Goal: Task Accomplishment & Management: Manage account settings

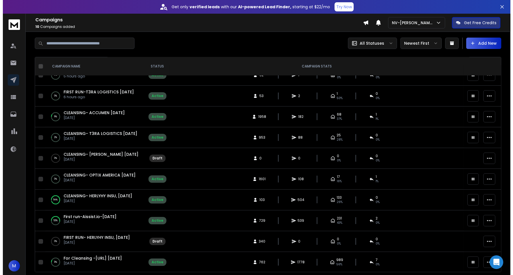
scroll to position [17, 0]
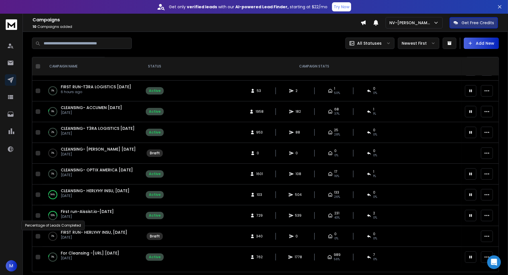
click at [91, 233] on span "FIRST RUN- HERLYHY INSU, [DATE]" at bounding box center [94, 233] width 66 height 6
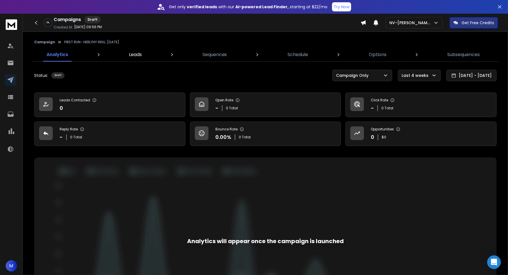
click at [136, 53] on p "Leads" at bounding box center [135, 54] width 13 height 7
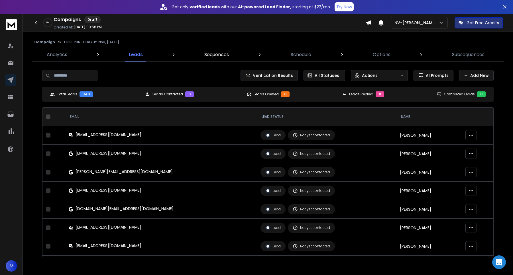
click at [209, 58] on link "Sequences" at bounding box center [216, 55] width 31 height 14
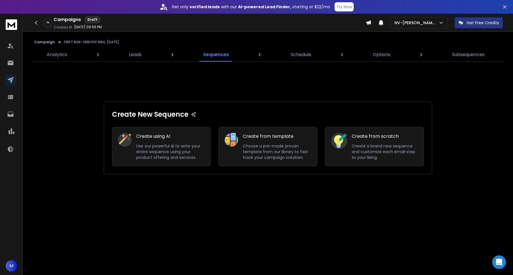
click at [261, 150] on p "Choose a pre-made proven template from our library to fast track your campaign …" at bounding box center [277, 151] width 68 height 17
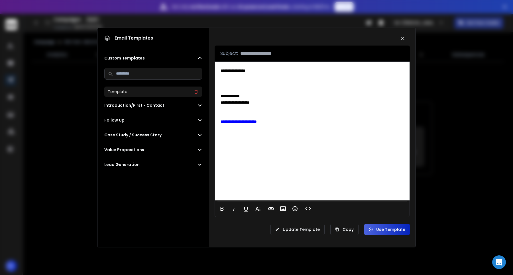
click at [382, 227] on button "Use Template" at bounding box center [387, 229] width 46 height 11
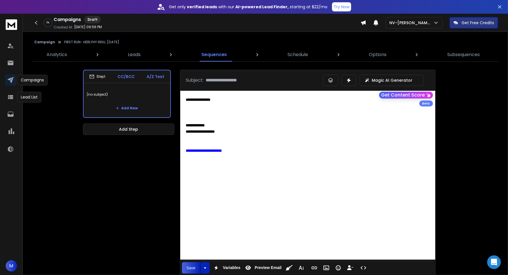
click at [11, 78] on icon at bounding box center [10, 80] width 6 height 6
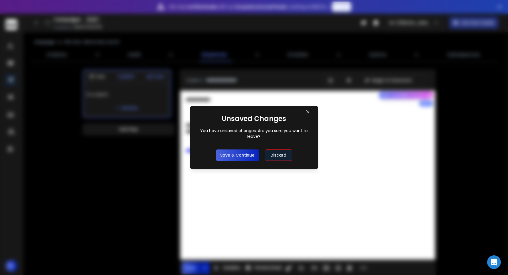
drag, startPoint x: 11, startPoint y: 78, endPoint x: 9, endPoint y: 80, distance: 3.4
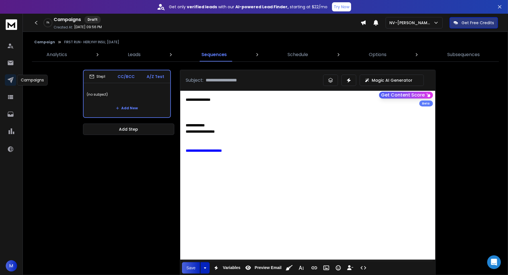
click at [9, 80] on icon at bounding box center [10, 80] width 6 height 6
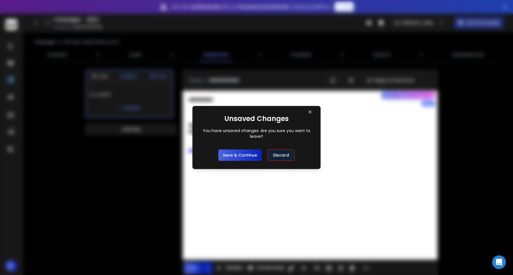
click at [275, 153] on button "Discard" at bounding box center [280, 155] width 27 height 11
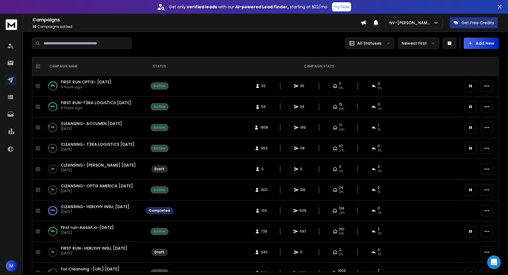
click at [92, 193] on p "[DATE]" at bounding box center [97, 191] width 72 height 5
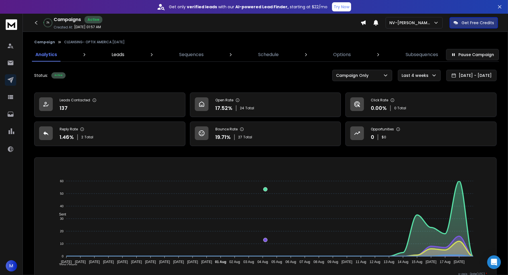
click at [115, 56] on p "Leads" at bounding box center [118, 54] width 13 height 7
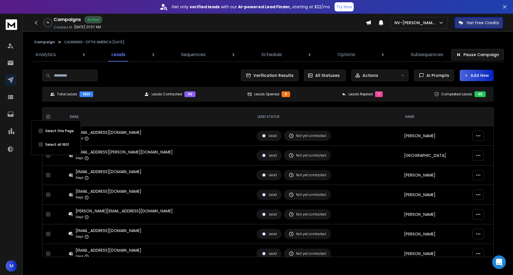
click at [52, 115] on div at bounding box center [55, 117] width 19 height 5
click at [49, 115] on button "Select this Page" at bounding box center [48, 117] width 5 height 5
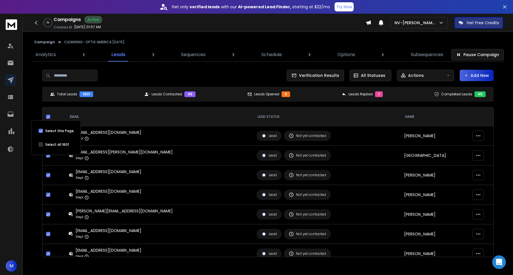
drag, startPoint x: 39, startPoint y: 144, endPoint x: 135, endPoint y: 150, distance: 96.3
click at [39, 144] on button "Select this Page" at bounding box center [40, 145] width 5 height 5
click at [366, 74] on p "All Statuses" at bounding box center [373, 76] width 25 height 6
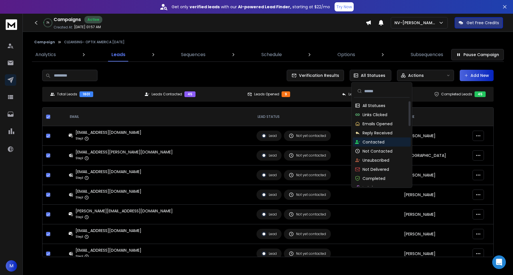
click at [381, 142] on p "Contacted" at bounding box center [374, 142] width 22 height 6
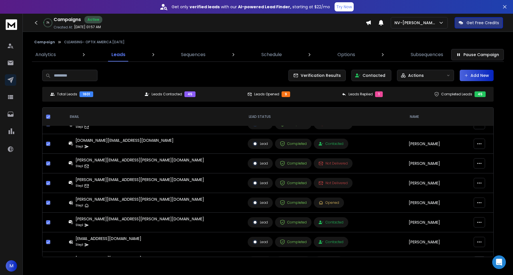
scroll to position [370, 0]
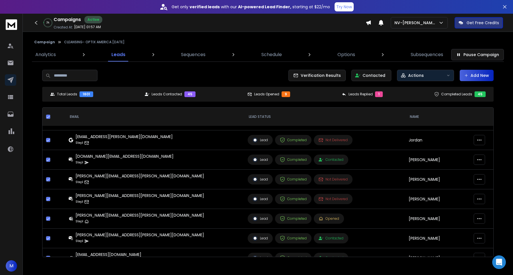
click at [423, 76] on p "Actions" at bounding box center [416, 76] width 16 height 6
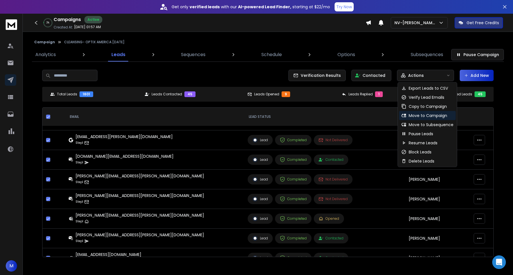
click at [422, 116] on p "Move to Campaign" at bounding box center [428, 116] width 38 height 6
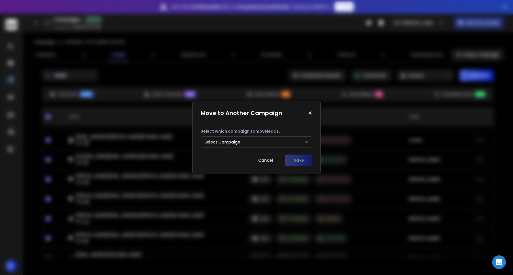
click at [255, 143] on button "Select Campaign" at bounding box center [257, 142] width 112 height 11
drag, startPoint x: 304, startPoint y: 162, endPoint x: 299, endPoint y: 162, distance: 5.1
click at [303, 161] on button "Save" at bounding box center [298, 160] width 27 height 11
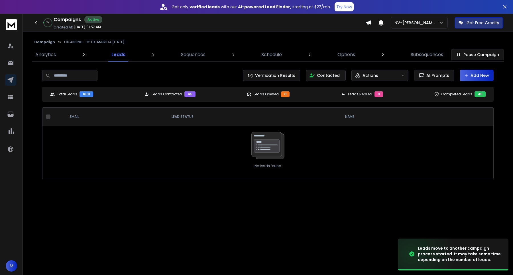
scroll to position [0, 0]
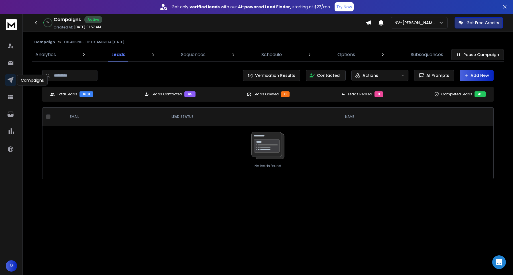
click at [9, 78] on icon at bounding box center [10, 80] width 7 height 7
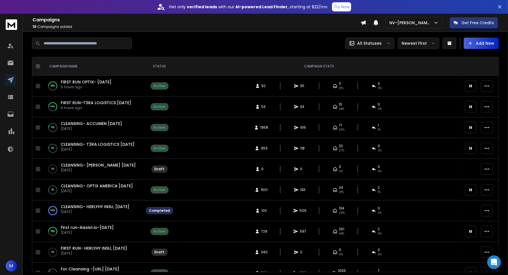
click at [121, 214] on p "[DATE]" at bounding box center [95, 212] width 69 height 5
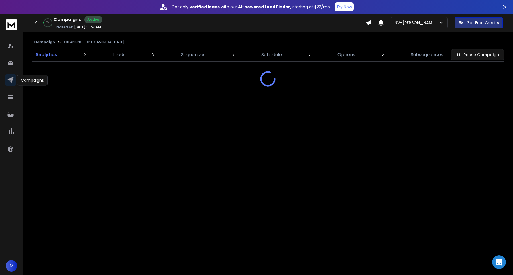
click at [13, 77] on icon at bounding box center [10, 80] width 7 height 7
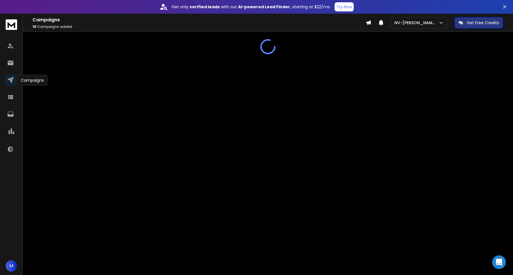
click at [10, 82] on icon at bounding box center [10, 80] width 7 height 7
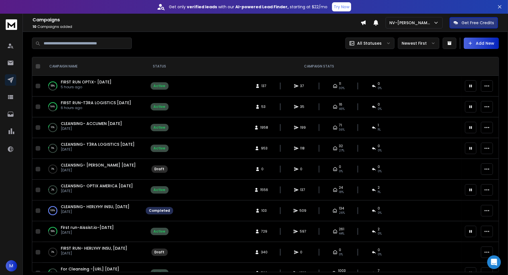
click at [129, 213] on p "[DATE]" at bounding box center [95, 212] width 69 height 5
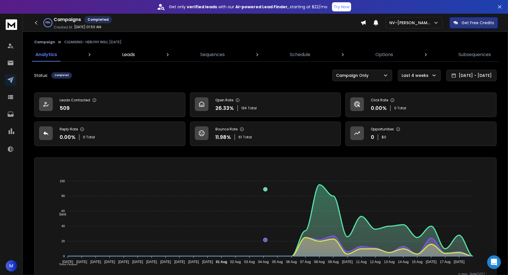
click at [125, 58] on p "Leads" at bounding box center [128, 54] width 13 height 7
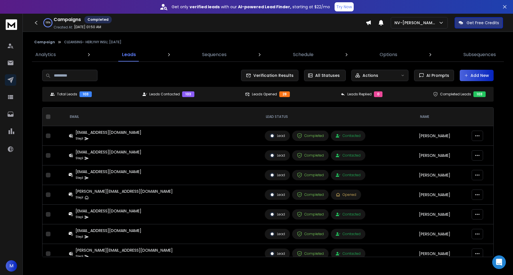
click at [108, 212] on div "[EMAIL_ADDRESS][DOMAIN_NAME]" at bounding box center [109, 211] width 66 height 6
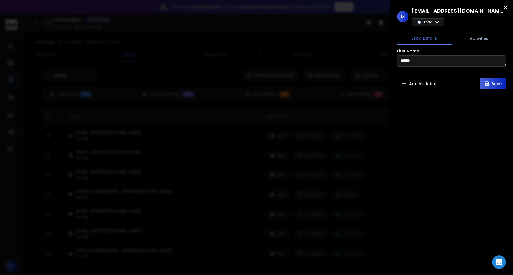
click at [504, 5] on icon "button" at bounding box center [506, 8] width 6 height 6
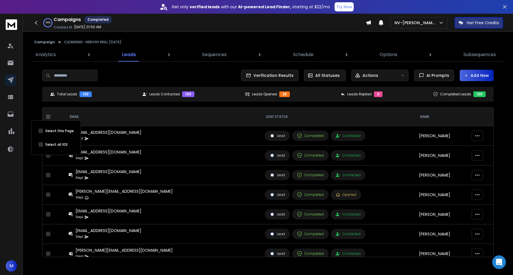
drag, startPoint x: 48, startPoint y: 116, endPoint x: 48, endPoint y: 121, distance: 5.4
click at [48, 116] on button "Select this Page" at bounding box center [48, 117] width 5 height 5
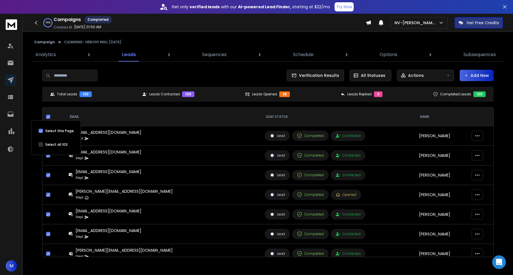
click at [40, 144] on button "Select this Page" at bounding box center [40, 145] width 5 height 5
click at [338, 73] on span "Verification Results" at bounding box center [318, 76] width 42 height 6
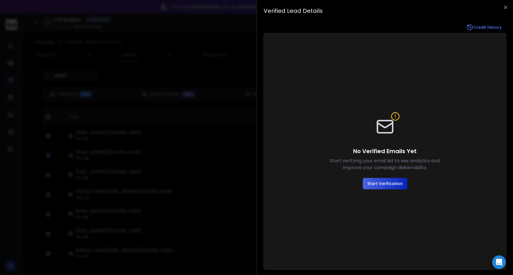
click at [503, 5] on icon "button" at bounding box center [506, 8] width 6 height 6
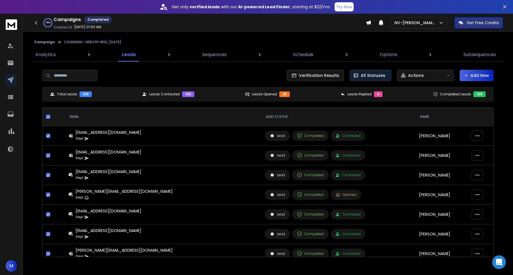
click at [381, 74] on p "All Statuses" at bounding box center [373, 76] width 25 height 6
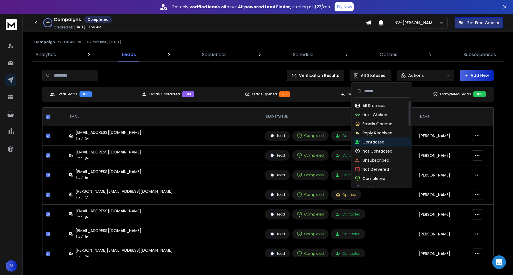
click at [374, 144] on p "Contacted" at bounding box center [374, 142] width 22 height 6
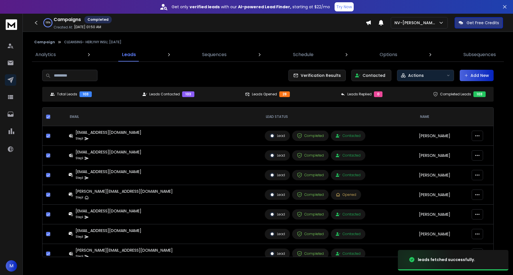
click at [417, 76] on p "Actions" at bounding box center [416, 76] width 16 height 6
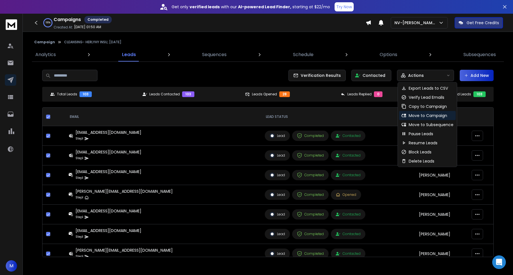
click at [419, 115] on p "Move to Campaign" at bounding box center [428, 116] width 38 height 6
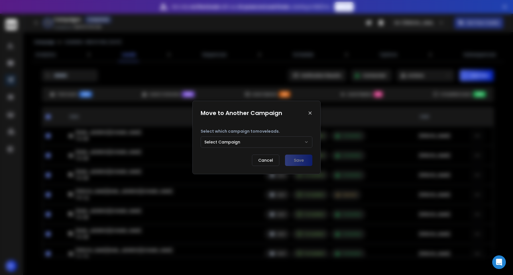
click at [247, 143] on button "Select Campaign" at bounding box center [257, 142] width 112 height 11
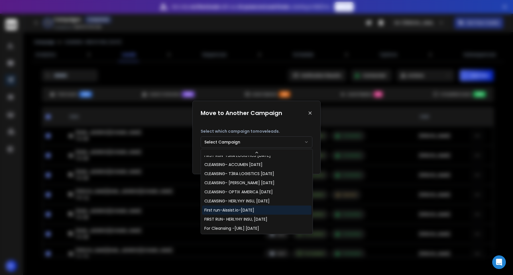
scroll to position [15, 0]
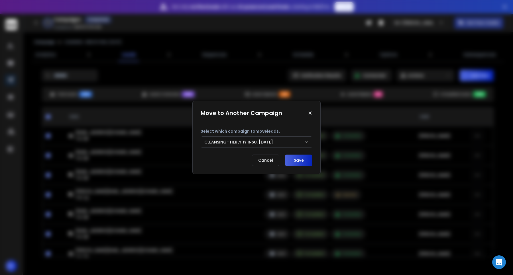
click at [303, 165] on button "Save" at bounding box center [298, 160] width 27 height 11
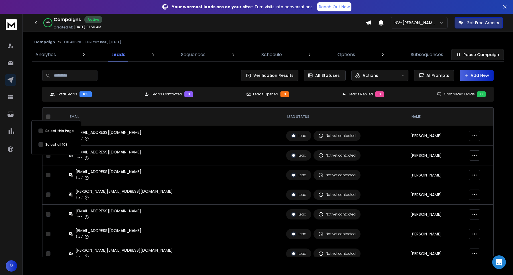
drag, startPoint x: 42, startPoint y: 145, endPoint x: 38, endPoint y: 146, distance: 3.7
click at [43, 145] on div "Select all 103" at bounding box center [55, 145] width 35 height 5
click at [46, 116] on th at bounding box center [53, 117] width 23 height 19
click at [49, 116] on button "button" at bounding box center [48, 117] width 5 height 5
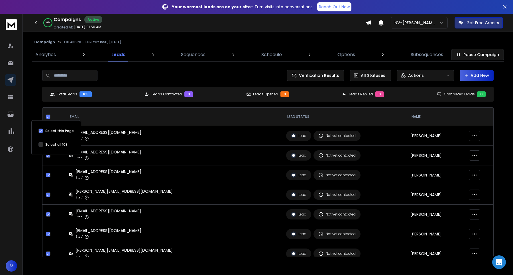
click at [41, 145] on button "Select this Page" at bounding box center [40, 145] width 5 height 5
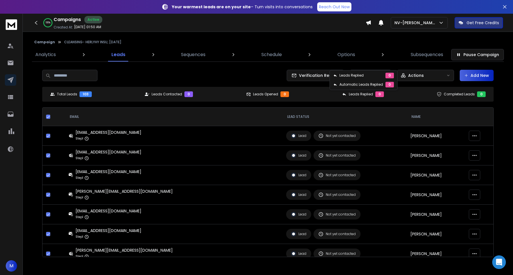
click at [376, 73] on div "Leads Replied 0" at bounding box center [363, 76] width 61 height 6
click at [364, 78] on div "Leads Replied 0" at bounding box center [363, 76] width 61 height 6
click at [380, 80] on button "All Statuses" at bounding box center [371, 75] width 42 height 11
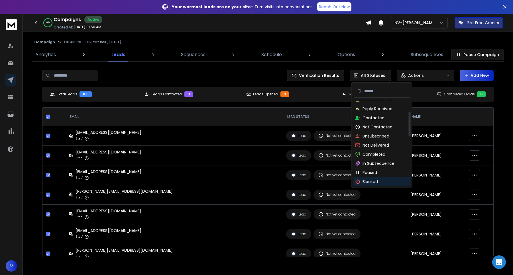
scroll to position [36, 0]
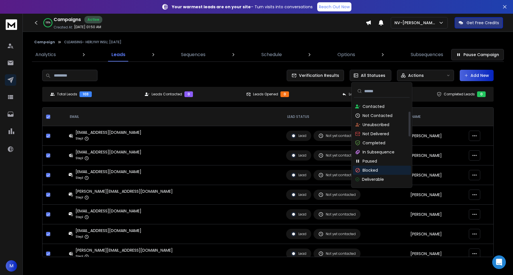
drag, startPoint x: 374, startPoint y: 169, endPoint x: 329, endPoint y: 165, distance: 45.2
click at [374, 170] on p "Blocked" at bounding box center [370, 171] width 15 height 6
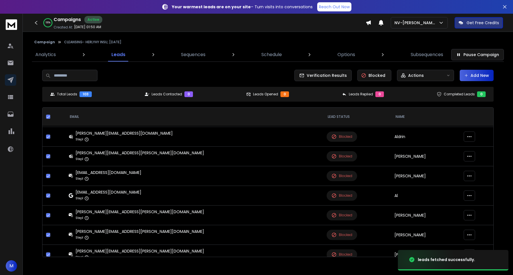
scroll to position [0, 0]
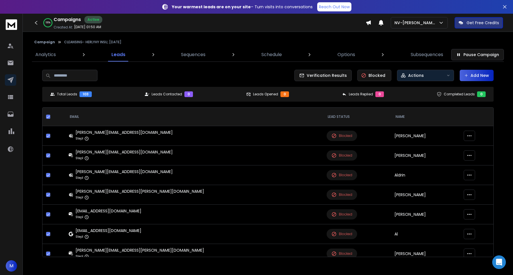
click at [433, 77] on div "Actions" at bounding box center [422, 76] width 43 height 6
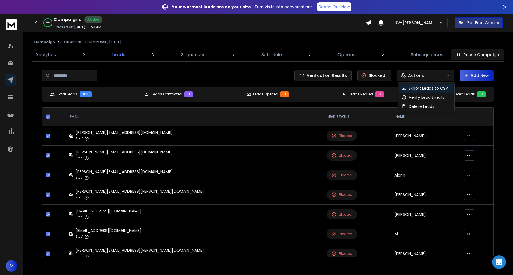
click at [414, 89] on p "Export Leads to CSV" at bounding box center [428, 89] width 39 height 6
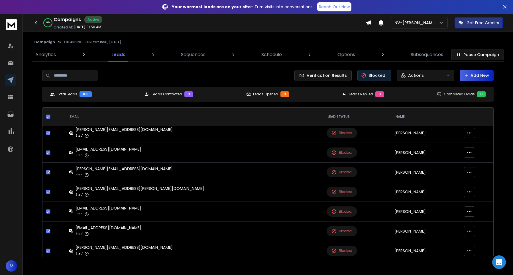
scroll to position [307, 0]
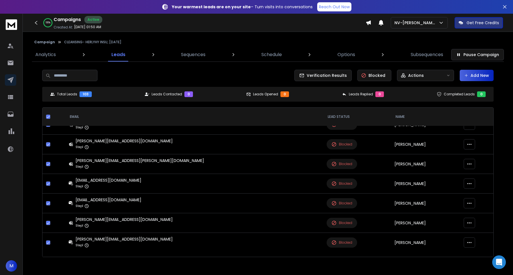
click at [421, 68] on div "Verification Results Blocked Actions Add New Total Leads 103 Leads Contacted 0 …" at bounding box center [268, 161] width 472 height 187
click at [423, 77] on p "Actions" at bounding box center [416, 76] width 16 height 6
drag, startPoint x: 425, startPoint y: 106, endPoint x: 414, endPoint y: 103, distance: 11.8
click at [425, 106] on p "Delete Leads" at bounding box center [422, 107] width 26 height 6
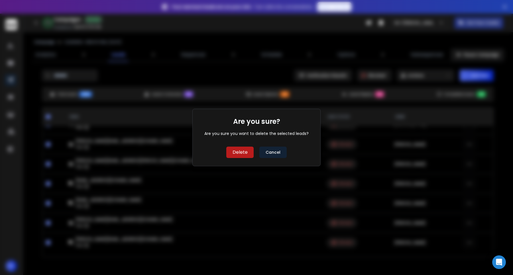
click at [246, 153] on button "Delete" at bounding box center [239, 152] width 27 height 11
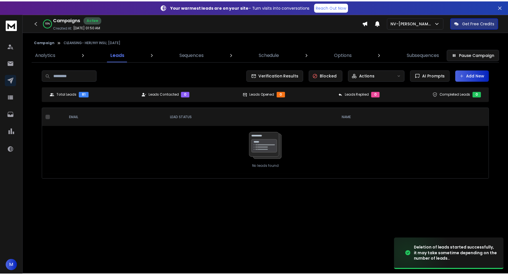
scroll to position [0, 0]
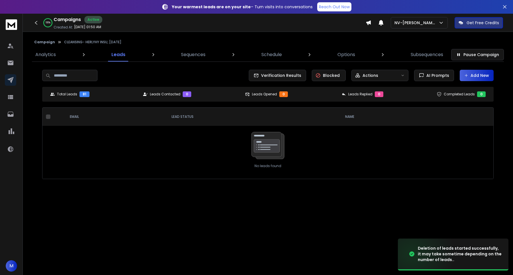
click at [49, 116] on button "button" at bounding box center [48, 117] width 5 height 5
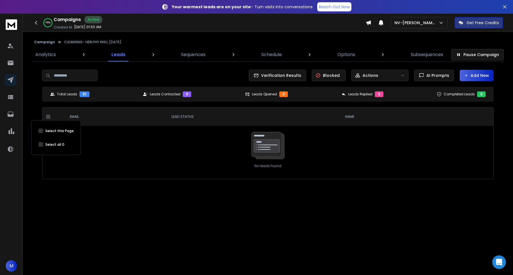
click at [49, 116] on button "Select this Page" at bounding box center [48, 117] width 5 height 5
click at [326, 72] on button "Blocked" at bounding box center [329, 75] width 34 height 11
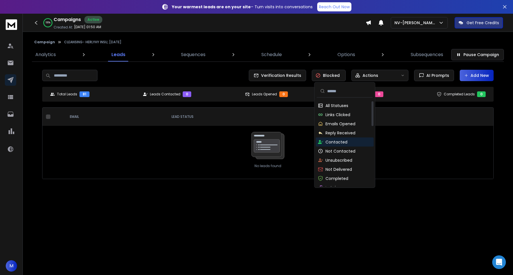
click at [341, 143] on p "Contacted" at bounding box center [337, 142] width 22 height 6
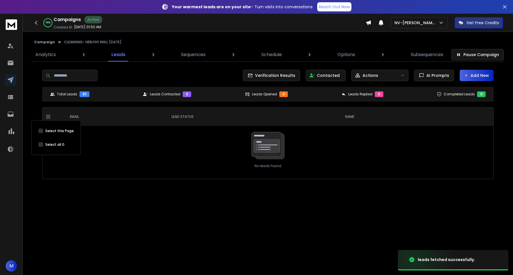
click at [50, 117] on button "Select this Page" at bounding box center [48, 117] width 5 height 5
click at [180, 175] on caption at bounding box center [267, 177] width 451 height 5
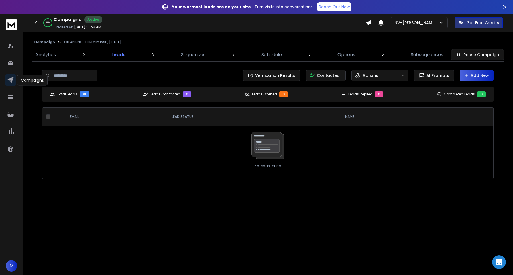
click at [11, 81] on icon at bounding box center [10, 80] width 6 height 6
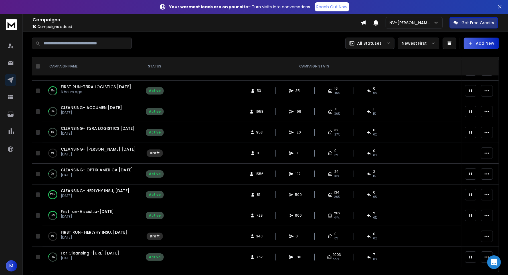
scroll to position [17, 0]
click at [104, 233] on span "FIRST RUN- HERLYHY INSU, [DATE]" at bounding box center [94, 233] width 66 height 6
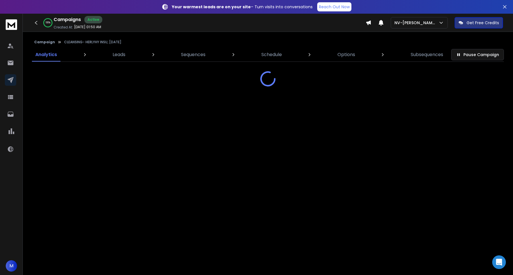
click at [119, 47] on div "Campaign CLEANSING- HERLYHY INSU, [DATE] Analytics Leads Sequences Schedule Opt…" at bounding box center [268, 50] width 472 height 24
click at [118, 51] on p "Leads" at bounding box center [119, 54] width 13 height 7
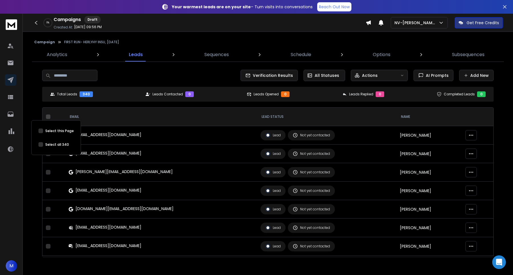
click at [49, 117] on button "Select this Page" at bounding box center [48, 117] width 5 height 5
click at [42, 147] on button "Select this Page" at bounding box center [40, 145] width 5 height 5
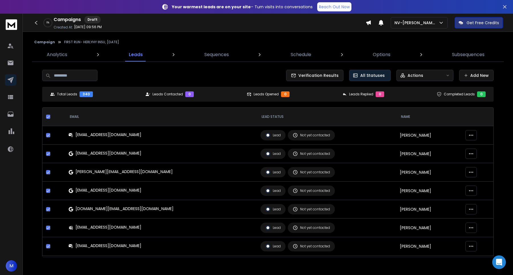
click at [357, 74] on icon "button" at bounding box center [356, 76] width 4 height 4
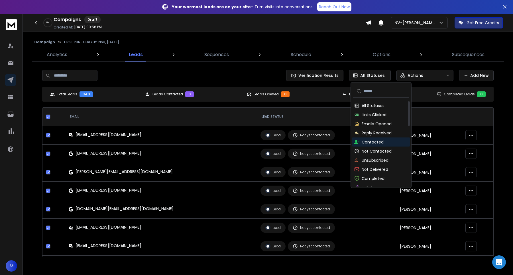
click at [366, 143] on p "Contacted" at bounding box center [373, 142] width 22 height 6
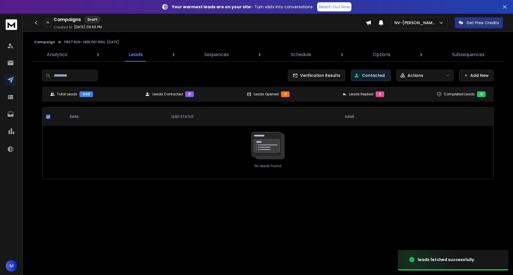
click at [381, 76] on p "Contacted" at bounding box center [373, 76] width 23 height 6
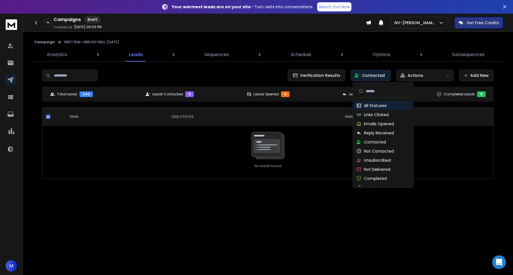
click at [381, 76] on p "Contacted" at bounding box center [373, 76] width 23 height 6
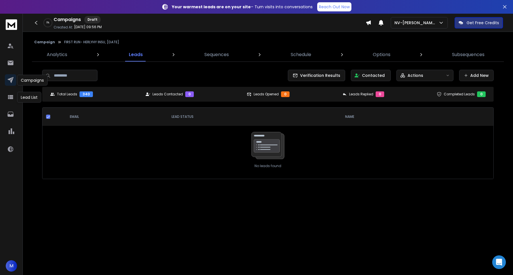
click at [11, 80] on icon at bounding box center [10, 80] width 6 height 6
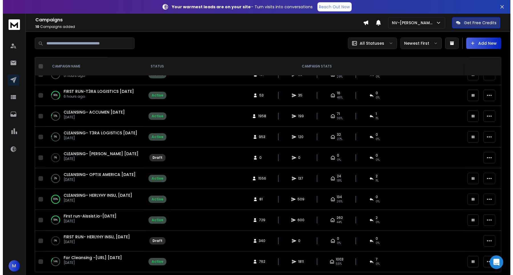
scroll to position [17, 0]
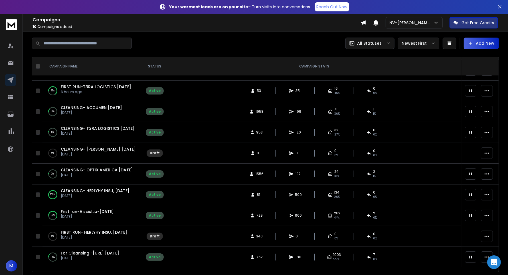
click at [85, 235] on span "FIRST RUN- HERLYHY INSU, [DATE]" at bounding box center [94, 233] width 66 height 6
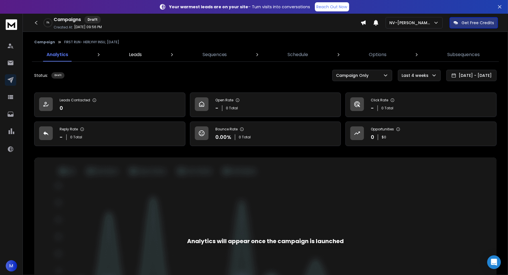
click at [130, 52] on p "Leads" at bounding box center [135, 54] width 13 height 7
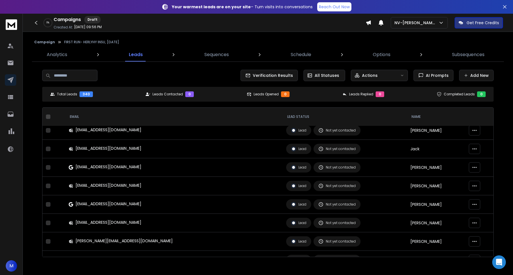
scroll to position [2232, 0]
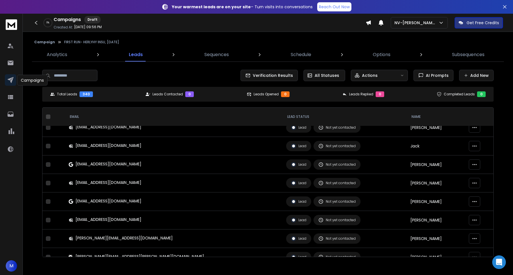
click at [9, 80] on icon at bounding box center [10, 80] width 6 height 6
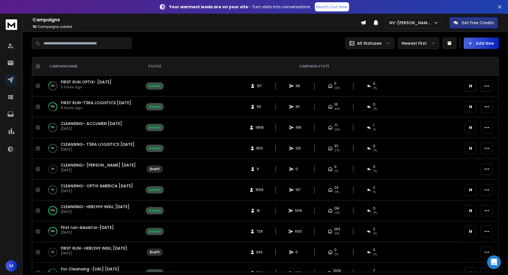
click at [104, 145] on span "CLEANSING- T3RA LOGISTICS [DATE]" at bounding box center [98, 145] width 74 height 6
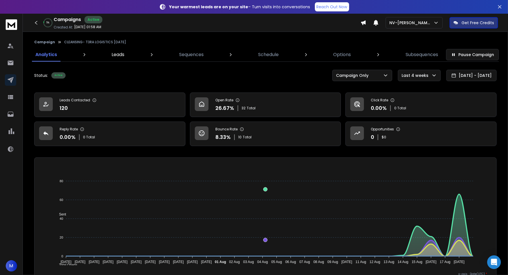
click at [119, 57] on p "Leads" at bounding box center [118, 54] width 13 height 7
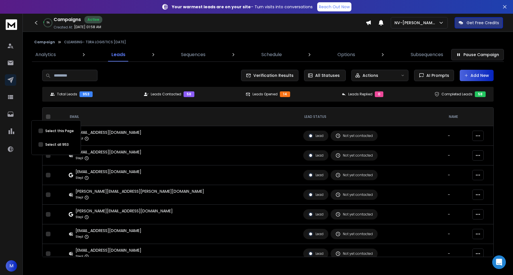
click at [46, 115] on button "Select this Page" at bounding box center [48, 117] width 5 height 5
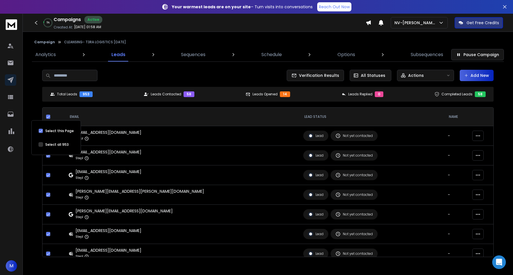
click at [38, 146] on button "Select this Page" at bounding box center [40, 145] width 5 height 5
click at [41, 145] on button "Select this Page" at bounding box center [40, 145] width 5 height 5
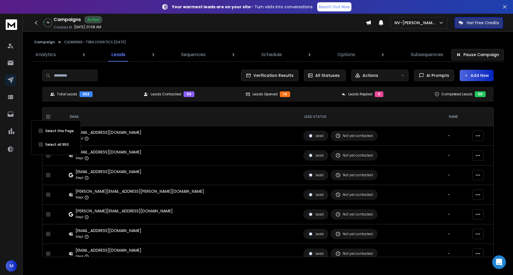
click at [40, 145] on button "Select this Page" at bounding box center [40, 145] width 5 height 5
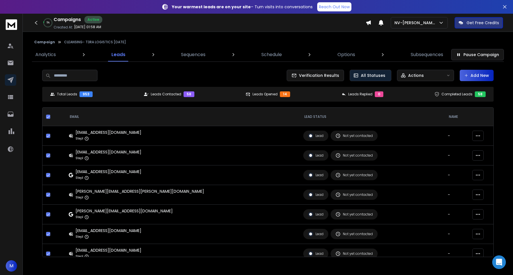
click at [381, 76] on p "All Statuses" at bounding box center [373, 76] width 25 height 6
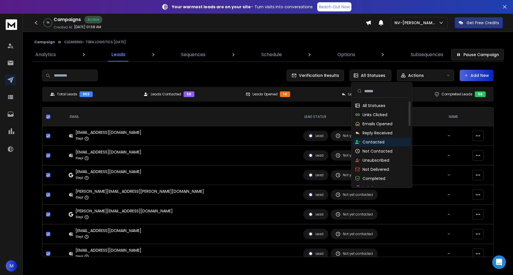
click at [369, 143] on p "Contacted" at bounding box center [374, 142] width 22 height 6
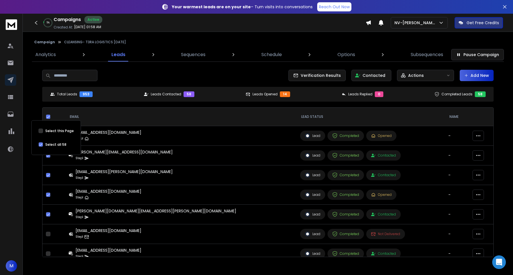
click at [46, 118] on button "Select this Page" at bounding box center [48, 117] width 5 height 5
click at [43, 143] on button "Select this Page" at bounding box center [40, 145] width 5 height 5
click at [42, 143] on button "Select this Page" at bounding box center [40, 145] width 5 height 5
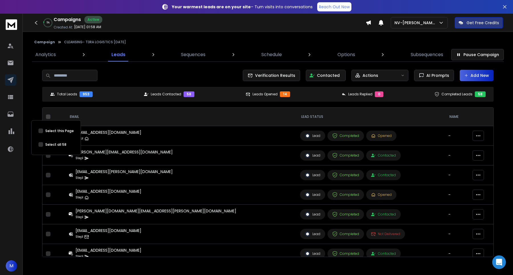
click at [42, 143] on button "Select this Page" at bounding box center [40, 145] width 5 height 5
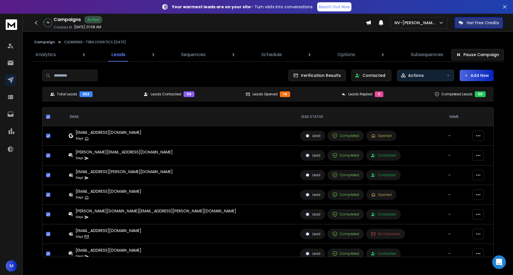
click at [423, 78] on p "Actions" at bounding box center [416, 76] width 16 height 6
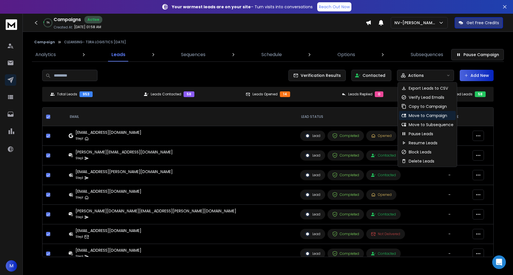
click at [425, 114] on p "Move to Campaign" at bounding box center [428, 116] width 38 height 6
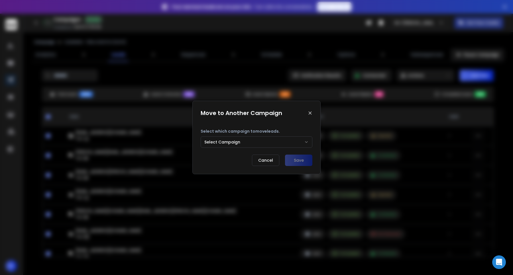
click at [310, 113] on icon at bounding box center [310, 113] width 3 height 3
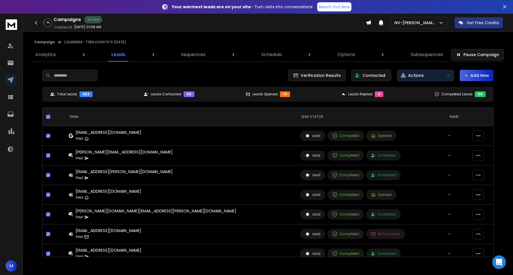
click at [415, 77] on p "Actions" at bounding box center [416, 76] width 16 height 6
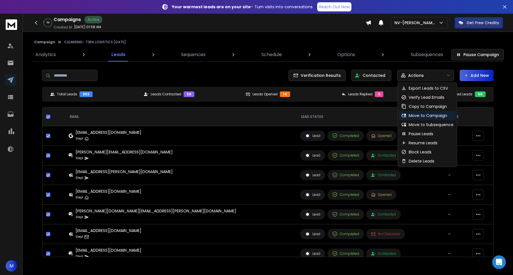
click at [421, 116] on p "Move to Campaign" at bounding box center [428, 116] width 38 height 6
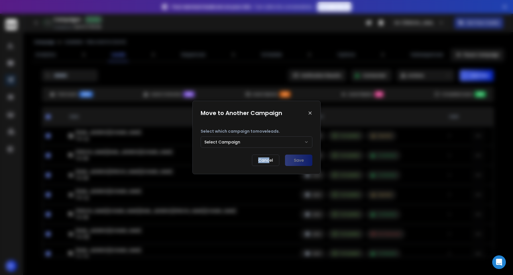
click at [268, 147] on div "Select which campaign to move leads. Select Campaign Cancel Save" at bounding box center [257, 148] width 112 height 38
click at [267, 144] on button "Select Campaign" at bounding box center [257, 142] width 112 height 11
click at [297, 160] on button "Save" at bounding box center [298, 160] width 27 height 11
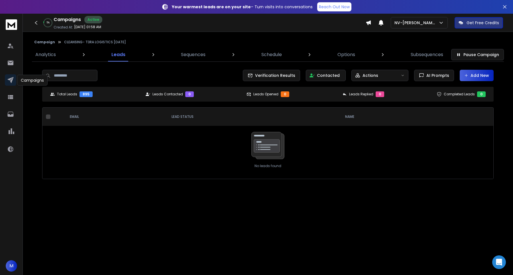
click at [6, 84] on link at bounding box center [10, 79] width 11 height 11
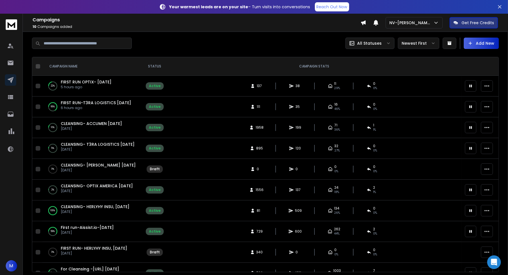
click at [108, 110] on p "6 hours ago" at bounding box center [96, 108] width 70 height 5
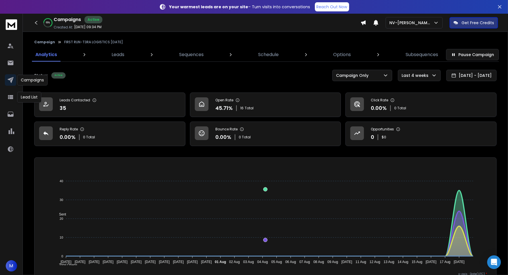
click at [9, 79] on icon at bounding box center [10, 80] width 6 height 6
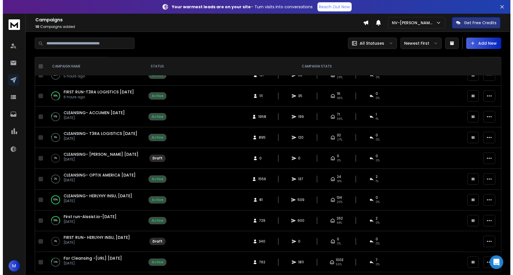
scroll to position [17, 0]
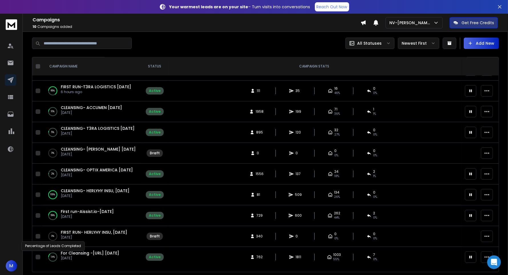
click at [72, 259] on p "[DATE]" at bounding box center [90, 258] width 58 height 5
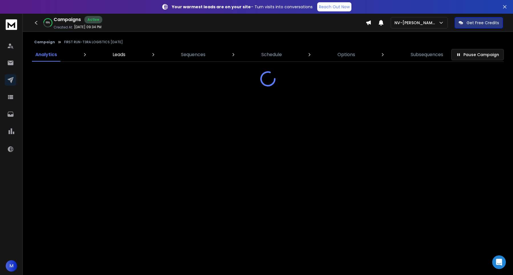
click at [119, 55] on p "Leads" at bounding box center [119, 54] width 13 height 7
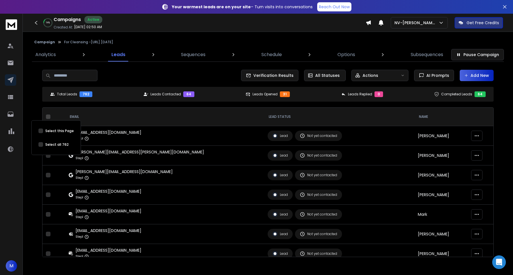
click at [47, 116] on button "Select this Page" at bounding box center [48, 117] width 5 height 5
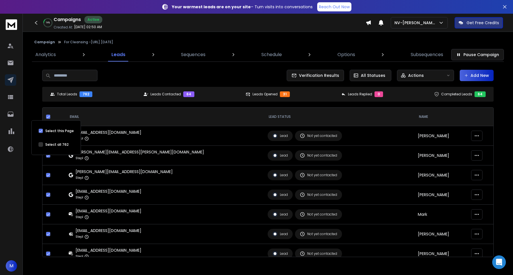
click at [42, 144] on button "Select this Page" at bounding box center [40, 145] width 5 height 5
click at [42, 145] on button "Select this Page" at bounding box center [40, 145] width 5 height 5
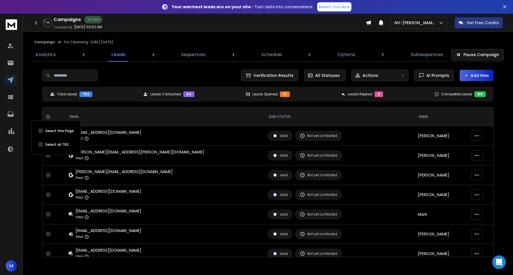
click at [41, 145] on button "Select this Page" at bounding box center [40, 145] width 5 height 5
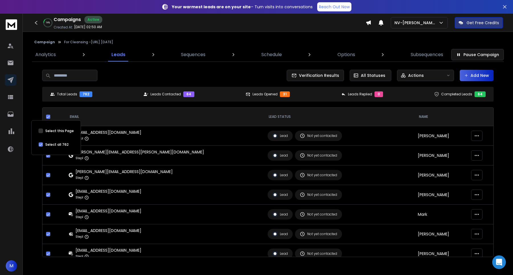
click at [41, 145] on button "Select this Page" at bounding box center [40, 145] width 5 height 5
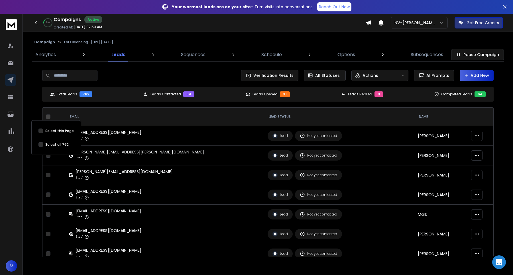
click at [41, 143] on button "Select this Page" at bounding box center [40, 145] width 5 height 5
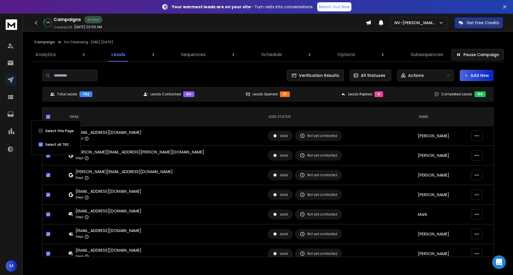
click at [41, 130] on button "Select this Page" at bounding box center [40, 131] width 5 height 5
click at [388, 71] on button "All Statuses" at bounding box center [371, 75] width 42 height 11
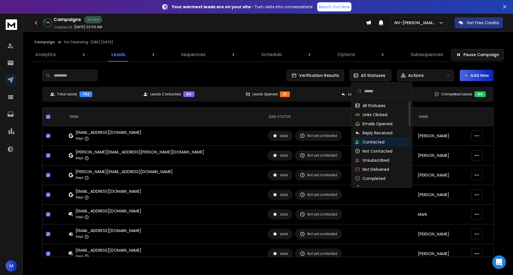
click at [377, 140] on p "Contacted" at bounding box center [374, 142] width 22 height 6
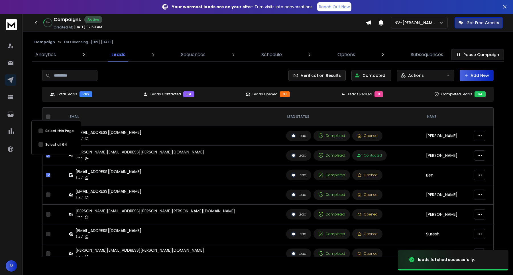
click at [47, 116] on button "Select this Page" at bounding box center [48, 117] width 5 height 5
click at [40, 144] on button "Select this Page" at bounding box center [40, 145] width 5 height 5
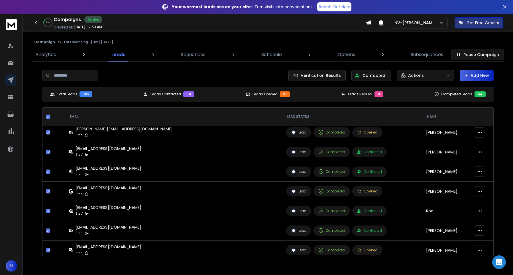
scroll to position [611, 0]
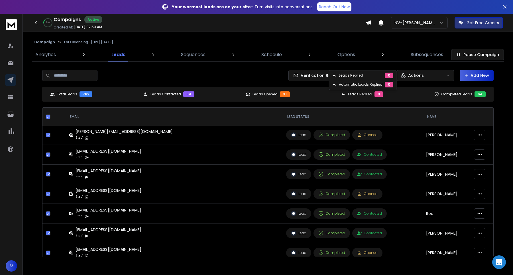
click at [380, 66] on div "Campaign For Cleansing -[URL] [DATE] Analytics Leads Sequences Schedule Options…" at bounding box center [268, 146] width 472 height 216
click at [377, 78] on p "Contacted" at bounding box center [374, 76] width 23 height 6
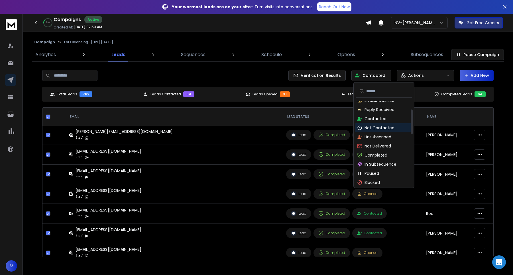
scroll to position [36, 0]
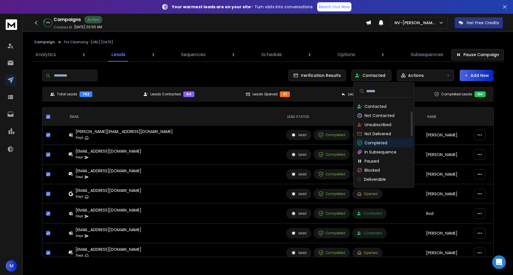
click at [384, 143] on p "Completed" at bounding box center [376, 143] width 23 height 6
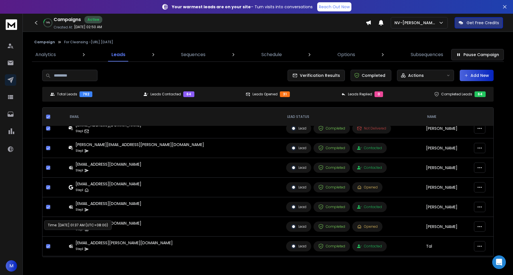
scroll to position [388, 0]
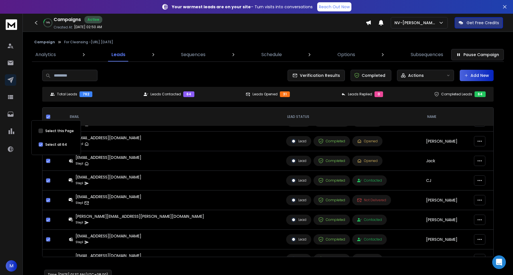
click at [46, 115] on button "Select this Page" at bounding box center [48, 117] width 5 height 5
click at [48, 117] on button "Select this Page" at bounding box center [48, 117] width 5 height 5
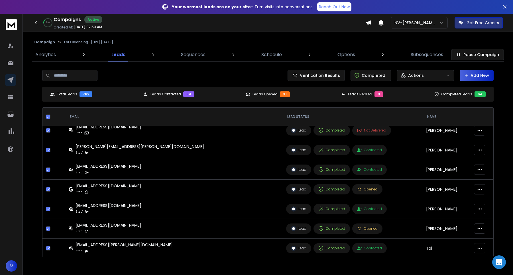
scroll to position [566, 0]
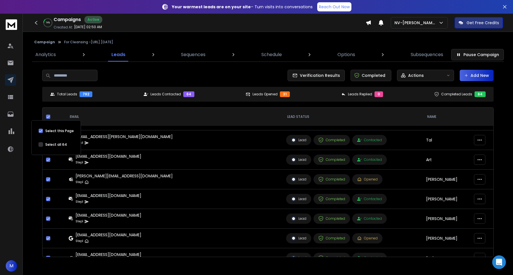
click at [40, 145] on button "Select this Page" at bounding box center [40, 145] width 5 height 5
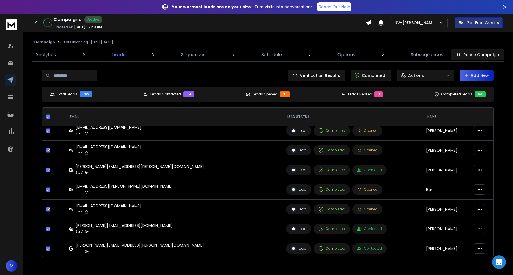
scroll to position [1137, 0]
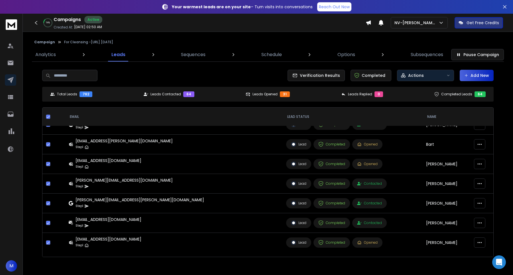
click at [415, 76] on p "Actions" at bounding box center [416, 76] width 16 height 6
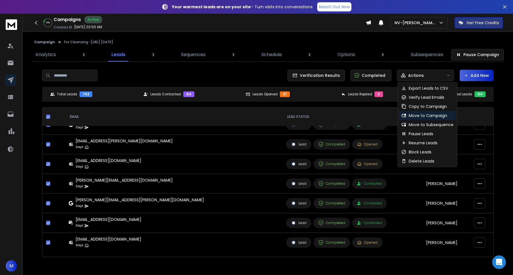
click at [423, 114] on p "Move to Campaign" at bounding box center [428, 116] width 38 height 6
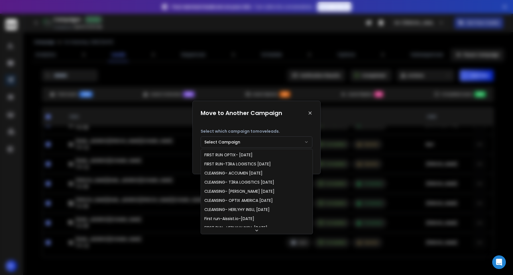
click at [277, 144] on button "Select Campaign" at bounding box center [257, 142] width 112 height 11
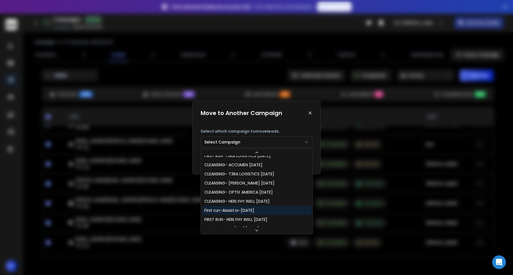
scroll to position [15, 0]
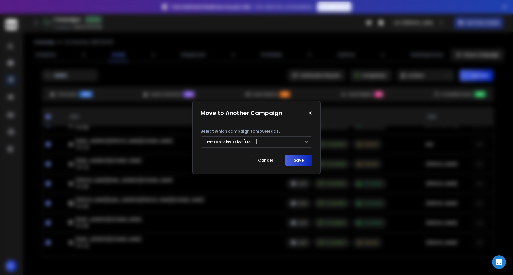
click at [294, 160] on button "Save" at bounding box center [298, 160] width 27 height 11
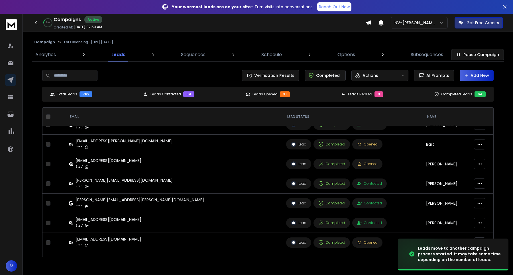
scroll to position [0, 0]
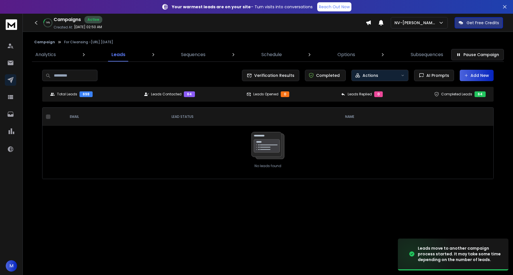
click at [366, 72] on button "Actions" at bounding box center [380, 75] width 57 height 11
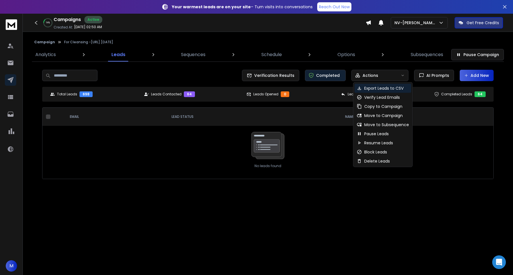
click at [338, 76] on p "Completed" at bounding box center [328, 76] width 24 height 6
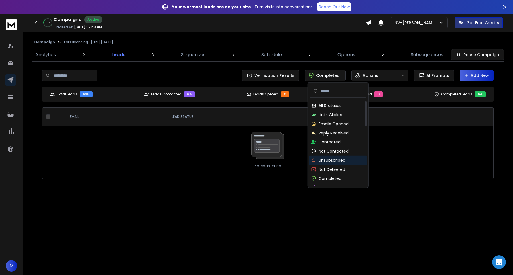
scroll to position [71, 0]
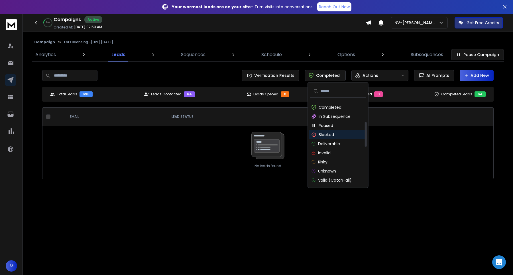
click at [333, 136] on p "Blocked" at bounding box center [326, 135] width 15 height 6
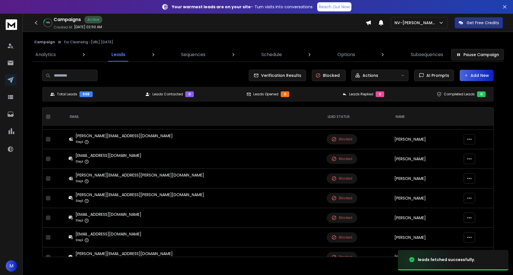
scroll to position [214, 0]
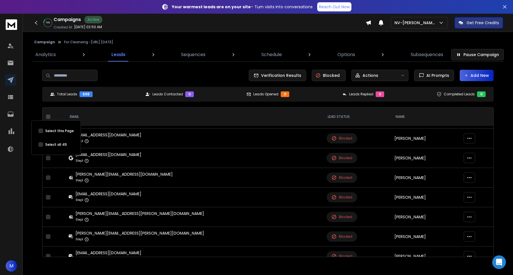
click at [47, 116] on button "Select this Page" at bounding box center [48, 117] width 5 height 5
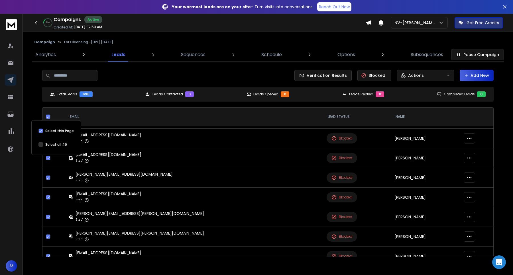
click at [40, 143] on button "Select this Page" at bounding box center [40, 145] width 5 height 5
click at [39, 143] on button "Select this Page" at bounding box center [40, 145] width 5 height 5
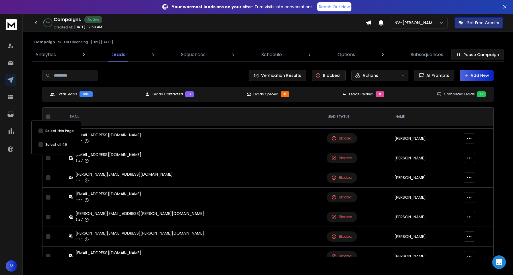
click at [40, 145] on button "Select this Page" at bounding box center [40, 145] width 5 height 5
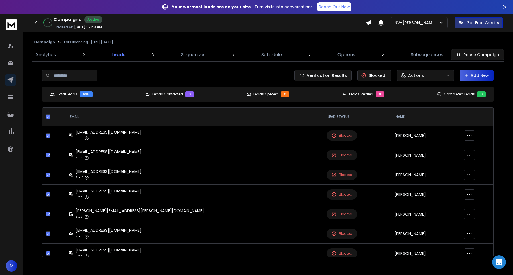
scroll to position [749, 0]
click at [430, 76] on div "Actions" at bounding box center [422, 76] width 43 height 6
click at [423, 88] on p "Export Leads to CSV" at bounding box center [428, 89] width 39 height 6
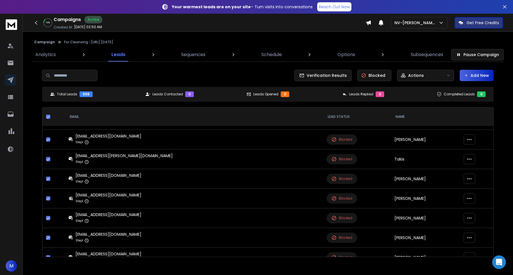
scroll to position [619, 0]
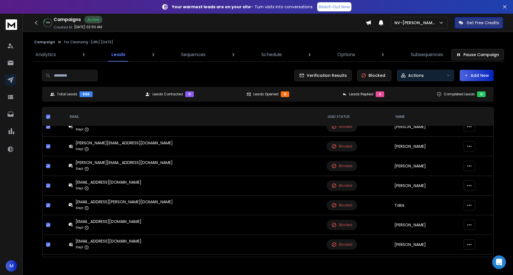
click at [435, 71] on button "Actions" at bounding box center [425, 75] width 57 height 11
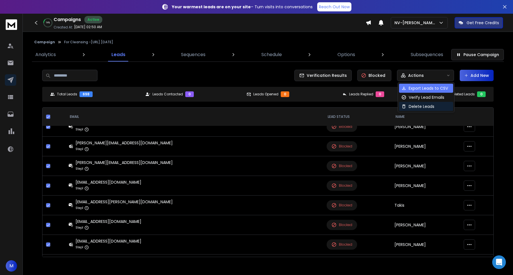
click at [425, 107] on p "Delete Leads" at bounding box center [422, 107] width 26 height 6
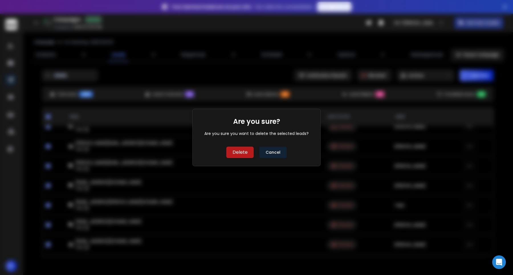
click at [244, 153] on button "Delete" at bounding box center [239, 152] width 27 height 11
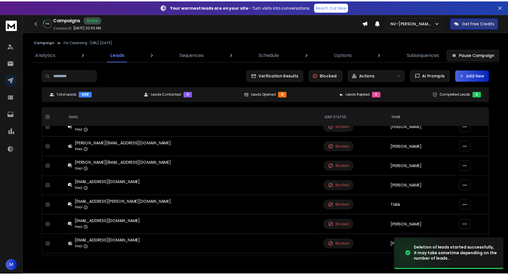
scroll to position [0, 0]
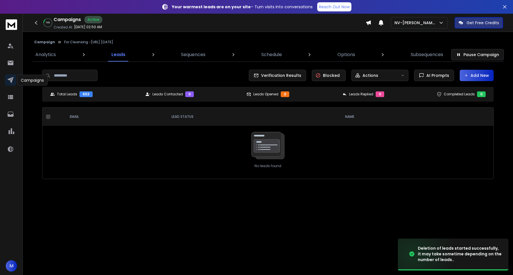
drag, startPoint x: 11, startPoint y: 80, endPoint x: 9, endPoint y: 91, distance: 11.5
click at [11, 79] on icon at bounding box center [10, 80] width 7 height 7
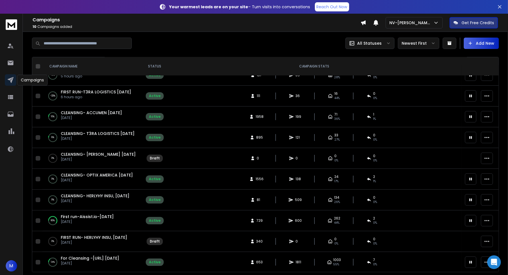
scroll to position [17, 0]
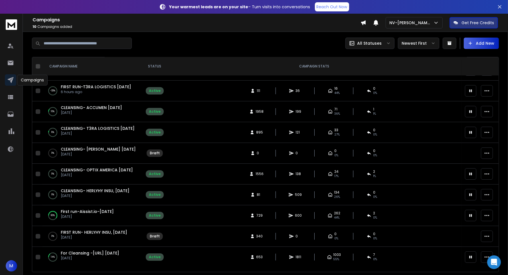
click at [119, 234] on span "FIRST RUN- HERLYHY INSU, [DATE]" at bounding box center [94, 233] width 66 height 6
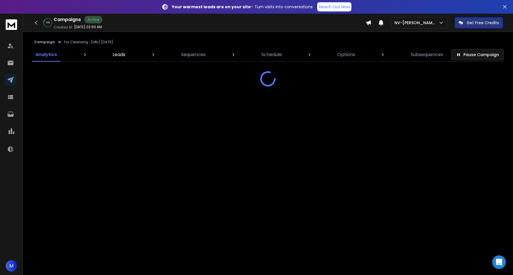
click at [116, 53] on p "Leads" at bounding box center [119, 54] width 13 height 7
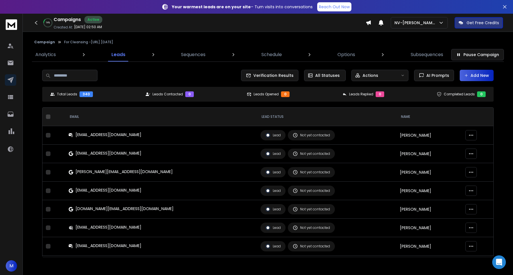
click at [214, 54] on div "Analytics Leads Sequences Schedule Options Subsequences" at bounding box center [239, 55] width 415 height 14
click at [197, 54] on p "Sequences" at bounding box center [193, 54] width 25 height 7
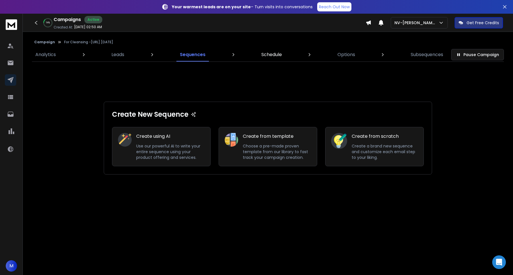
click at [270, 58] on p "Schedule" at bounding box center [272, 54] width 21 height 7
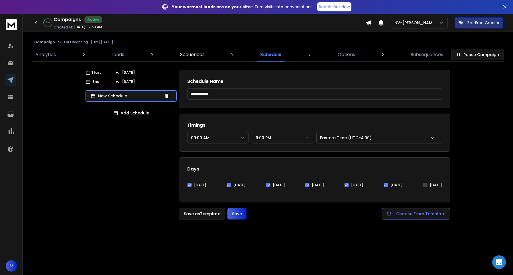
click at [205, 54] on p "Sequences" at bounding box center [192, 54] width 25 height 7
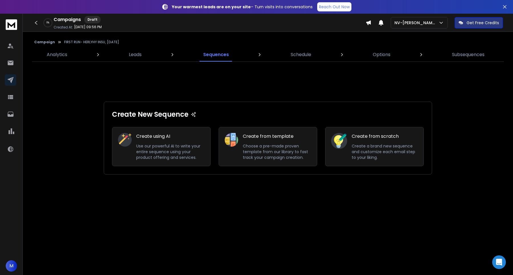
click at [287, 152] on p "Choose a pre-made proven template from our library to fast track your campaign …" at bounding box center [277, 151] width 68 height 17
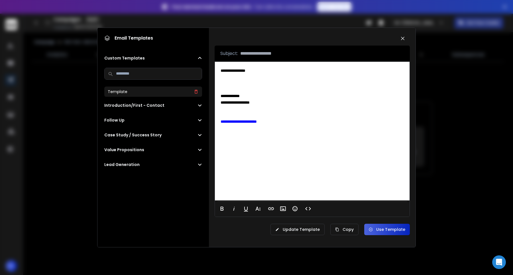
click at [238, 85] on div at bounding box center [312, 83] width 183 height 6
click at [254, 51] on input at bounding box center [322, 53] width 164 height 7
paste input
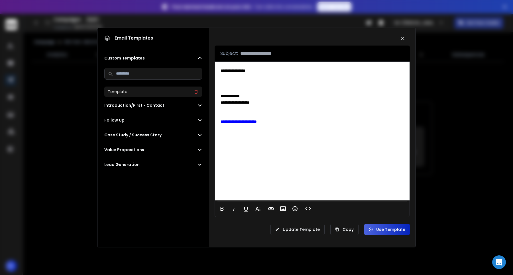
paste input
drag, startPoint x: 287, startPoint y: 49, endPoint x: 285, endPoint y: 53, distance: 4.2
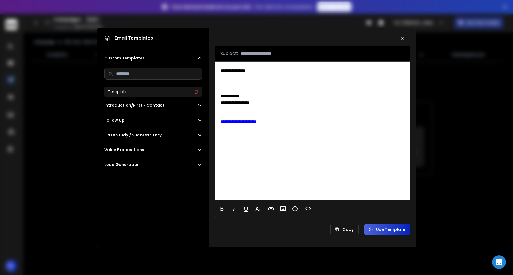
click at [288, 49] on div "Subject:" at bounding box center [312, 54] width 195 height 16
click at [285, 53] on input at bounding box center [322, 53] width 164 height 7
paste input
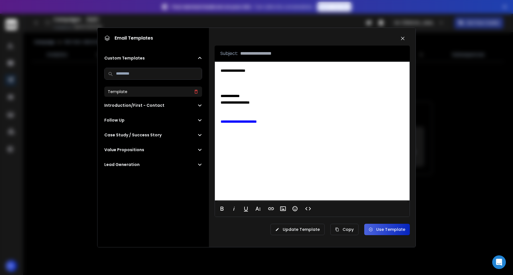
paste input
click at [250, 53] on input at bounding box center [322, 53] width 164 height 7
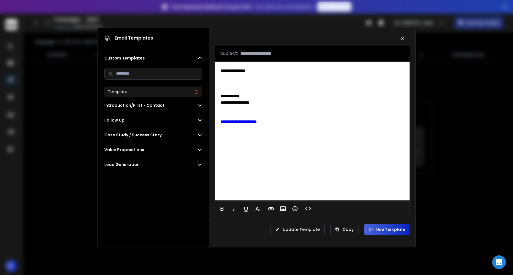
click at [260, 52] on input at bounding box center [322, 53] width 164 height 7
click at [261, 52] on input at bounding box center [322, 53] width 164 height 7
paste input
click at [383, 233] on button "Use Template" at bounding box center [387, 229] width 46 height 11
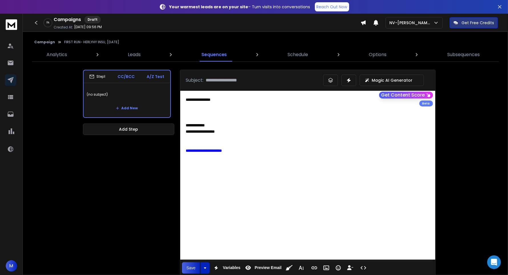
click at [251, 84] on input at bounding box center [262, 80] width 112 height 7
paste input "**********"
type input "**********"
click at [202, 109] on div at bounding box center [308, 106] width 244 height 6
click at [202, 112] on div at bounding box center [308, 113] width 244 height 6
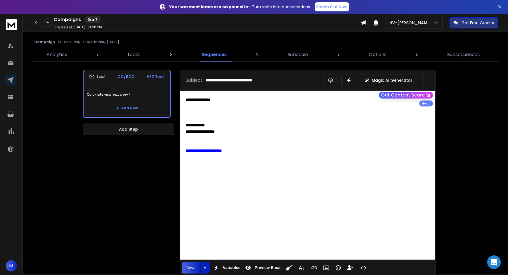
click at [195, 107] on div at bounding box center [308, 106] width 244 height 6
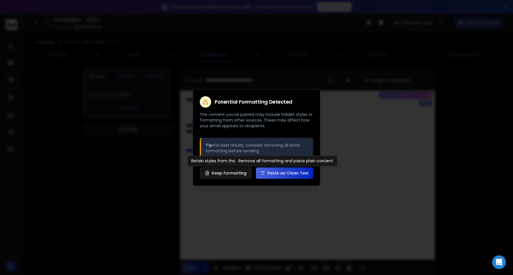
drag, startPoint x: 273, startPoint y: 173, endPoint x: 252, endPoint y: 163, distance: 22.3
click at [273, 171] on button "Paste as Clean Text" at bounding box center [284, 173] width 57 height 11
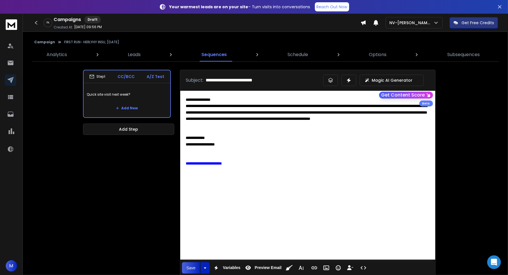
click at [219, 100] on div "**********" at bounding box center [308, 100] width 244 height 6
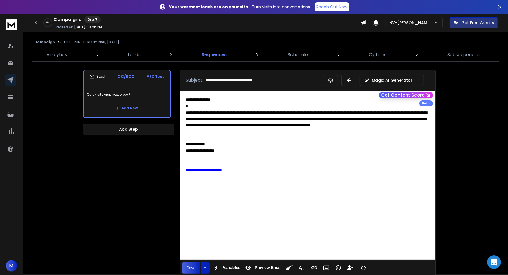
click at [226, 117] on span "**********" at bounding box center [307, 119] width 242 height 17
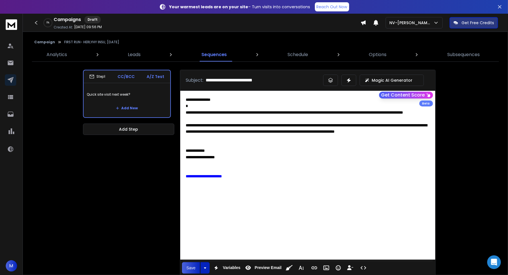
click at [242, 134] on span "**********" at bounding box center [306, 128] width 241 height 10
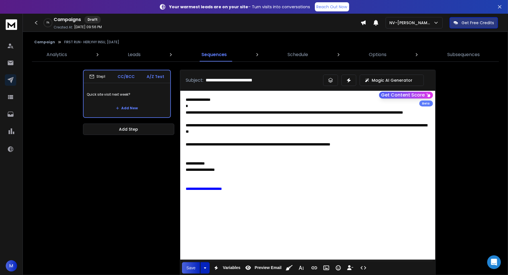
click at [232, 173] on div "**********" at bounding box center [308, 170] width 244 height 6
click at [229, 173] on div "**********" at bounding box center [308, 170] width 244 height 6
click at [230, 173] on div "**********" at bounding box center [308, 170] width 244 height 6
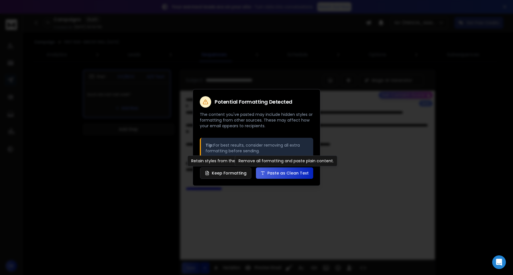
click at [278, 170] on button "Paste as Clean Text" at bounding box center [284, 173] width 57 height 11
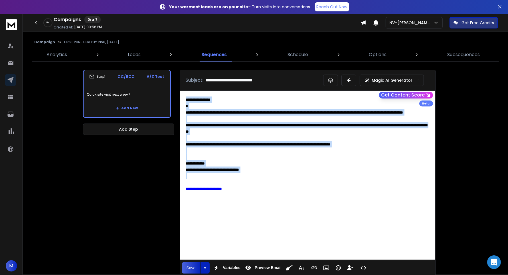
drag, startPoint x: 185, startPoint y: 100, endPoint x: 282, endPoint y: 184, distance: 128.8
click at [282, 184] on div "**********" at bounding box center [307, 173] width 255 height 165
click at [299, 266] on icon "button" at bounding box center [301, 268] width 7 height 7
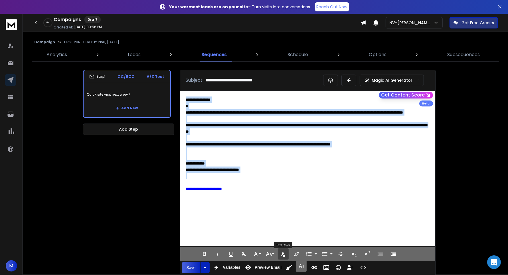
click at [283, 253] on icon "button" at bounding box center [283, 254] width 7 height 7
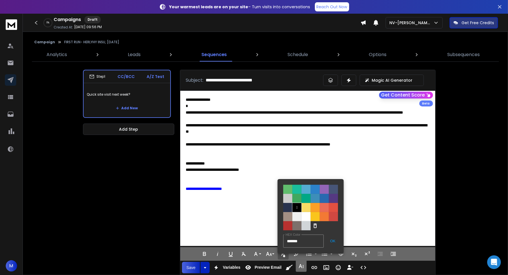
click at [297, 210] on span "" at bounding box center [296, 207] width 9 height 9
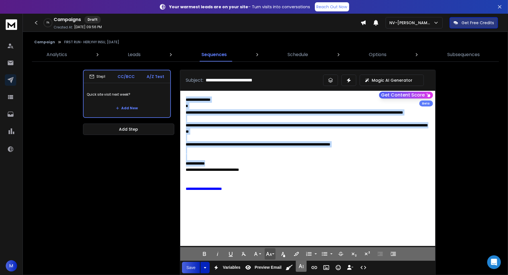
click at [270, 253] on icon "button" at bounding box center [268, 254] width 7 height 7
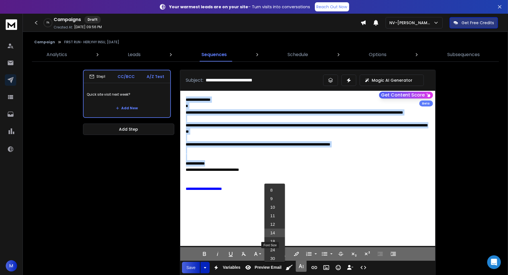
scroll to position [49, 0]
click at [271, 253] on link "96" at bounding box center [274, 256] width 21 height 9
click at [270, 252] on link "72" at bounding box center [274, 247] width 21 height 9
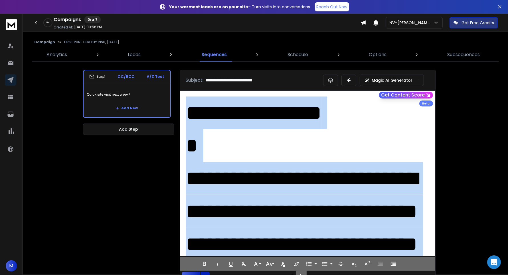
scroll to position [46, 0]
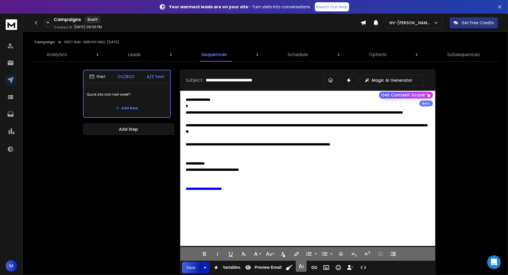
click at [189, 108] on div "**********" at bounding box center [307, 168] width 255 height 155
drag, startPoint x: 187, startPoint y: 100, endPoint x: 227, endPoint y: 127, distance: 48.1
click at [262, 169] on div "**********" at bounding box center [307, 168] width 255 height 155
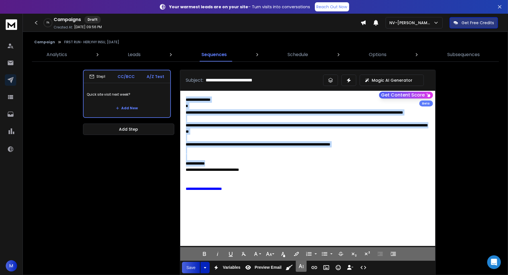
click at [238, 108] on div "**********" at bounding box center [308, 103] width 244 height 13
drag, startPoint x: 184, startPoint y: 99, endPoint x: 254, endPoint y: 182, distance: 108.7
click at [263, 180] on div "**********" at bounding box center [307, 168] width 255 height 155
click at [280, 254] on icon "button" at bounding box center [283, 254] width 7 height 7
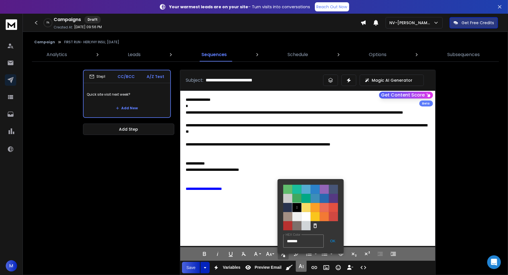
click at [295, 209] on span "" at bounding box center [296, 207] width 9 height 9
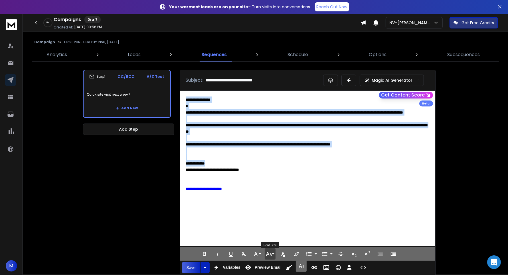
click at [267, 256] on icon "button" at bounding box center [268, 254] width 7 height 7
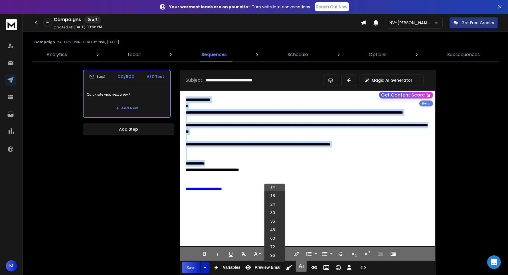
click at [277, 187] on link "14" at bounding box center [274, 187] width 21 height 9
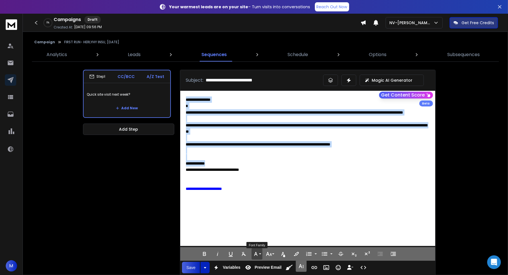
click at [257, 254] on icon "button" at bounding box center [255, 254] width 7 height 7
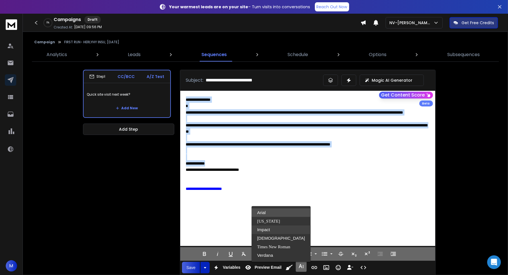
scroll to position [0, 0]
click at [266, 211] on link "Arial" at bounding box center [281, 213] width 59 height 9
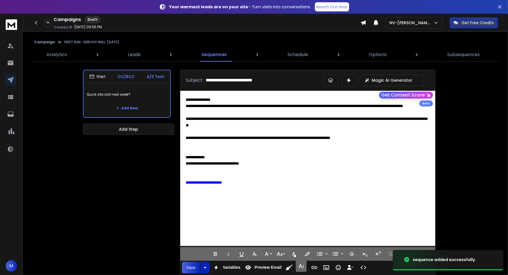
click at [235, 99] on div "**********" at bounding box center [308, 100] width 244 height 6
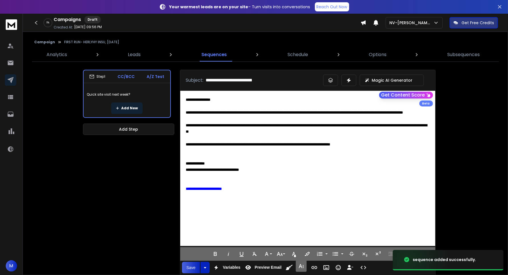
click at [125, 108] on button "Add New" at bounding box center [126, 108] width 31 height 11
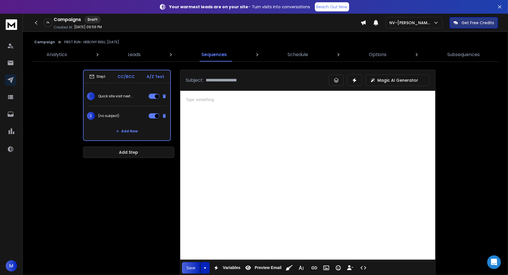
click at [238, 81] on input at bounding box center [264, 80] width 117 height 7
paste input "**********"
type input "**********"
click at [236, 82] on input "**********" at bounding box center [264, 80] width 117 height 7
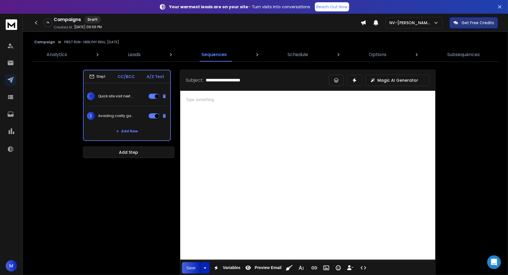
click at [236, 82] on input "**********" at bounding box center [264, 80] width 117 height 7
click at [110, 114] on p "(no subject)" at bounding box center [108, 116] width 21 height 5
click at [335, 78] on icon at bounding box center [336, 80] width 5 height 5
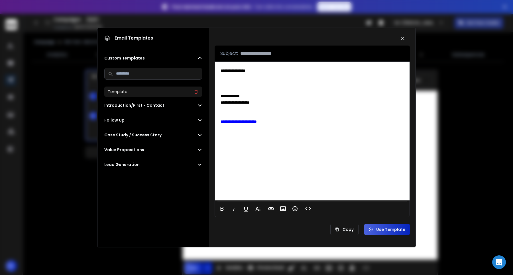
click at [378, 231] on button "Use Template" at bounding box center [387, 229] width 46 height 11
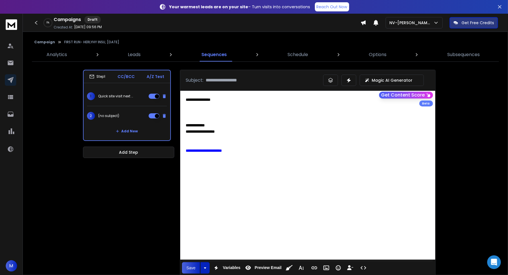
click at [249, 82] on input at bounding box center [262, 80] width 112 height 7
paste input "**********"
type input "**********"
click at [196, 107] on div at bounding box center [308, 106] width 244 height 6
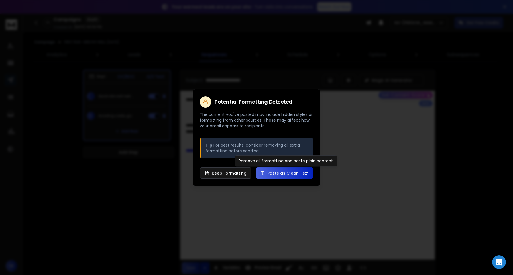
click at [282, 165] on div "Remove all formatting and paste plain content." at bounding box center [286, 161] width 103 height 11
click at [282, 178] on button "Paste as Clean Text" at bounding box center [284, 173] width 57 height 11
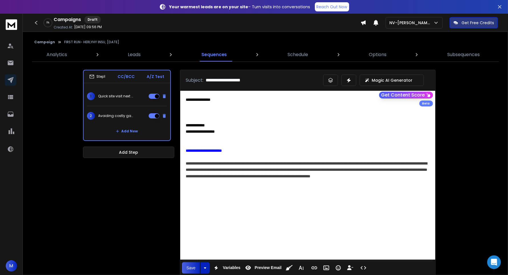
click at [186, 163] on div "**********" at bounding box center [307, 174] width 243 height 26
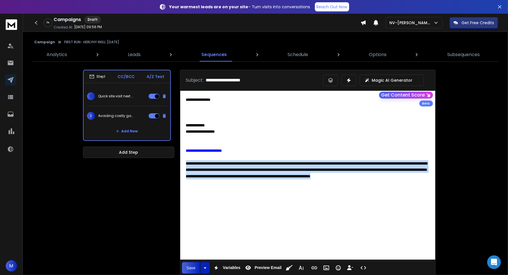
drag, startPoint x: 186, startPoint y: 163, endPoint x: 227, endPoint y: 183, distance: 45.5
click at [227, 183] on div "**********" at bounding box center [307, 174] width 243 height 26
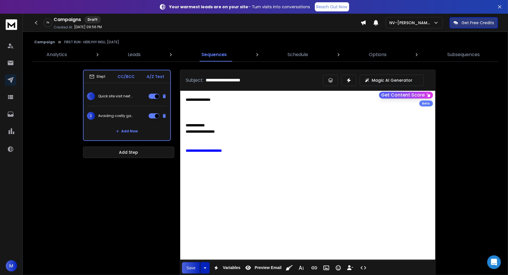
click at [187, 111] on div at bounding box center [308, 113] width 244 height 6
click at [189, 108] on div at bounding box center [308, 106] width 244 height 6
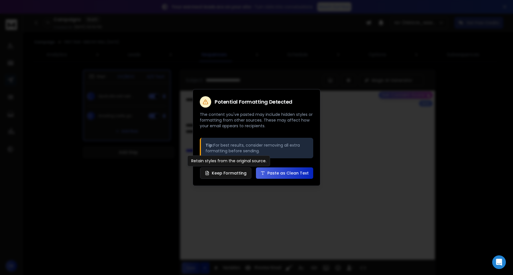
click at [270, 171] on button "Paste as Clean Text" at bounding box center [284, 173] width 57 height 11
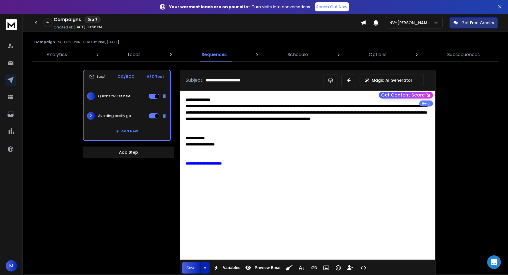
click at [223, 100] on div "**********" at bounding box center [308, 100] width 244 height 6
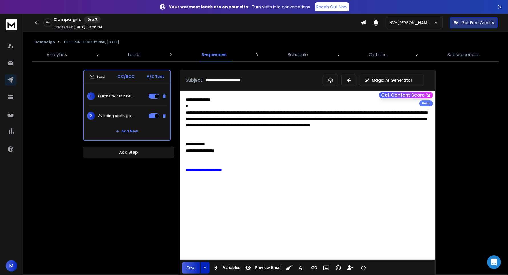
click at [189, 114] on span "**********" at bounding box center [307, 119] width 242 height 17
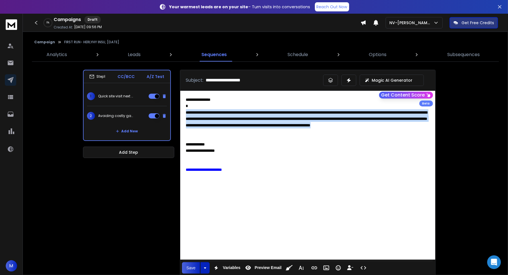
drag, startPoint x: 185, startPoint y: 112, endPoint x: 238, endPoint y: 133, distance: 56.9
click at [238, 133] on div "**********" at bounding box center [307, 173] width 255 height 165
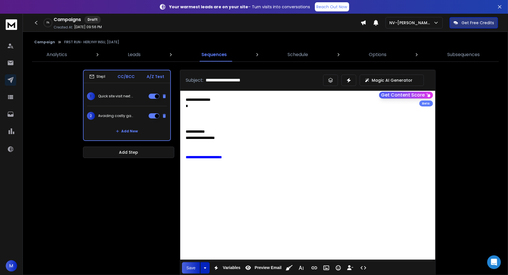
click at [190, 111] on div at bounding box center [308, 113] width 244 height 6
click at [190, 108] on div "**********" at bounding box center [308, 103] width 244 height 13
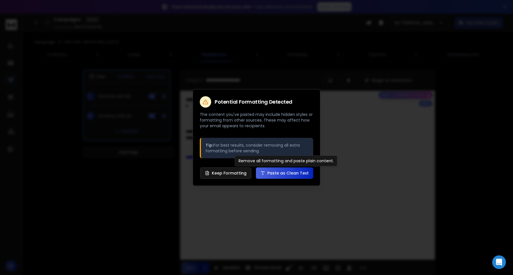
click at [279, 174] on button "Paste as Clean Text" at bounding box center [284, 173] width 57 height 11
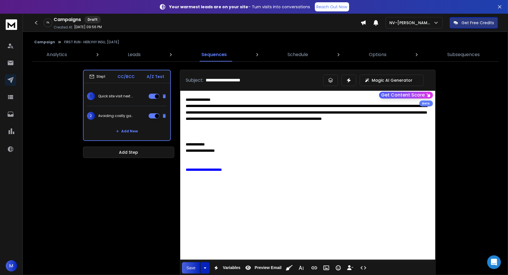
click at [219, 101] on div "**********" at bounding box center [308, 110] width 244 height 26
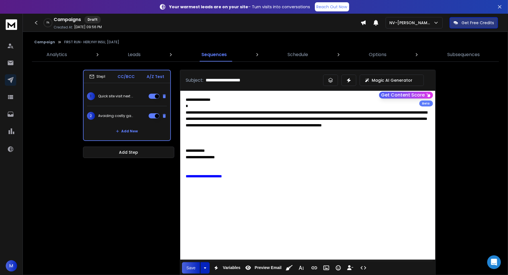
click at [378, 112] on span "**********" at bounding box center [307, 119] width 242 height 17
click at [303, 119] on span "**********" at bounding box center [307, 119] width 242 height 17
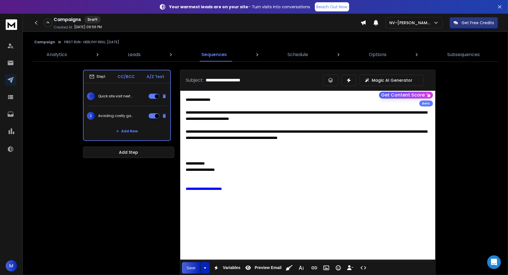
click at [352, 131] on span "**********" at bounding box center [306, 135] width 241 height 10
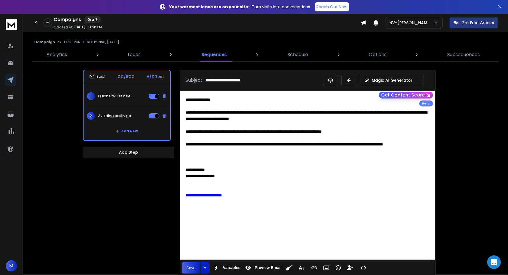
click at [119, 94] on p "Quick site visit next week?" at bounding box center [116, 96] width 37 height 5
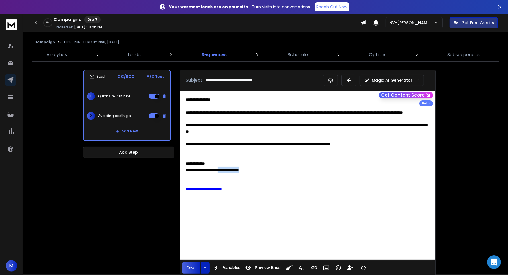
drag, startPoint x: 225, startPoint y: 177, endPoint x: 255, endPoint y: 175, distance: 30.6
click at [255, 173] on div "**********" at bounding box center [308, 170] width 244 height 6
copy span "**********"
click at [117, 112] on div "2 Avoiding costly gaps" at bounding box center [127, 115] width 80 height 19
type input "**********"
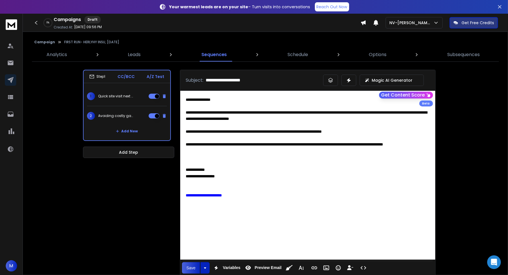
click at [234, 180] on div "**********" at bounding box center [308, 176] width 244 height 6
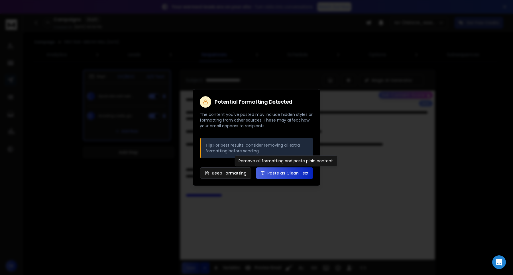
click at [283, 170] on button "Paste as Clean Text" at bounding box center [284, 173] width 57 height 11
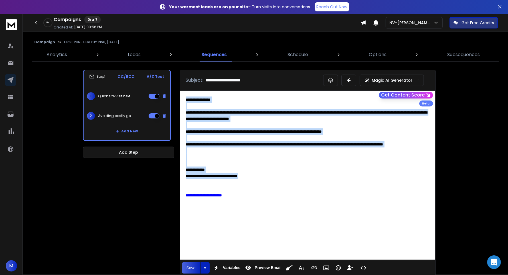
drag, startPoint x: 186, startPoint y: 100, endPoint x: 257, endPoint y: 184, distance: 110.3
click at [263, 186] on div "**********" at bounding box center [307, 173] width 255 height 165
click at [299, 272] on button "More Text" at bounding box center [301, 268] width 11 height 11
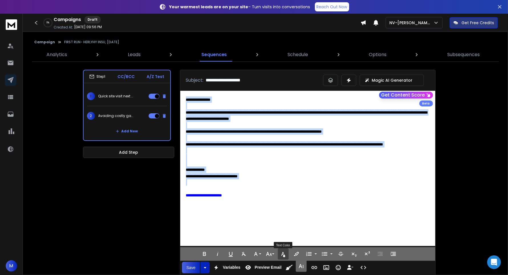
click at [282, 251] on icon "button" at bounding box center [283, 254] width 7 height 7
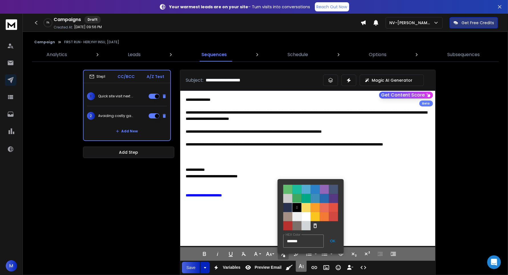
click at [295, 207] on span "" at bounding box center [296, 207] width 9 height 9
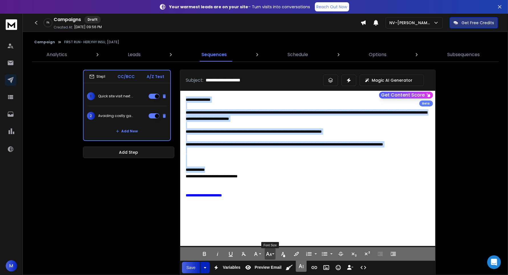
click at [266, 254] on icon "button" at bounding box center [268, 254] width 7 height 7
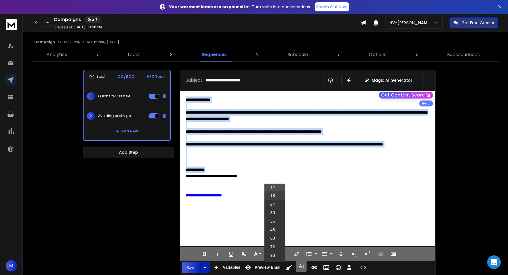
scroll to position [46, 0]
click at [274, 187] on link "14" at bounding box center [274, 187] width 21 height 9
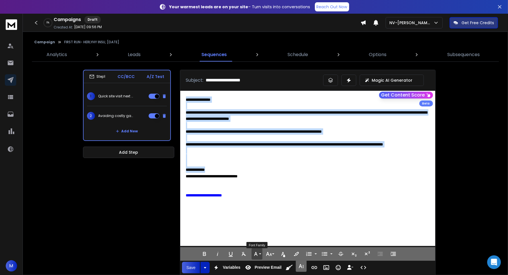
click at [256, 256] on icon "button" at bounding box center [255, 254] width 7 height 7
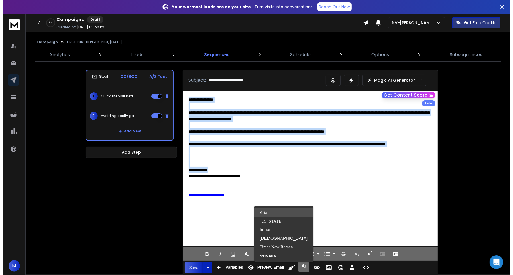
scroll to position [0, 0]
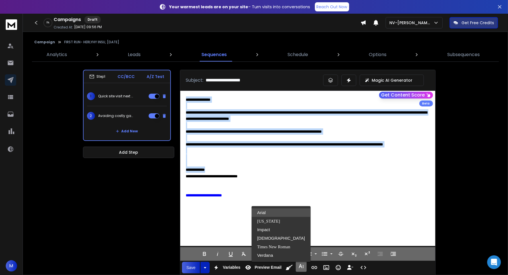
click at [263, 212] on link "Arial" at bounding box center [281, 213] width 59 height 9
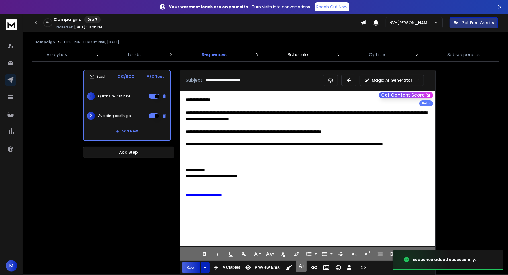
click at [290, 60] on link "Schedule" at bounding box center [297, 55] width 27 height 14
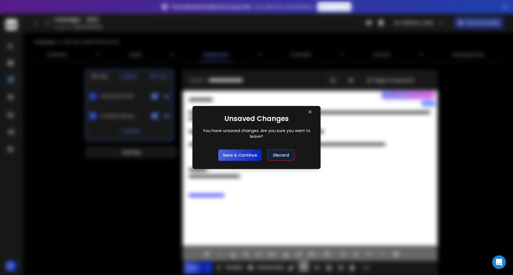
click at [241, 157] on button "Save & Continue" at bounding box center [239, 155] width 43 height 11
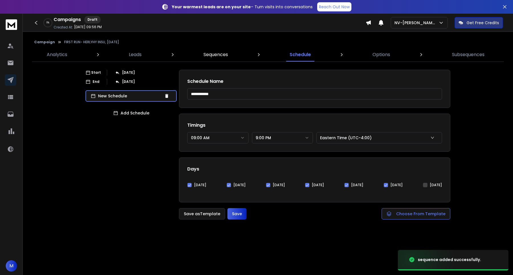
click at [227, 54] on p "Sequences" at bounding box center [216, 54] width 25 height 7
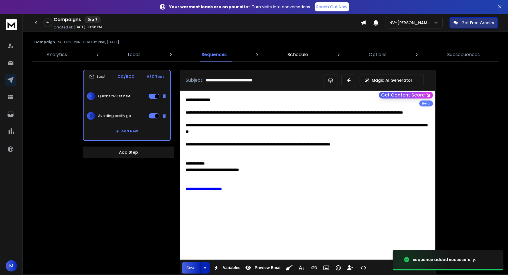
click at [292, 57] on p "Schedule" at bounding box center [297, 54] width 21 height 7
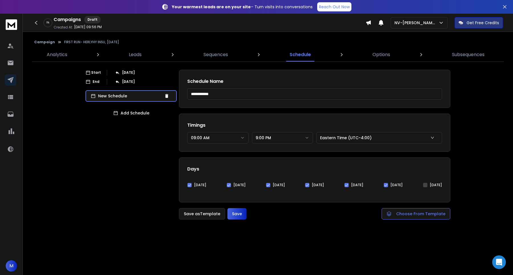
click at [141, 68] on div "**********" at bounding box center [268, 145] width 472 height 155
click at [135, 70] on p "[DATE]" at bounding box center [128, 72] width 13 height 5
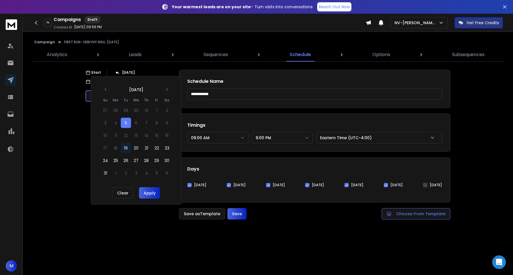
click at [124, 148] on button "19" at bounding box center [126, 148] width 10 height 10
drag, startPoint x: 150, startPoint y: 192, endPoint x: 140, endPoint y: 165, distance: 28.2
click at [151, 192] on button "Apply" at bounding box center [149, 193] width 21 height 11
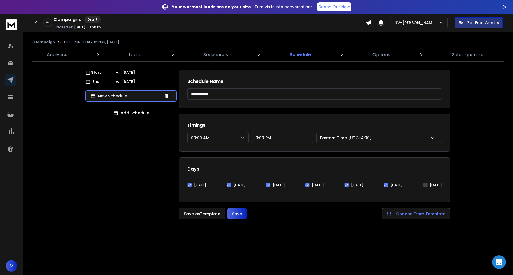
click at [141, 77] on div "Start [DATE] End [DATE]" at bounding box center [131, 77] width 91 height 15
click at [135, 81] on p "[DATE]" at bounding box center [128, 82] width 13 height 5
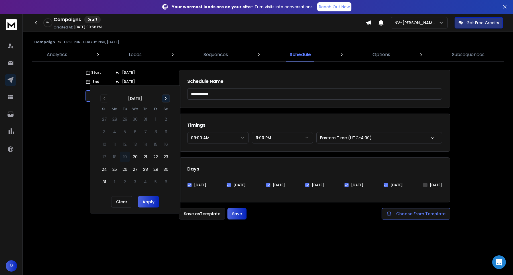
click at [164, 97] on icon "Go to next month" at bounding box center [166, 98] width 5 height 5
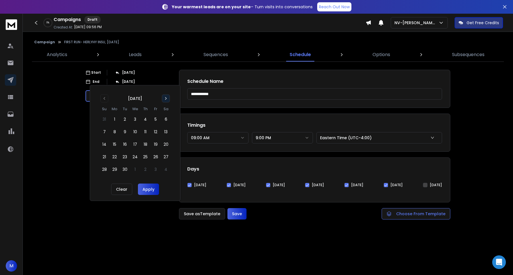
click at [164, 97] on icon "Go to next month" at bounding box center [166, 98] width 5 height 5
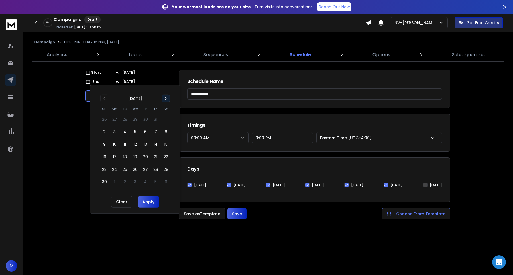
click at [164, 97] on icon "Go to next month" at bounding box center [166, 98] width 5 height 5
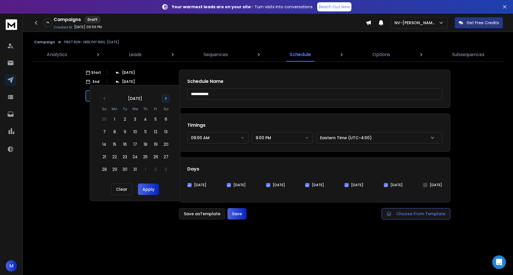
click at [164, 97] on icon "Go to next month" at bounding box center [166, 98] width 5 height 5
click at [166, 169] on button "31" at bounding box center [166, 170] width 10 height 10
click at [148, 190] on button "Apply" at bounding box center [148, 189] width 21 height 11
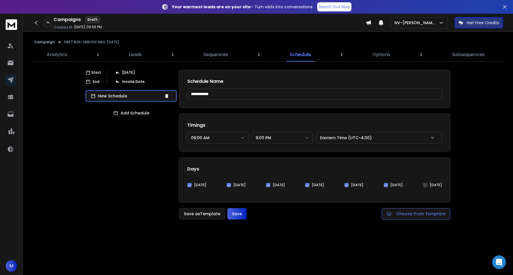
click at [153, 80] on div "End Invalid Date" at bounding box center [131, 82] width 91 height 6
click at [133, 80] on p "Invalid Date" at bounding box center [133, 82] width 23 height 5
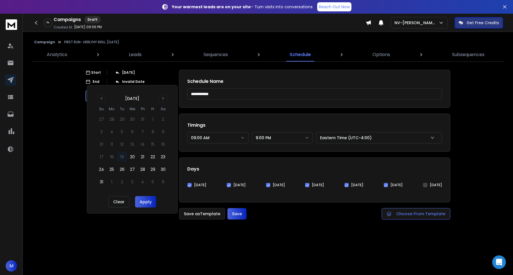
click at [160, 104] on div "[DATE] Su Mo Tu We Th Fr Sa 27 28 29 30 31 1 2 3 4 5 6 7 8 9 10 11 12 13 14 15 …" at bounding box center [132, 141] width 72 height 93
click at [160, 102] on button "Go to next month" at bounding box center [163, 99] width 8 height 8
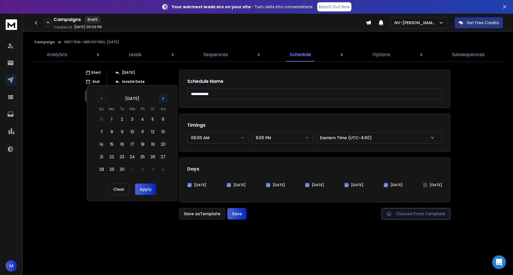
click at [160, 102] on button "Go to next month" at bounding box center [163, 99] width 8 height 8
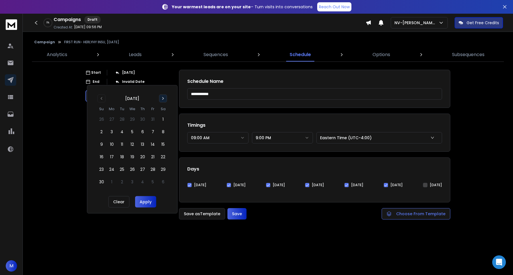
click at [160, 102] on button "Go to next month" at bounding box center [163, 99] width 8 height 8
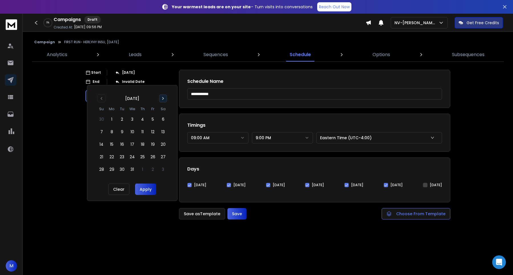
click at [160, 102] on button "Go to next month" at bounding box center [163, 99] width 8 height 8
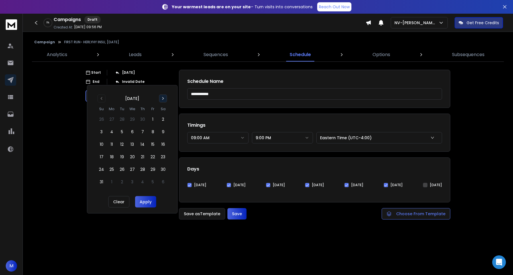
click at [160, 102] on button "Go to next month" at bounding box center [163, 99] width 8 height 8
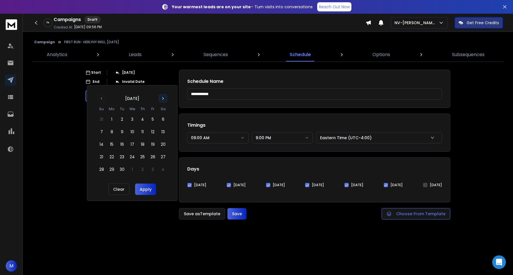
click at [160, 102] on button "Go to next month" at bounding box center [163, 99] width 8 height 8
click at [100, 96] on icon "Go to previous month" at bounding box center [101, 98] width 5 height 5
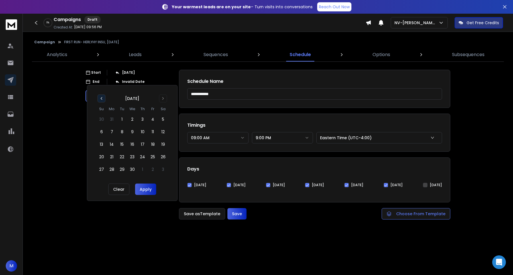
click at [100, 96] on icon "Go to previous month" at bounding box center [101, 98] width 5 height 5
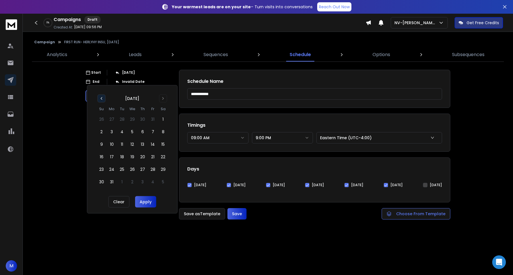
click at [100, 96] on icon "Go to previous month" at bounding box center [101, 98] width 5 height 5
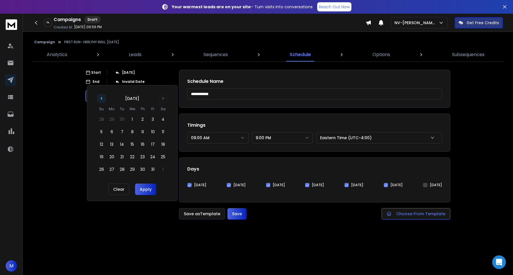
click at [100, 96] on icon "Go to previous month" at bounding box center [101, 98] width 5 height 5
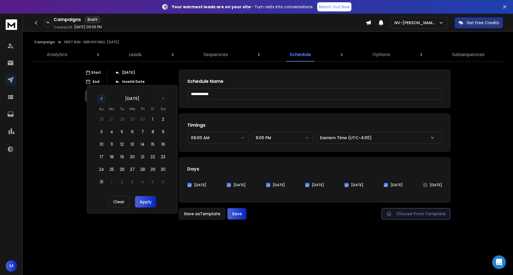
click at [100, 96] on icon "Go to previous month" at bounding box center [101, 98] width 5 height 5
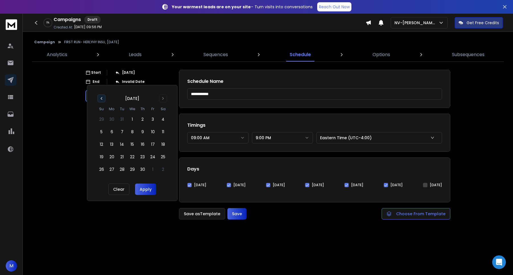
click at [100, 96] on icon "Go to previous month" at bounding box center [101, 98] width 5 height 5
click at [164, 97] on icon "Go to next month" at bounding box center [163, 98] width 5 height 5
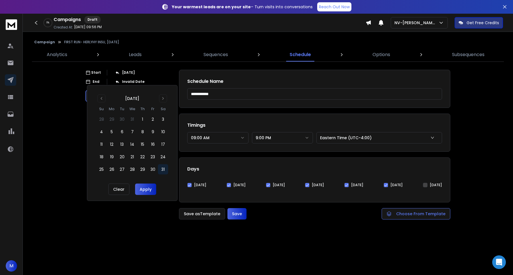
drag, startPoint x: 164, startPoint y: 169, endPoint x: 143, endPoint y: 197, distance: 35.2
click at [164, 169] on button "31" at bounding box center [163, 170] width 10 height 10
click at [143, 197] on div "[DATE] Su Mo Tu We Th Fr Sa 28 29 30 31 1 2 3 4 5 6 7 8 9 10 11 12 13 14 15 16 …" at bounding box center [132, 143] width 90 height 115
click at [146, 193] on button "Apply" at bounding box center [145, 189] width 21 height 11
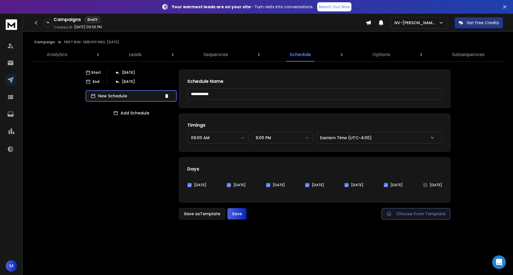
click at [277, 136] on button "9:00 PM" at bounding box center [282, 137] width 61 height 11
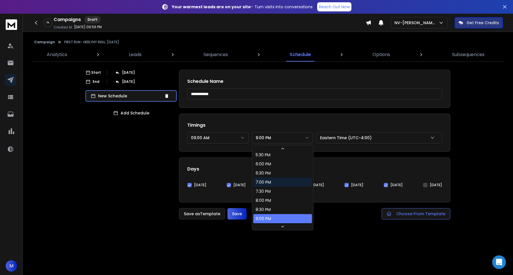
scroll to position [140, 0]
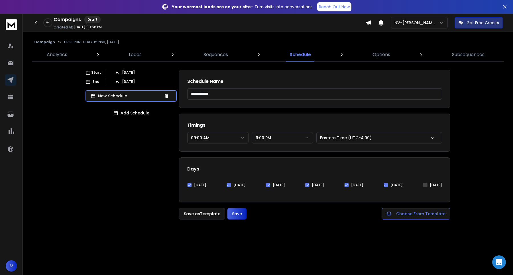
drag, startPoint x: 340, startPoint y: 241, endPoint x: 346, endPoint y: 163, distance: 78.4
click at [340, 240] on div "**********" at bounding box center [256, 137] width 513 height 275
click at [345, 141] on p "Eastern Time (UTC-4:00)" at bounding box center [347, 138] width 54 height 6
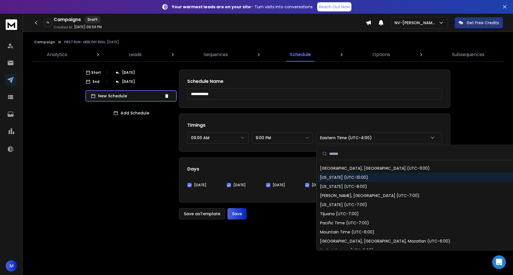
click at [279, 254] on div "**********" at bounding box center [256, 137] width 513 height 275
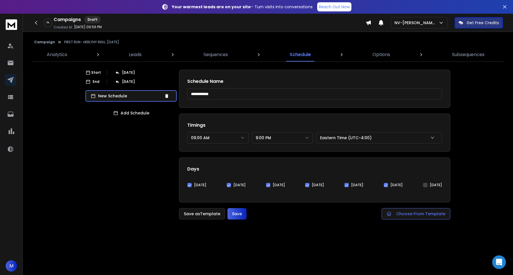
click at [233, 215] on button "Save" at bounding box center [237, 213] width 19 height 11
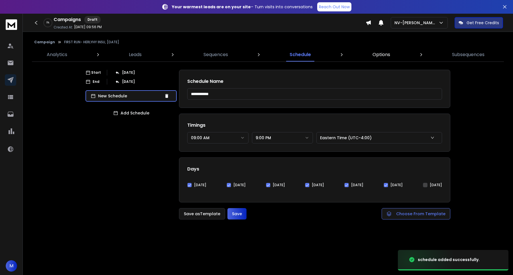
click at [382, 55] on p "Options" at bounding box center [382, 54] width 18 height 7
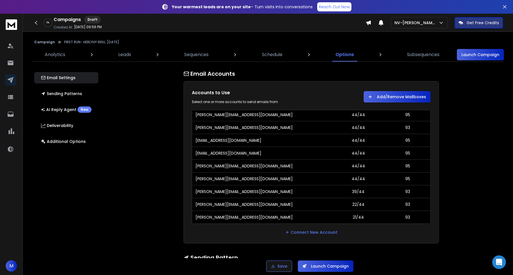
click at [473, 52] on button "Launch Campaign" at bounding box center [480, 54] width 47 height 11
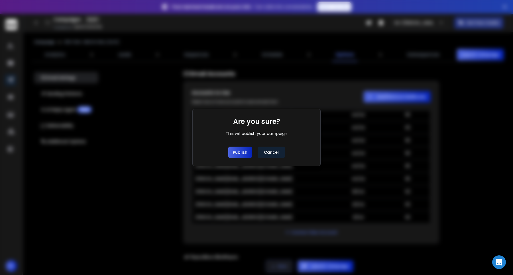
click at [271, 151] on button "Cancel" at bounding box center [271, 152] width 27 height 11
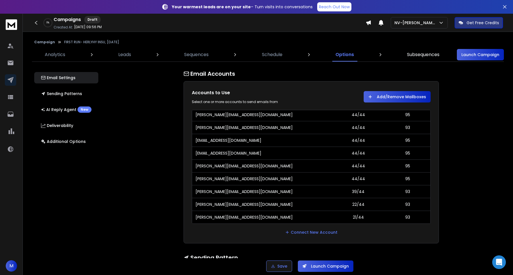
click at [415, 56] on p "Subsequences" at bounding box center [423, 54] width 33 height 7
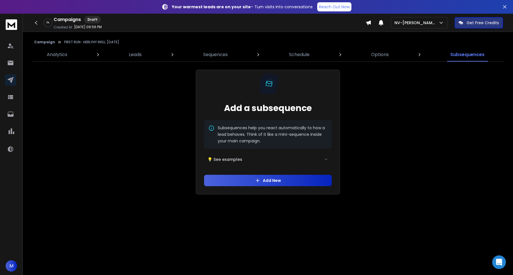
click at [266, 183] on button "Add New" at bounding box center [268, 180] width 128 height 11
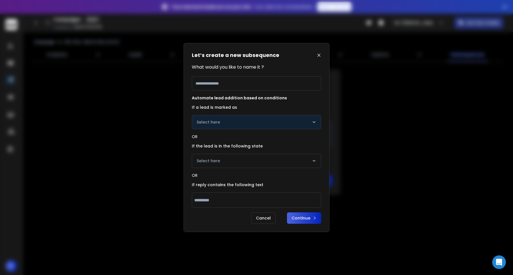
click at [242, 117] on button "Select here" at bounding box center [256, 122] width 129 height 14
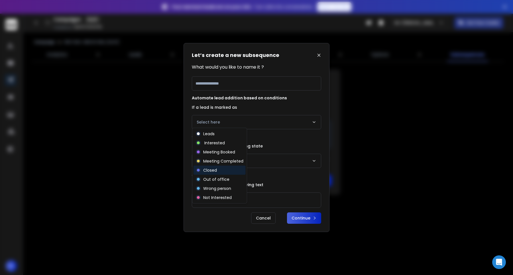
click at [258, 80] on input at bounding box center [256, 83] width 129 height 14
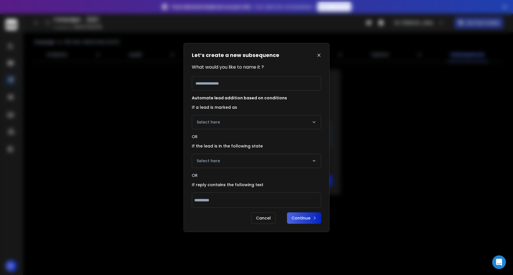
type input "**********"
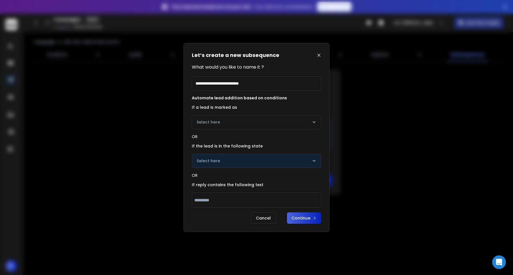
click at [250, 163] on button "Select here" at bounding box center [256, 161] width 129 height 14
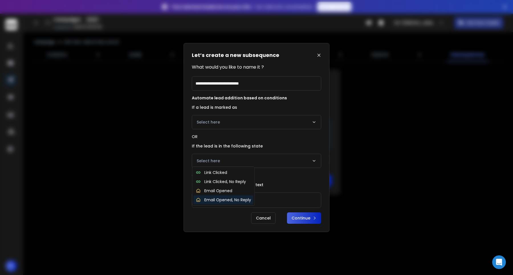
click at [237, 198] on div "Email Opened, No Reply" at bounding box center [223, 200] width 55 height 6
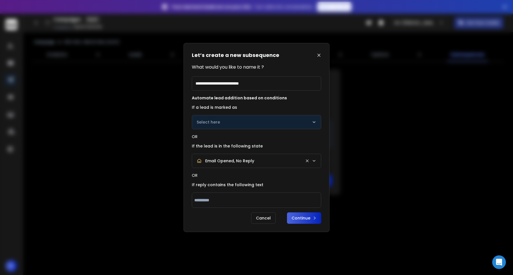
click at [258, 123] on button "Select here" at bounding box center [256, 122] width 129 height 14
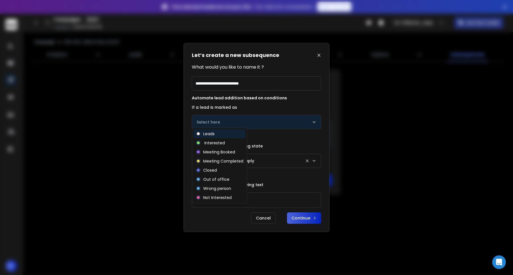
click at [258, 123] on button "Select here" at bounding box center [256, 122] width 129 height 14
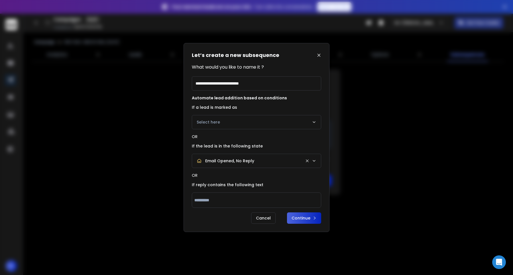
click at [302, 224] on button "Continue" at bounding box center [304, 218] width 34 height 11
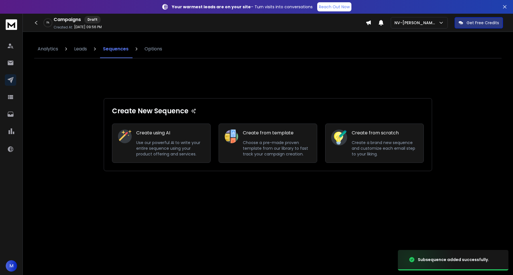
click at [352, 143] on p "Create a brand new sequence and customize each email step to your liking." at bounding box center [385, 148] width 66 height 17
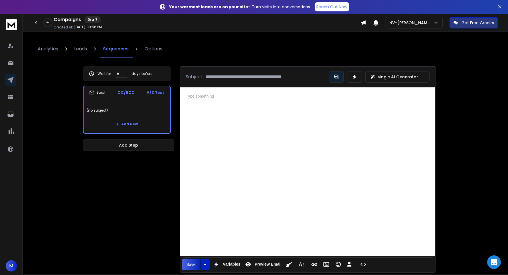
click at [339, 76] on button at bounding box center [336, 76] width 15 height 11
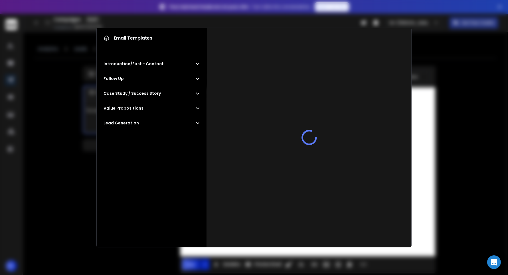
click at [339, 76] on div at bounding box center [309, 138] width 204 height 220
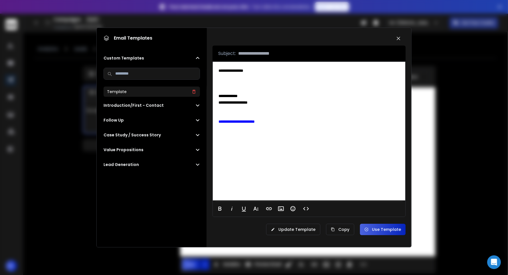
click at [336, 77] on div at bounding box center [308, 77] width 181 height 6
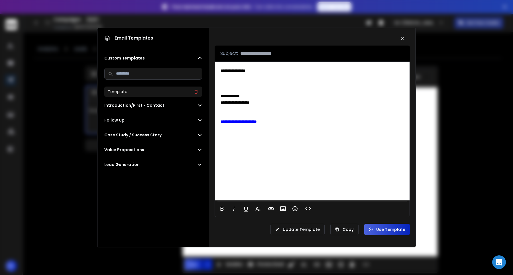
click at [329, 104] on div "**********" at bounding box center [312, 103] width 183 height 6
click at [390, 230] on button "Use Template" at bounding box center [387, 229] width 46 height 11
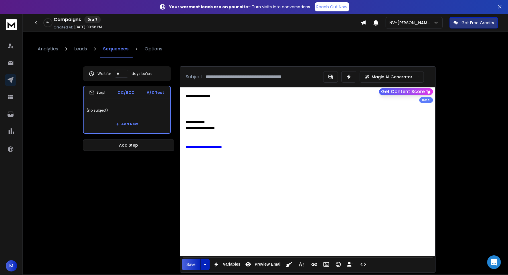
click at [243, 98] on div "**********" at bounding box center [308, 96] width 244 height 6
click at [195, 104] on div at bounding box center [308, 103] width 244 height 6
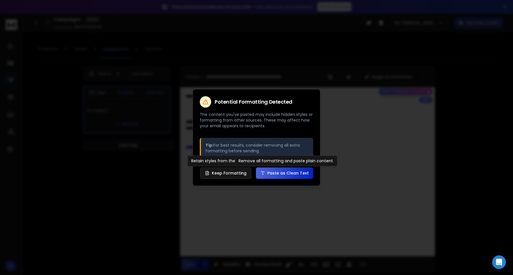
click at [287, 176] on button "Paste as Clean Text" at bounding box center [284, 173] width 57 height 11
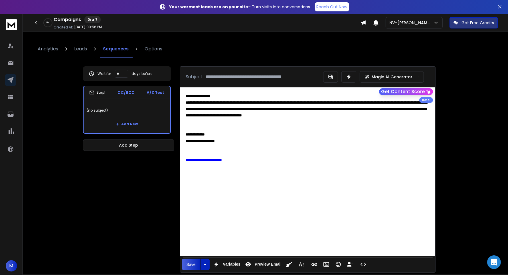
click at [220, 94] on div "**********" at bounding box center [308, 96] width 244 height 6
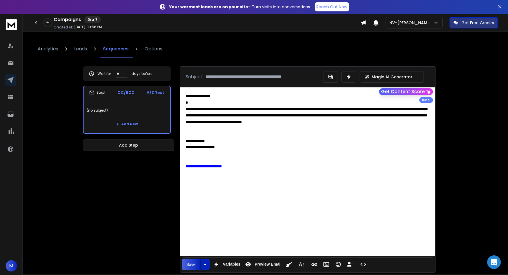
click at [254, 114] on span "**********" at bounding box center [307, 115] width 242 height 17
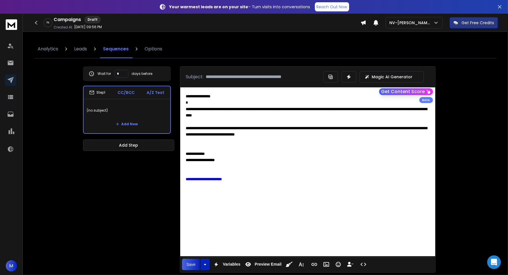
click at [186, 134] on span "**********" at bounding box center [306, 131] width 241 height 10
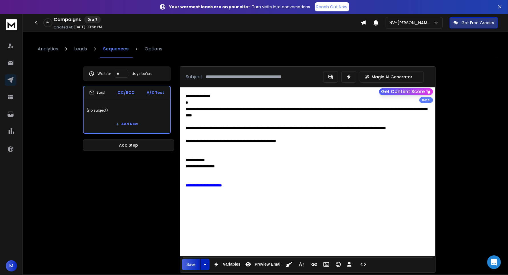
click at [232, 165] on div "**********" at bounding box center [308, 166] width 244 height 6
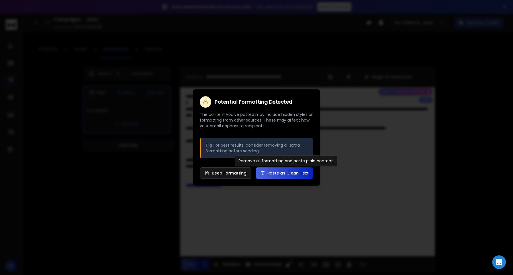
click at [281, 175] on button "Paste as Clean Text" at bounding box center [284, 173] width 57 height 11
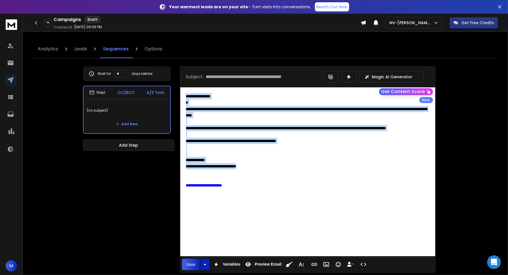
drag, startPoint x: 186, startPoint y: 94, endPoint x: 256, endPoint y: 168, distance: 101.5
click at [261, 167] on div "**********" at bounding box center [307, 170] width 255 height 165
drag, startPoint x: 299, startPoint y: 265, endPoint x: 289, endPoint y: 270, distance: 10.5
click at [299, 265] on icon "button" at bounding box center [301, 265] width 7 height 7
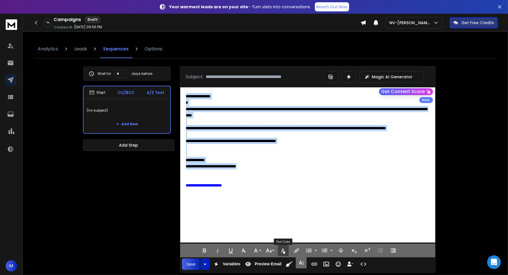
click at [283, 250] on icon "button" at bounding box center [283, 251] width 7 height 7
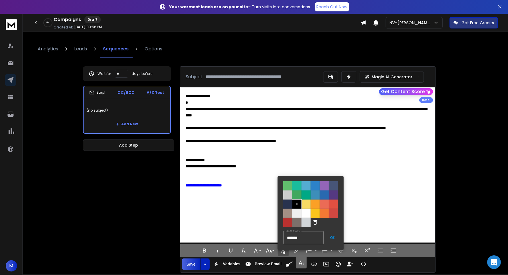
click at [296, 205] on span "" at bounding box center [296, 204] width 9 height 9
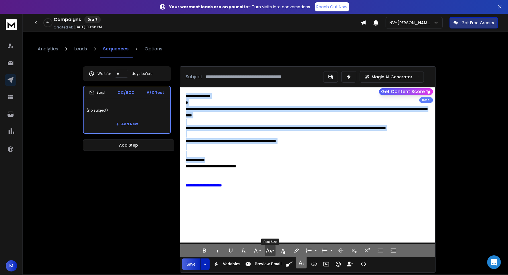
click at [266, 250] on icon "button" at bounding box center [268, 251] width 7 height 7
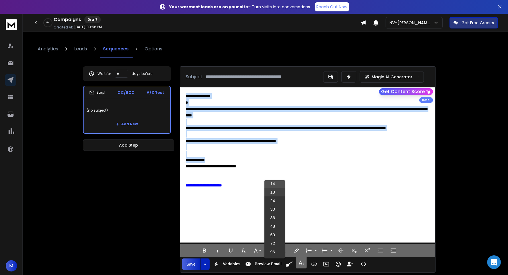
scroll to position [46, 0]
click at [272, 185] on link "14" at bounding box center [274, 184] width 21 height 9
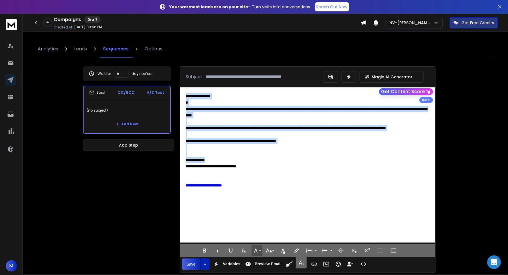
click at [257, 250] on icon "button" at bounding box center [255, 251] width 7 height 7
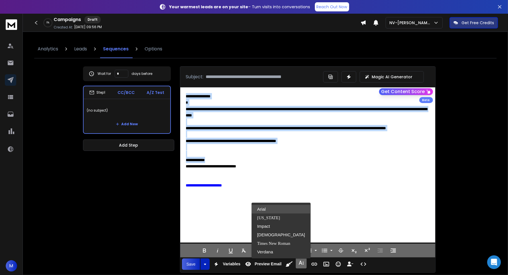
scroll to position [0, 0]
click at [269, 208] on link "Arial" at bounding box center [281, 209] width 59 height 9
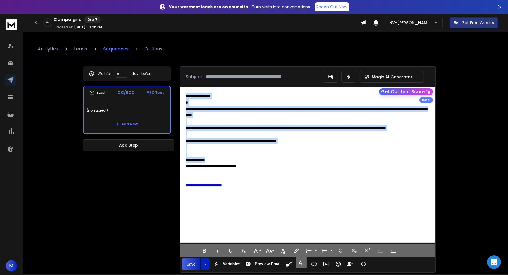
drag, startPoint x: 192, startPoint y: 262, endPoint x: 212, endPoint y: 222, distance: 44.9
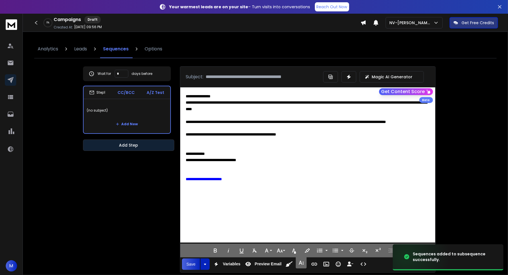
click at [136, 142] on button "Add Step" at bounding box center [128, 145] width 91 height 11
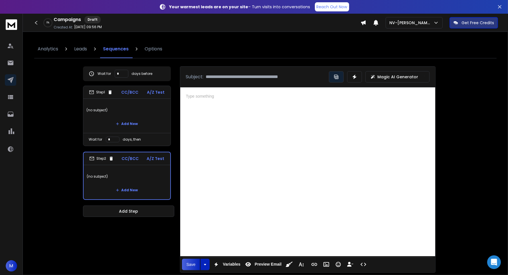
click at [335, 80] on button at bounding box center [336, 76] width 15 height 11
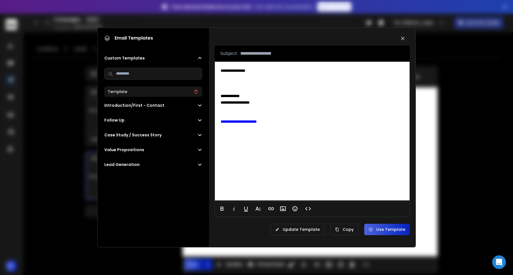
click at [377, 229] on button "Use Template" at bounding box center [387, 229] width 46 height 11
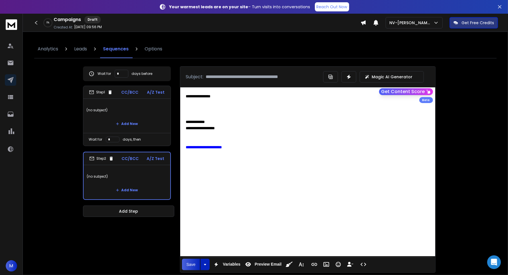
click at [214, 108] on div at bounding box center [308, 109] width 244 height 6
click at [185, 98] on div "**********" at bounding box center [307, 170] width 255 height 165
click at [190, 103] on div at bounding box center [308, 103] width 244 height 6
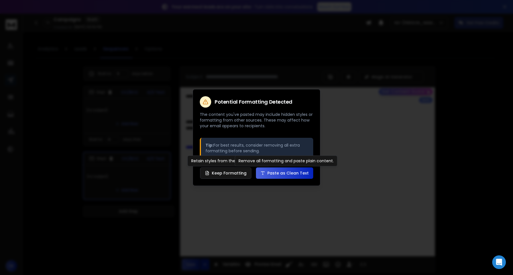
click at [274, 174] on button "Paste as Clean Text" at bounding box center [284, 173] width 57 height 11
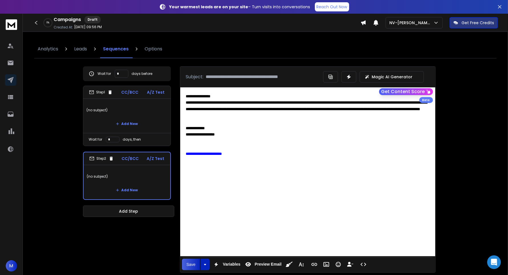
click at [223, 96] on div "**********" at bounding box center [308, 96] width 244 height 6
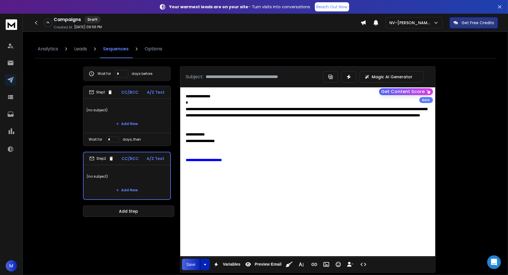
click at [272, 115] on span "**********" at bounding box center [306, 112] width 241 height 10
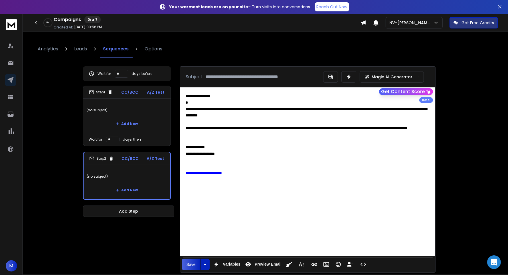
click at [404, 129] on span "**********" at bounding box center [297, 128] width 222 height 4
click at [407, 129] on span "**********" at bounding box center [297, 128] width 222 height 4
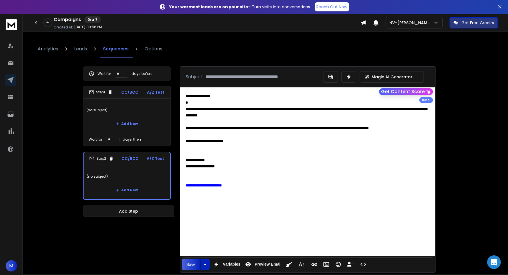
click at [136, 109] on p "(no subject)" at bounding box center [127, 110] width 80 height 16
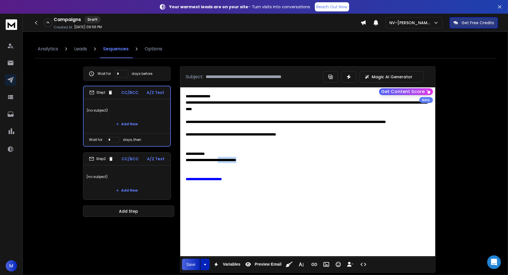
drag, startPoint x: 224, startPoint y: 160, endPoint x: 254, endPoint y: 160, distance: 30.2
click at [254, 160] on div "**********" at bounding box center [308, 160] width 244 height 6
click at [220, 160] on span "**********" at bounding box center [211, 160] width 50 height 4
drag, startPoint x: 223, startPoint y: 160, endPoint x: 254, endPoint y: 159, distance: 31.1
click at [254, 159] on div "**********" at bounding box center [308, 160] width 244 height 6
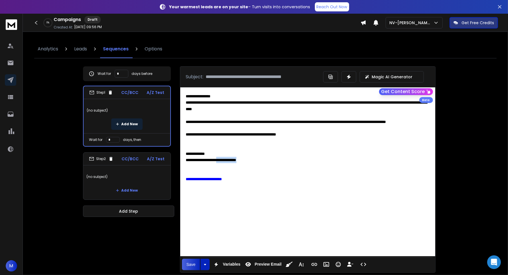
copy span "**********"
click at [136, 175] on p "(no subject)" at bounding box center [127, 177] width 80 height 16
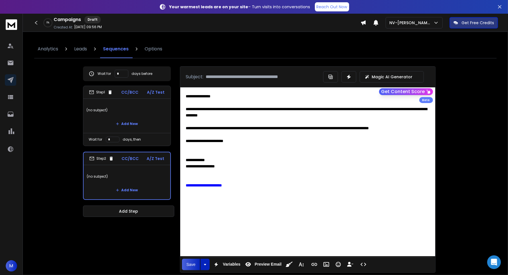
click at [236, 167] on div "**********" at bounding box center [308, 166] width 244 height 6
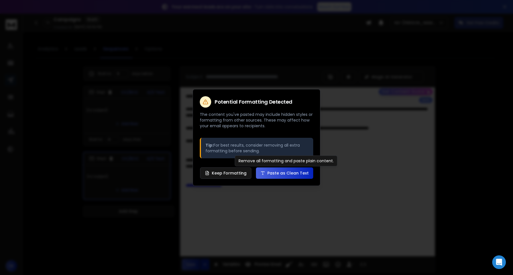
click at [269, 170] on button "Paste as Clean Text" at bounding box center [284, 173] width 57 height 11
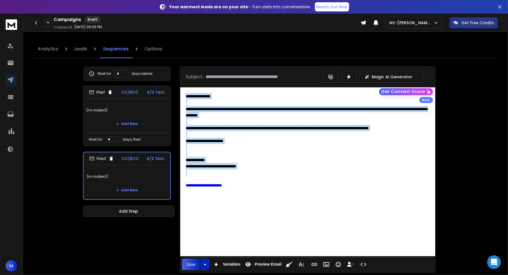
drag, startPoint x: 186, startPoint y: 96, endPoint x: 256, endPoint y: 167, distance: 100.0
click at [267, 171] on div "**********" at bounding box center [307, 170] width 255 height 165
drag, startPoint x: 297, startPoint y: 263, endPoint x: 294, endPoint y: 246, distance: 17.4
click at [297, 263] on button "More Text" at bounding box center [301, 264] width 11 height 11
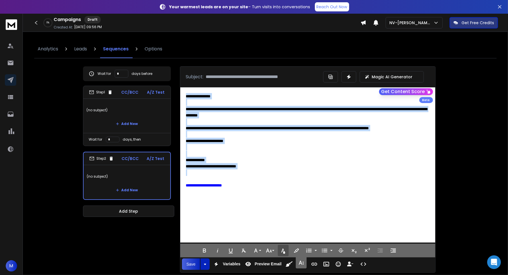
click at [281, 248] on icon "button" at bounding box center [283, 251] width 7 height 7
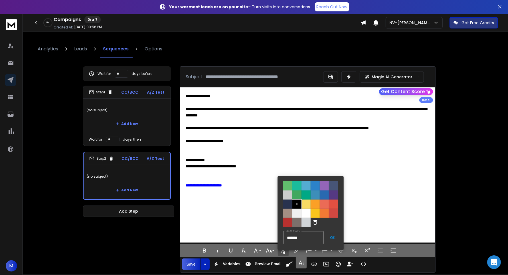
click at [298, 203] on span "" at bounding box center [296, 204] width 9 height 9
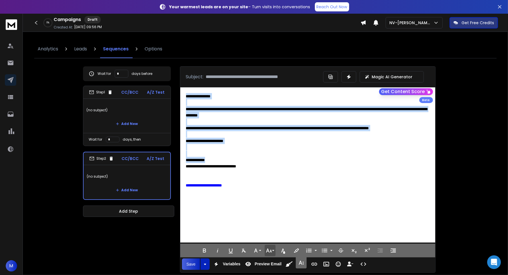
click at [270, 253] on icon "button" at bounding box center [268, 251] width 7 height 7
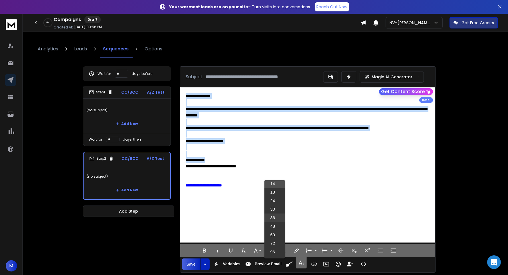
scroll to position [46, 0]
click at [273, 183] on link "14" at bounding box center [274, 184] width 21 height 9
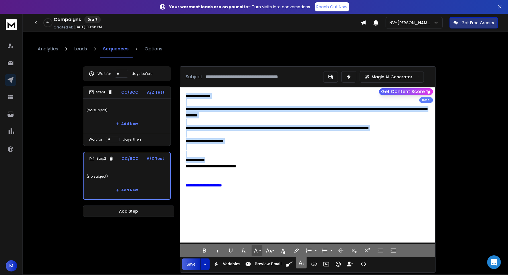
click at [253, 248] on icon "button" at bounding box center [255, 251] width 7 height 7
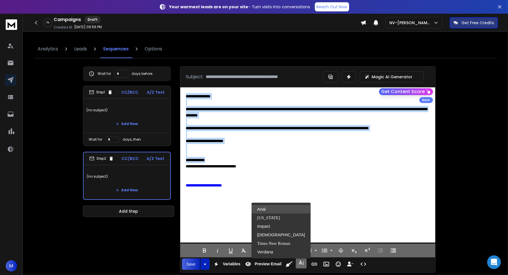
scroll to position [0, 0]
click at [263, 210] on link "Arial" at bounding box center [281, 209] width 59 height 9
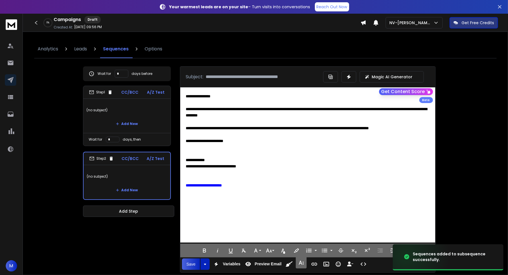
click at [157, 213] on button "Add Step" at bounding box center [128, 211] width 91 height 11
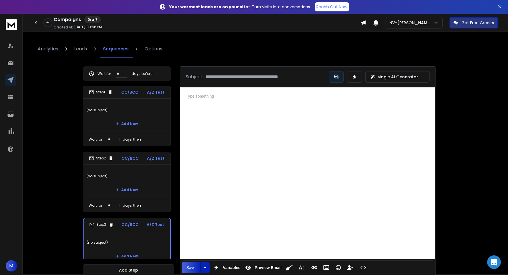
click at [335, 76] on icon at bounding box center [336, 76] width 5 height 5
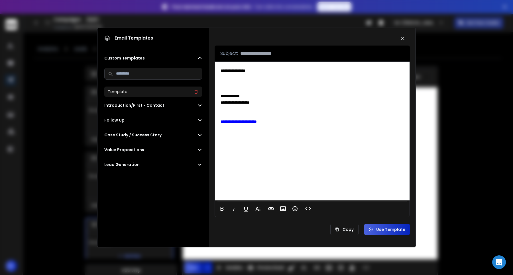
drag, startPoint x: 393, startPoint y: 228, endPoint x: 10, endPoint y: 220, distance: 383.1
click at [393, 228] on button "Use Template" at bounding box center [387, 229] width 46 height 11
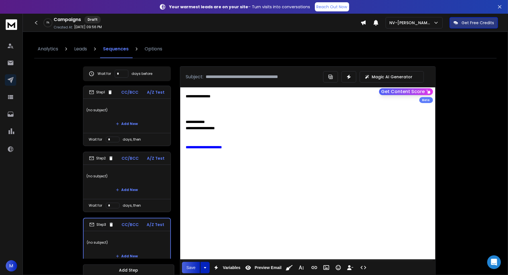
click at [196, 105] on div at bounding box center [308, 103] width 244 height 6
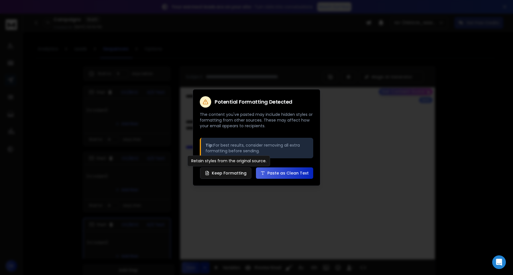
click at [289, 170] on button "Paste as Clean Text" at bounding box center [284, 173] width 57 height 11
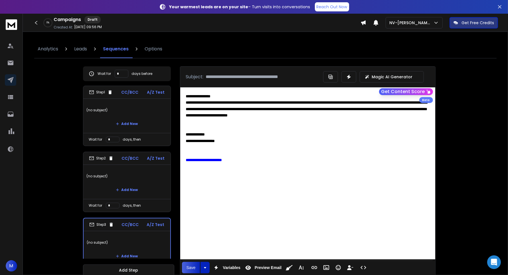
click at [220, 94] on div "**********" at bounding box center [308, 96] width 244 height 6
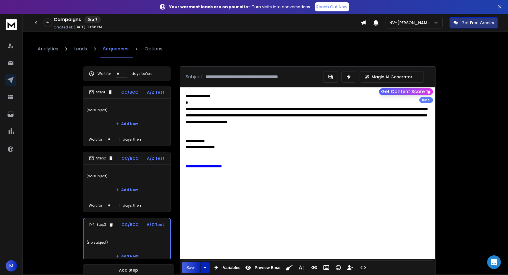
click at [388, 108] on span "**********" at bounding box center [307, 115] width 242 height 17
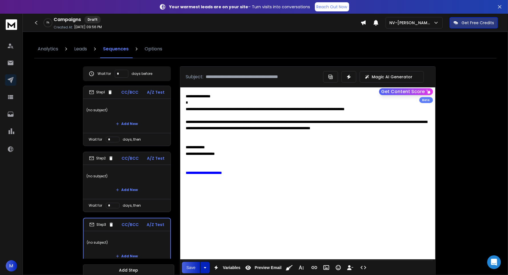
click at [243, 126] on span "**********" at bounding box center [306, 125] width 241 height 10
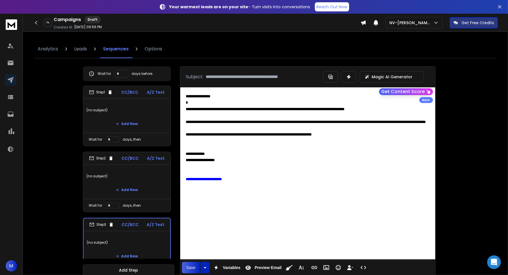
click at [146, 176] on p "(no subject)" at bounding box center [127, 177] width 80 height 16
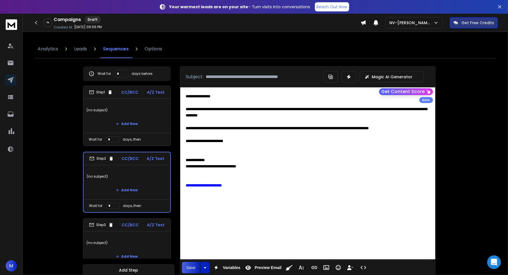
click at [224, 165] on span "**********" at bounding box center [211, 167] width 50 height 4
drag, startPoint x: 223, startPoint y: 167, endPoint x: 256, endPoint y: 168, distance: 32.2
click at [256, 168] on div "**********" at bounding box center [308, 166] width 244 height 6
copy span "**********"
click at [131, 242] on p "(no subject)" at bounding box center [127, 243] width 80 height 16
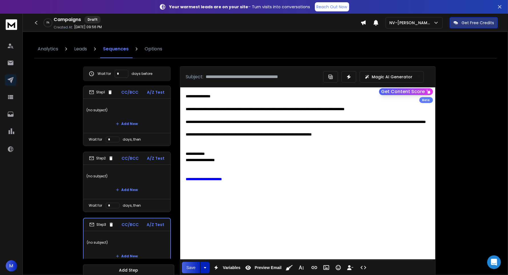
click at [234, 163] on div "**********" at bounding box center [308, 160] width 244 height 6
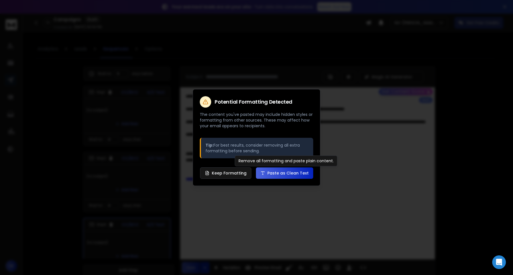
drag, startPoint x: 285, startPoint y: 173, endPoint x: 260, endPoint y: 161, distance: 27.2
click at [285, 173] on button "Paste as Clean Text" at bounding box center [284, 173] width 57 height 11
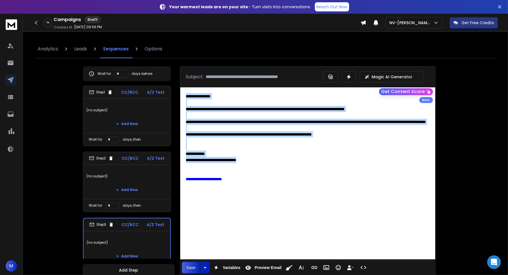
drag, startPoint x: 184, startPoint y: 95, endPoint x: 260, endPoint y: 169, distance: 105.9
click at [262, 170] on div "**********" at bounding box center [307, 170] width 255 height 165
click at [298, 268] on icon "button" at bounding box center [301, 268] width 7 height 7
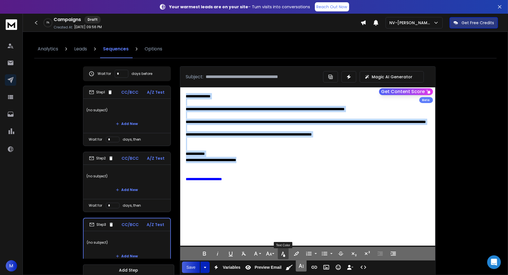
click at [284, 252] on icon "button" at bounding box center [283, 254] width 7 height 7
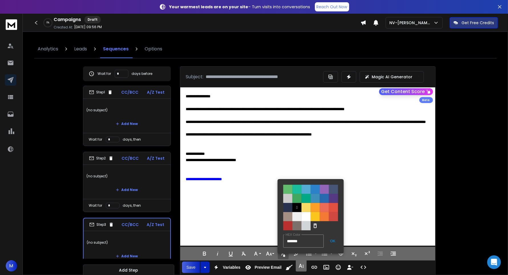
drag, startPoint x: 300, startPoint y: 210, endPoint x: 275, endPoint y: 230, distance: 31.3
click at [300, 210] on span "" at bounding box center [296, 207] width 9 height 9
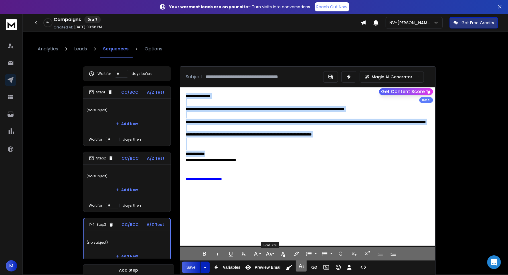
drag, startPoint x: 267, startPoint y: 255, endPoint x: 267, endPoint y: 250, distance: 4.6
click at [267, 255] on icon "button" at bounding box center [269, 254] width 6 height 4
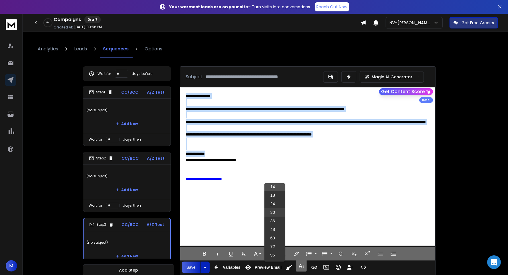
scroll to position [46, 0]
click at [274, 189] on link "14" at bounding box center [274, 187] width 21 height 9
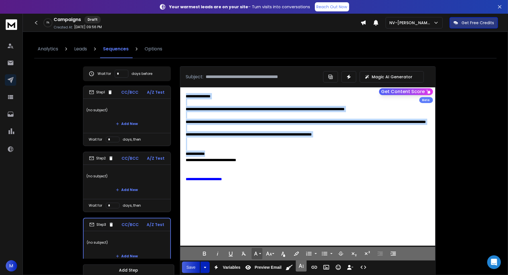
click at [253, 256] on icon "button" at bounding box center [255, 254] width 7 height 7
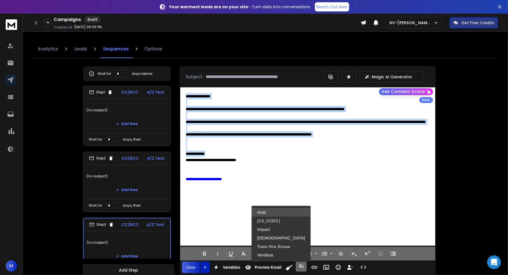
scroll to position [0, 0]
click at [266, 214] on link "Arial" at bounding box center [281, 212] width 59 height 9
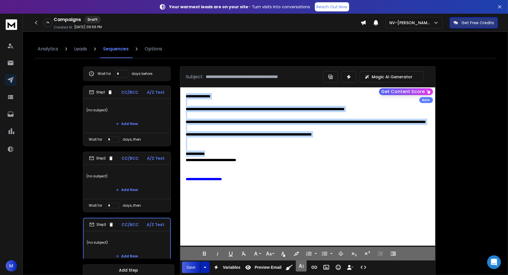
drag, startPoint x: 193, startPoint y: 263, endPoint x: 230, endPoint y: 213, distance: 62.1
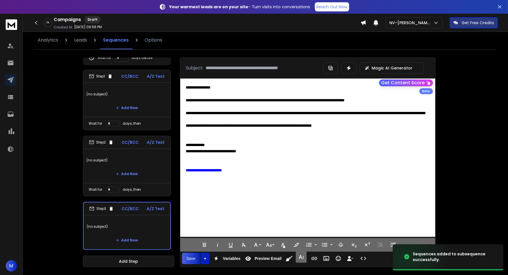
scroll to position [11, 0]
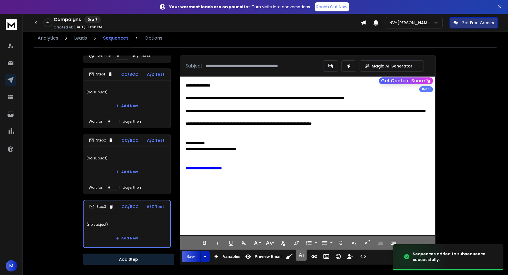
click at [131, 259] on button "Add Step" at bounding box center [128, 259] width 91 height 11
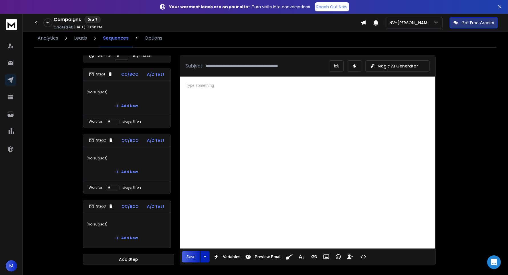
scroll to position [43, 0]
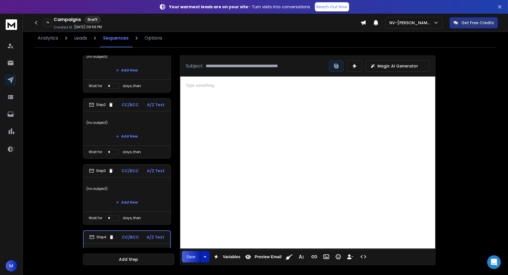
click at [335, 64] on icon at bounding box center [335, 65] width 3 height 3
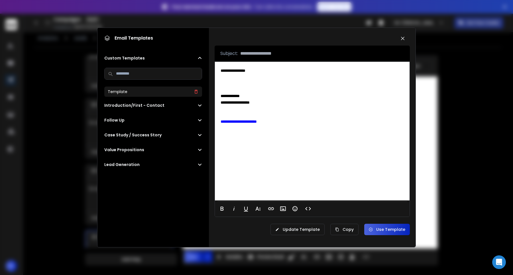
click at [386, 228] on button "Use Template" at bounding box center [387, 229] width 46 height 11
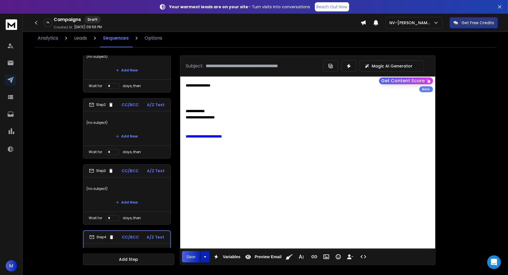
click at [200, 94] on div at bounding box center [308, 92] width 244 height 6
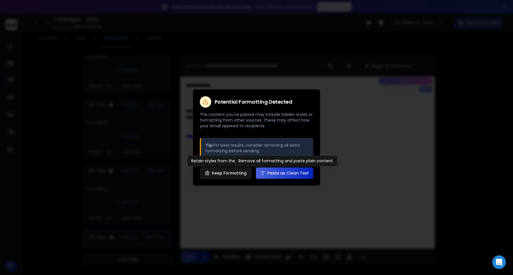
click at [300, 173] on button "Paste as Clean Text" at bounding box center [284, 173] width 57 height 11
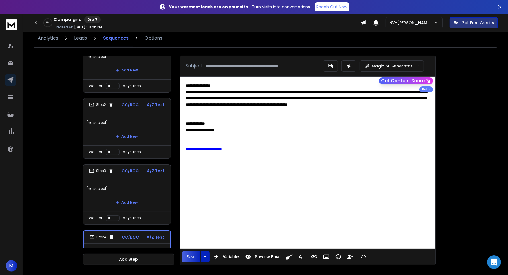
click at [226, 86] on div "**********" at bounding box center [308, 85] width 244 height 6
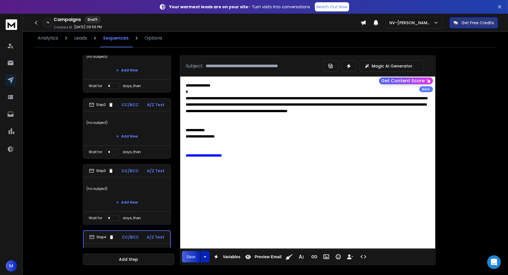
click at [357, 102] on span "**********" at bounding box center [307, 104] width 242 height 17
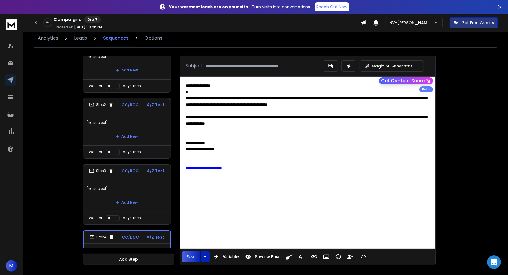
click at [406, 117] on span "**********" at bounding box center [306, 120] width 241 height 10
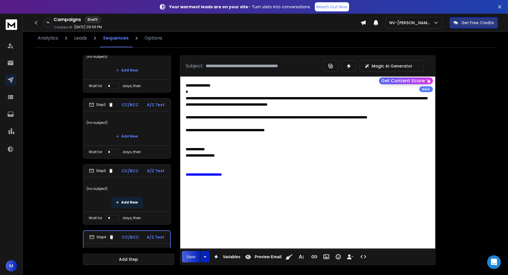
click at [140, 198] on button "Add New" at bounding box center [126, 202] width 31 height 11
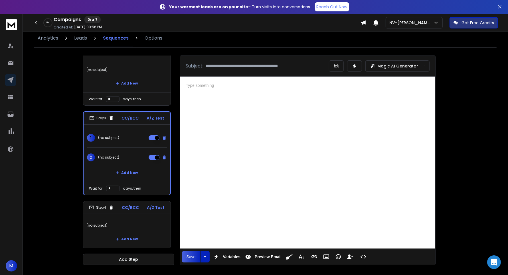
scroll to position [96, 0]
click at [137, 224] on p "(no subject)" at bounding box center [127, 225] width 80 height 16
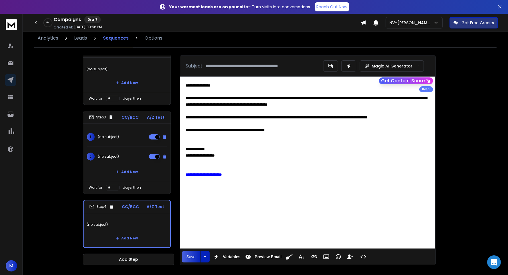
click at [163, 160] on div "2 (no subject)" at bounding box center [127, 156] width 80 height 19
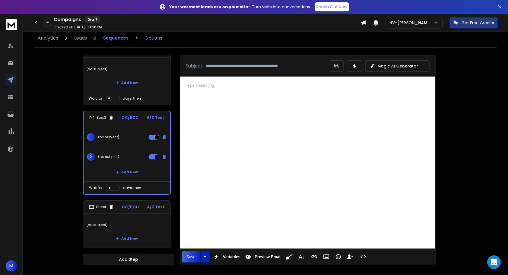
click at [164, 156] on icon at bounding box center [164, 157] width 3 height 4
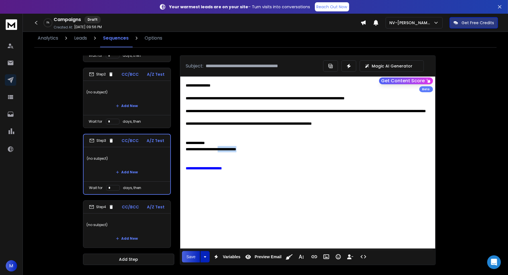
drag, startPoint x: 224, startPoint y: 155, endPoint x: 236, endPoint y: 161, distance: 13.5
click at [263, 153] on div "**********" at bounding box center [308, 149] width 244 height 6
click at [231, 153] on div "**********" at bounding box center [308, 149] width 244 height 6
click at [222, 151] on span "**********" at bounding box center [211, 149] width 50 height 4
drag, startPoint x: 222, startPoint y: 154, endPoint x: 253, endPoint y: 159, distance: 30.6
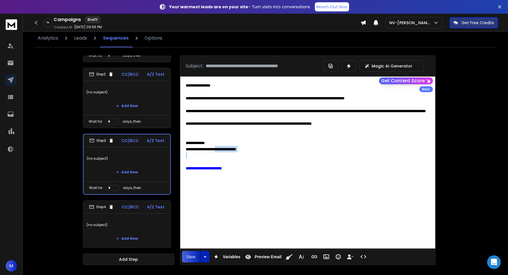
click at [258, 153] on div "**********" at bounding box center [308, 149] width 244 height 6
copy span "**********"
click at [137, 230] on p "(no subject)" at bounding box center [127, 225] width 80 height 16
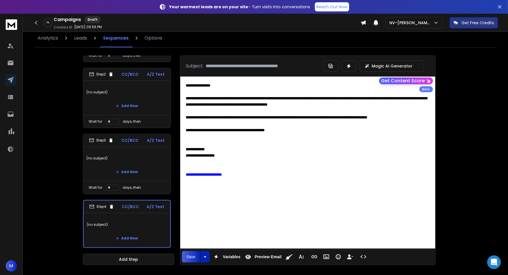
click at [236, 151] on div "**********" at bounding box center [308, 149] width 244 height 6
click at [234, 156] on div "**********" at bounding box center [308, 156] width 244 height 6
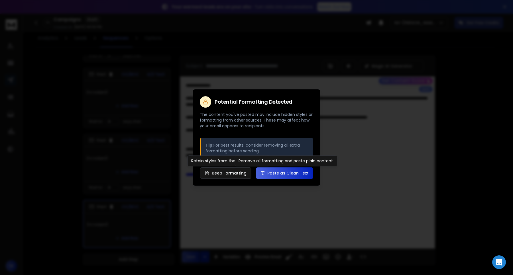
click at [269, 170] on button "Paste as Clean Text" at bounding box center [284, 173] width 57 height 11
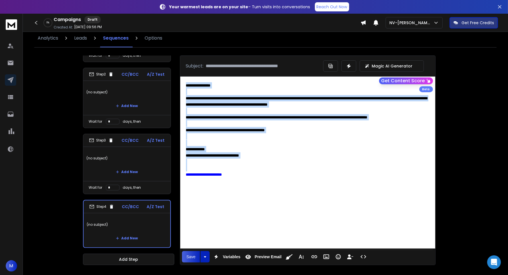
drag, startPoint x: 186, startPoint y: 86, endPoint x: 292, endPoint y: 169, distance: 135.1
click at [292, 169] on div "**********" at bounding box center [307, 159] width 255 height 165
click at [298, 253] on button "More Text" at bounding box center [301, 257] width 11 height 11
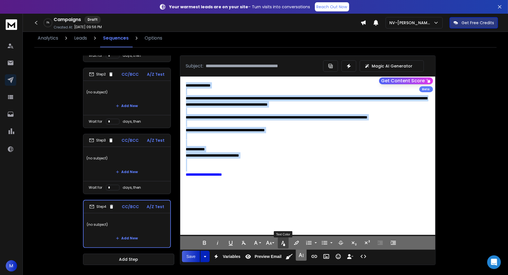
click at [280, 240] on icon "button" at bounding box center [283, 243] width 7 height 7
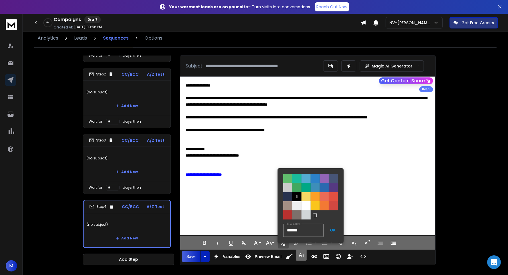
click at [297, 199] on span "" at bounding box center [296, 196] width 9 height 9
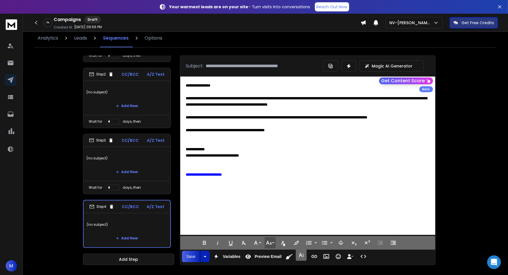
click at [270, 244] on icon "button" at bounding box center [269, 243] width 6 height 4
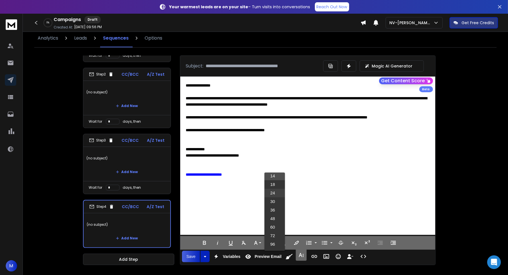
scroll to position [46, 0]
click at [273, 178] on link "14" at bounding box center [274, 176] width 21 height 9
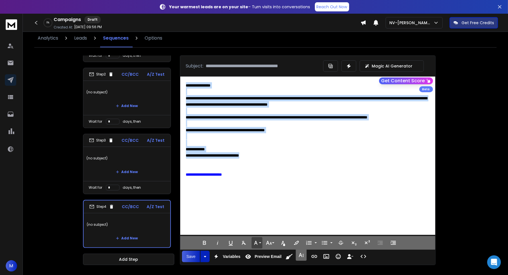
click at [254, 245] on icon "button" at bounding box center [255, 243] width 7 height 7
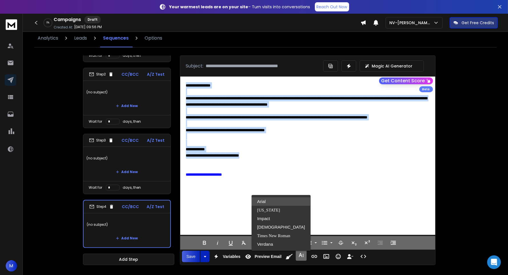
scroll to position [0, 0]
click at [267, 203] on link "Arial" at bounding box center [281, 202] width 59 height 9
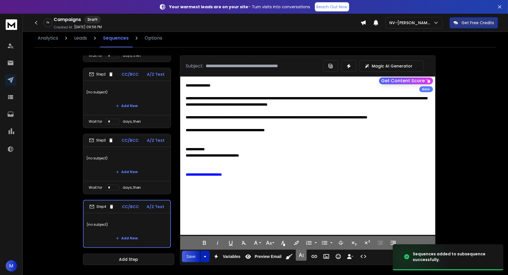
scroll to position [73, 0]
click at [132, 260] on button "Add Step" at bounding box center [128, 259] width 91 height 11
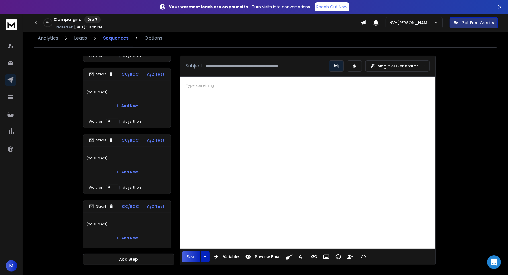
click at [333, 62] on button at bounding box center [336, 65] width 15 height 11
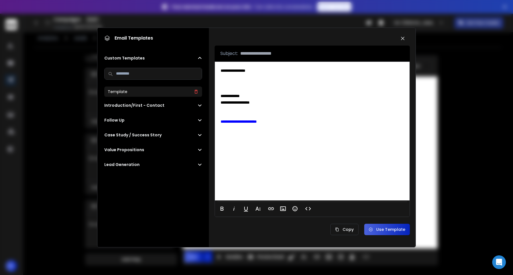
drag, startPoint x: 384, startPoint y: 230, endPoint x: 379, endPoint y: 230, distance: 4.9
click at [382, 230] on button "Use Template" at bounding box center [387, 229] width 46 height 11
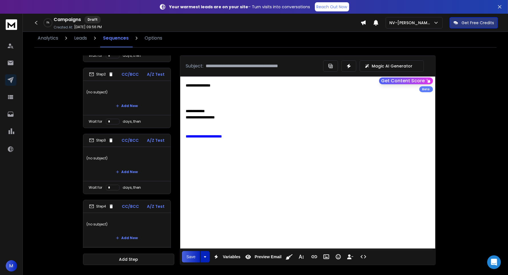
click at [207, 94] on div at bounding box center [308, 92] width 244 height 6
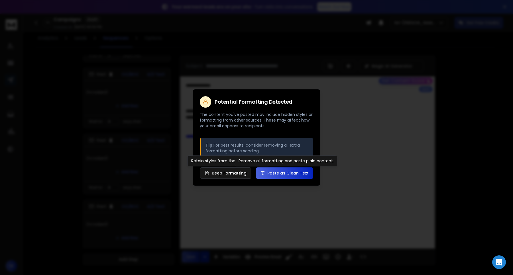
click at [278, 171] on button "Paste as Clean Text" at bounding box center [284, 173] width 57 height 11
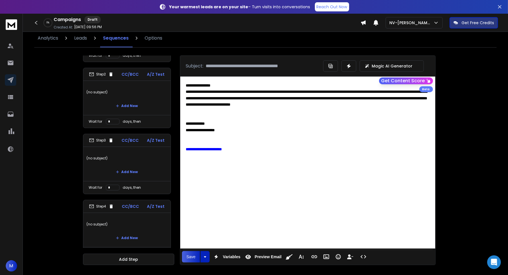
click at [220, 82] on div "**********" at bounding box center [307, 159] width 255 height 165
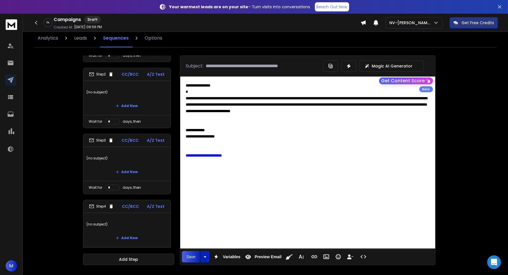
click at [239, 103] on span "**********" at bounding box center [307, 104] width 242 height 17
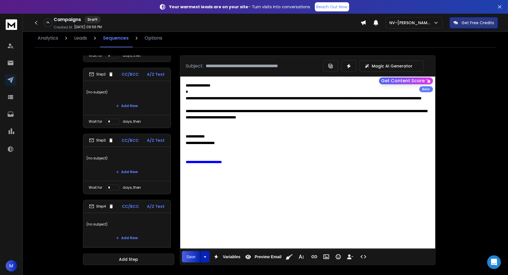
drag, startPoint x: 267, startPoint y: 124, endPoint x: 268, endPoint y: 139, distance: 14.6
click at [267, 119] on span "**********" at bounding box center [306, 114] width 241 height 10
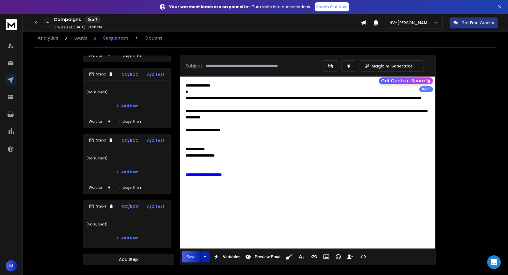
click at [186, 116] on span "**********" at bounding box center [306, 114] width 241 height 10
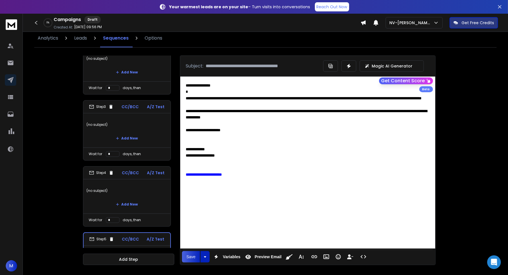
scroll to position [140, 0]
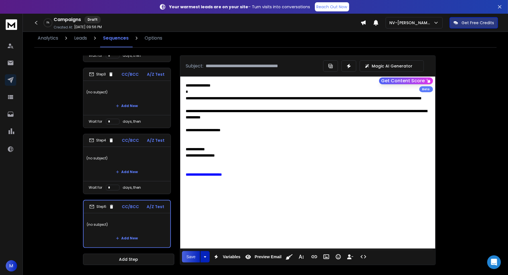
click at [130, 160] on p "(no subject)" at bounding box center [127, 159] width 80 height 16
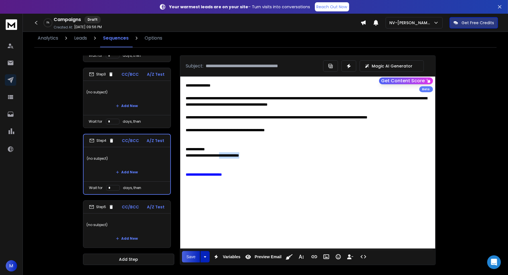
drag, startPoint x: 225, startPoint y: 156, endPoint x: 262, endPoint y: 156, distance: 36.5
click at [262, 156] on div "**********" at bounding box center [308, 156] width 244 height 6
click at [226, 149] on div "**********" at bounding box center [308, 149] width 244 height 6
drag, startPoint x: 223, startPoint y: 154, endPoint x: 260, endPoint y: 156, distance: 36.6
click at [260, 156] on div "**********" at bounding box center [308, 156] width 244 height 6
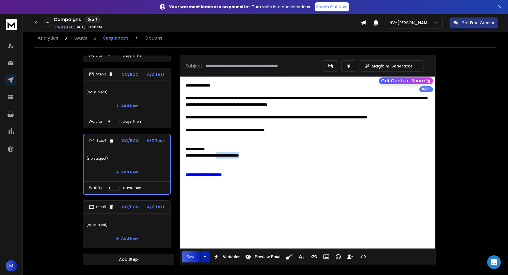
copy span "**********"
drag, startPoint x: 122, startPoint y: 227, endPoint x: 173, endPoint y: 210, distance: 53.7
click at [123, 227] on p "(no subject)" at bounding box center [127, 225] width 80 height 16
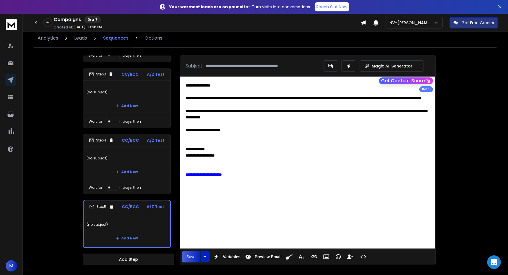
click at [228, 159] on div "**********" at bounding box center [308, 156] width 244 height 6
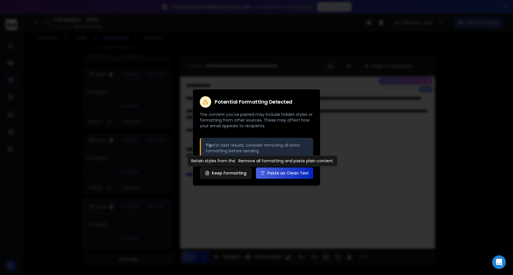
click at [265, 168] on button "Paste as Clean Text" at bounding box center [284, 173] width 57 height 11
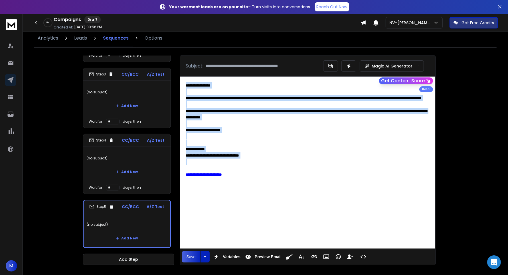
drag, startPoint x: 184, startPoint y: 84, endPoint x: 261, endPoint y: 162, distance: 108.9
click at [278, 167] on div "**********" at bounding box center [307, 159] width 255 height 165
drag, startPoint x: 300, startPoint y: 258, endPoint x: 297, endPoint y: 252, distance: 6.5
click at [300, 258] on icon "button" at bounding box center [301, 257] width 7 height 7
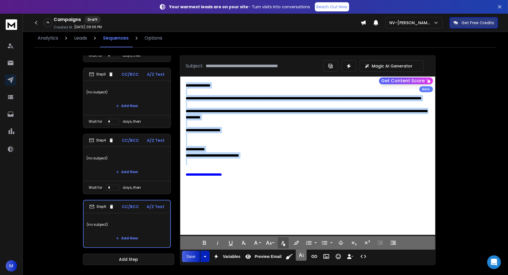
click at [280, 241] on icon "button" at bounding box center [283, 243] width 7 height 7
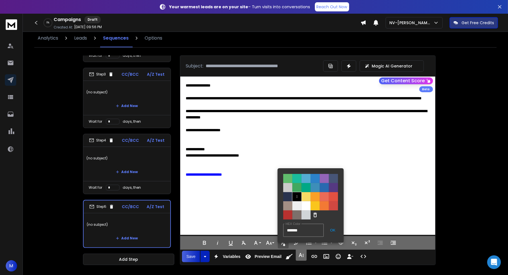
click at [296, 198] on span "" at bounding box center [296, 196] width 9 height 9
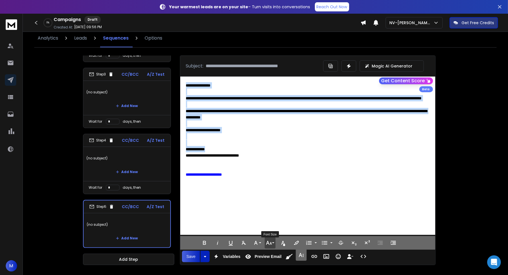
click at [269, 243] on icon "button" at bounding box center [268, 243] width 7 height 7
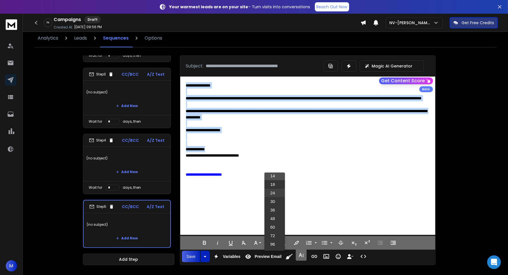
scroll to position [46, 0]
click at [273, 177] on link "14" at bounding box center [274, 176] width 21 height 9
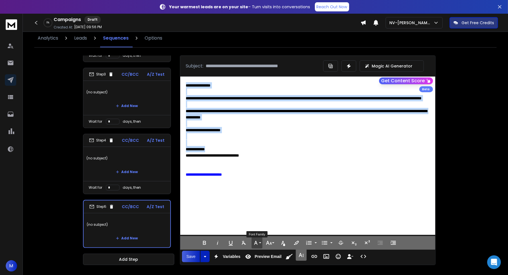
click at [255, 243] on icon "button" at bounding box center [255, 243] width 3 height 4
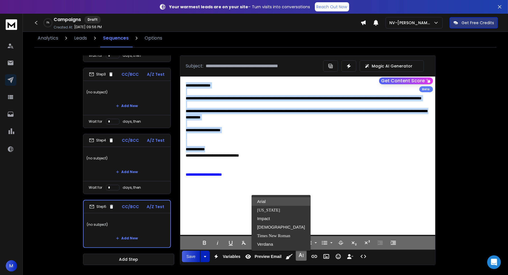
scroll to position [0, 0]
click at [267, 203] on link "Arial" at bounding box center [281, 202] width 59 height 9
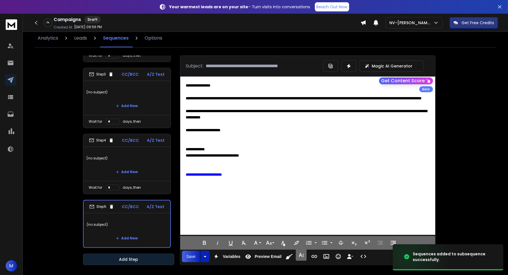
click at [135, 262] on button "Add Step" at bounding box center [128, 259] width 91 height 11
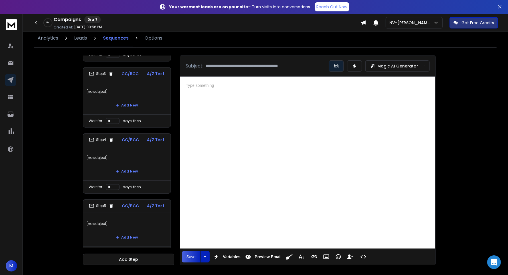
click at [339, 68] on button at bounding box center [336, 65] width 15 height 11
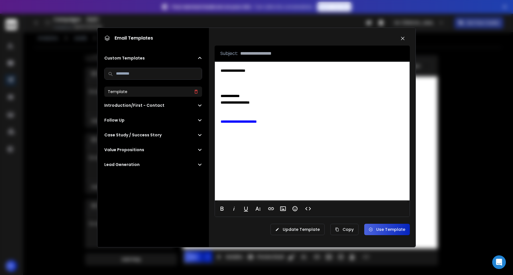
drag, startPoint x: 382, startPoint y: 228, endPoint x: 375, endPoint y: 227, distance: 7.2
click at [382, 228] on button "Use Template" at bounding box center [387, 229] width 46 height 11
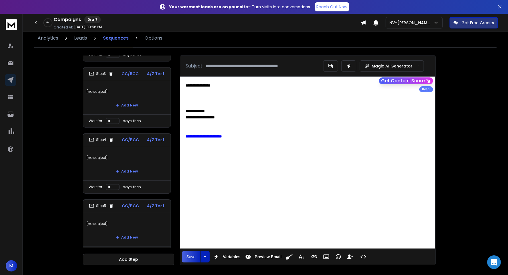
click at [201, 94] on div at bounding box center [308, 92] width 244 height 6
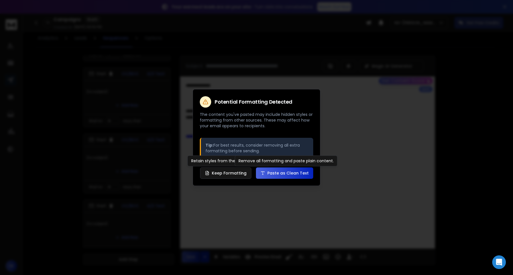
click at [293, 170] on button "Paste as Clean Text" at bounding box center [284, 173] width 57 height 11
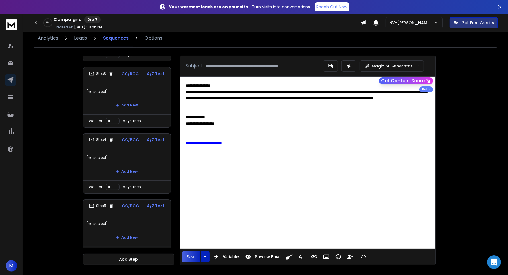
click at [226, 82] on div "**********" at bounding box center [307, 159] width 255 height 165
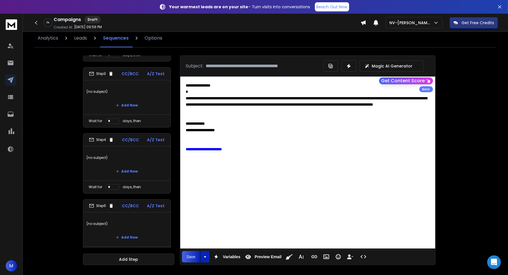
click at [251, 103] on span "**********" at bounding box center [306, 101] width 241 height 10
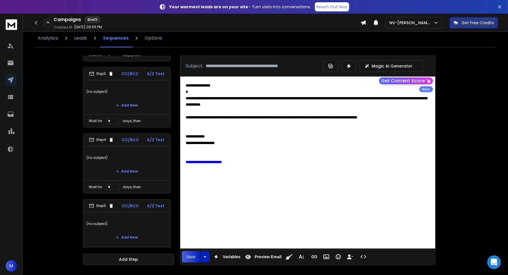
click at [139, 223] on p "(no subject)" at bounding box center [127, 224] width 80 height 16
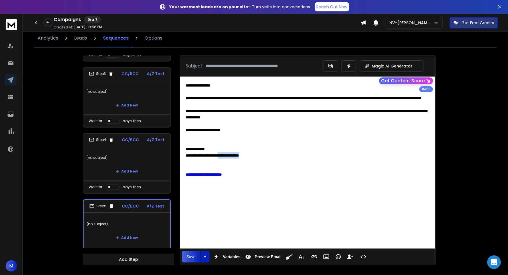
drag, startPoint x: 225, startPoint y: 163, endPoint x: 262, endPoint y: 164, distance: 37.1
click at [262, 159] on div "**********" at bounding box center [308, 156] width 244 height 6
copy span "**********"
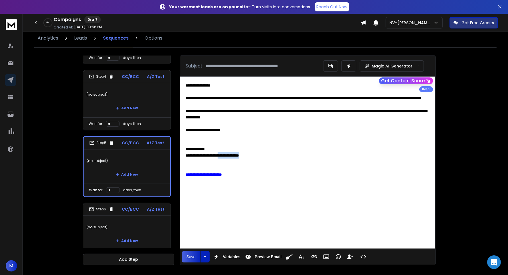
scroll to position [206, 0]
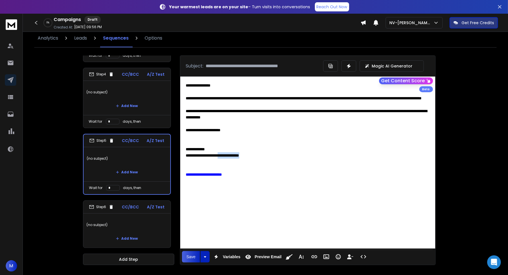
drag, startPoint x: 149, startPoint y: 229, endPoint x: 144, endPoint y: 224, distance: 6.5
click at [149, 227] on ul "Step 1 CC/BCC A/Z Test (no subject) Add New Wait for * days, then Step 2 CC/BCC…" at bounding box center [127, 58] width 88 height 379
click at [110, 228] on p "(no subject)" at bounding box center [127, 225] width 80 height 16
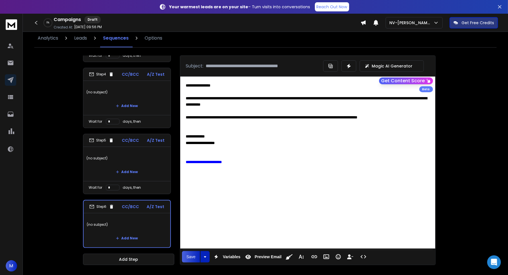
click at [239, 143] on div "**********" at bounding box center [308, 143] width 244 height 6
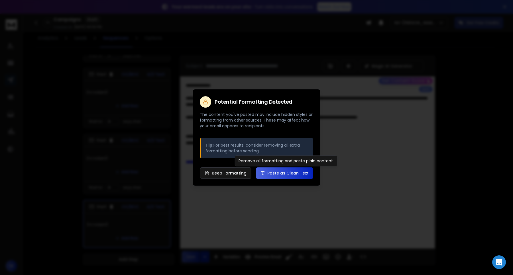
drag, startPoint x: 281, startPoint y: 176, endPoint x: 263, endPoint y: 157, distance: 26.4
click at [281, 176] on button "Paste as Clean Text" at bounding box center [284, 173] width 57 height 11
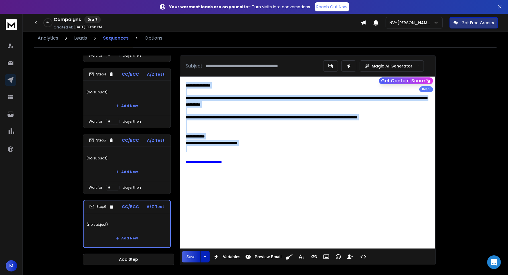
drag, startPoint x: 185, startPoint y: 84, endPoint x: 262, endPoint y: 149, distance: 100.0
click at [266, 147] on div "**********" at bounding box center [307, 159] width 255 height 165
copy div "**********"
click at [300, 256] on icon "button" at bounding box center [301, 257] width 5 height 4
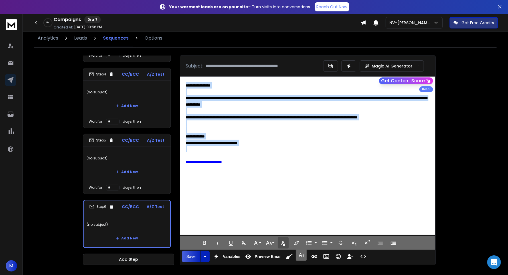
click at [283, 243] on icon "button" at bounding box center [283, 243] width 4 height 5
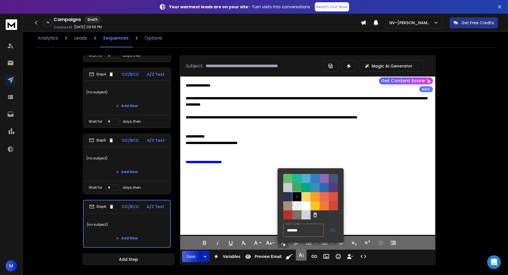
click at [298, 197] on span "" at bounding box center [296, 196] width 9 height 9
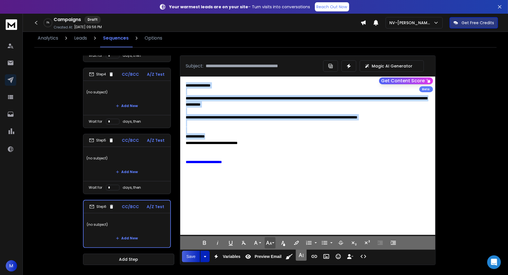
click at [269, 243] on icon "button" at bounding box center [268, 243] width 7 height 7
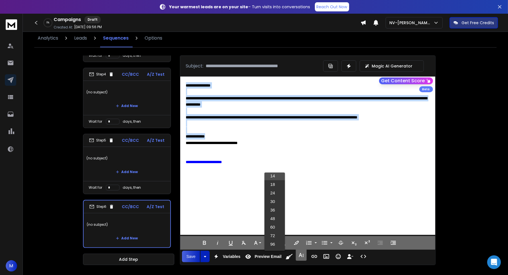
scroll to position [46, 0]
click at [275, 179] on link "14" at bounding box center [274, 176] width 21 height 9
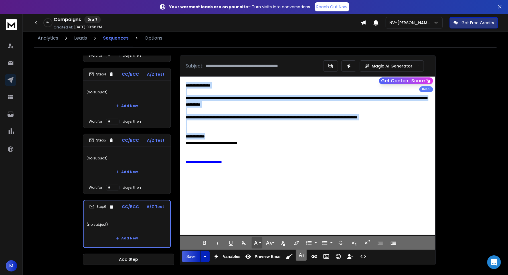
drag, startPoint x: 256, startPoint y: 240, endPoint x: 257, endPoint y: 215, distance: 25.7
click at [256, 240] on icon "button" at bounding box center [255, 243] width 7 height 7
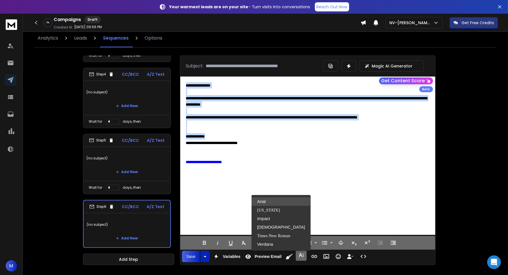
scroll to position [0, 0]
click at [268, 200] on link "Arial" at bounding box center [281, 202] width 59 height 9
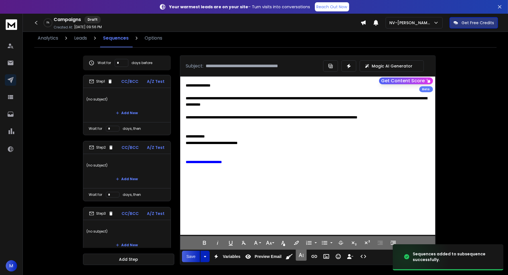
click at [122, 64] on input "*" at bounding box center [122, 63] width 14 height 8
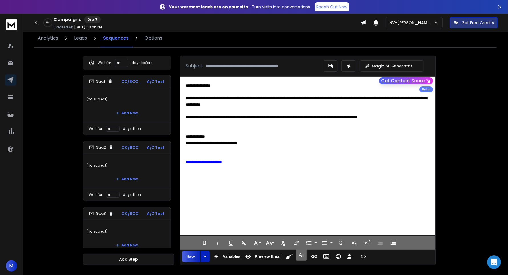
type input "*"
click at [114, 133] on div "Wait for * days, then" at bounding box center [126, 128] width 87 height 13
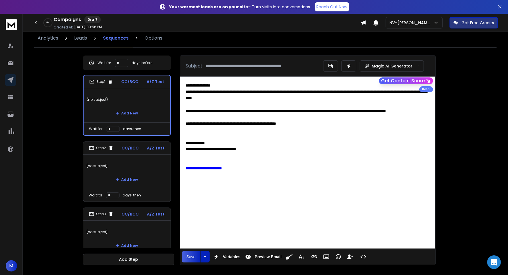
type input "*"
click at [113, 131] on input "*" at bounding box center [113, 129] width 14 height 6
type input "*"
click at [112, 197] on input "*" at bounding box center [113, 196] width 14 height 6
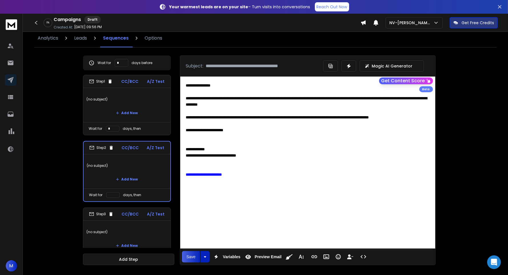
type input "*"
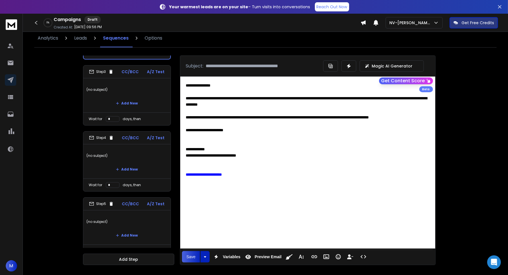
type input "*"
click at [115, 186] on input "*" at bounding box center [113, 186] width 14 height 6
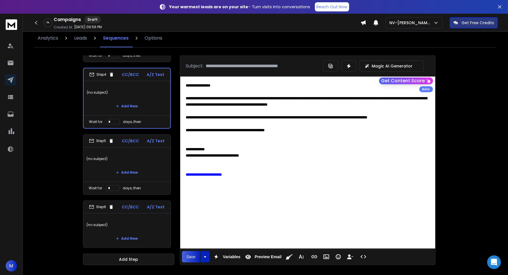
scroll to position [206, 0]
type input "*"
click at [113, 190] on input "*" at bounding box center [113, 189] width 14 height 6
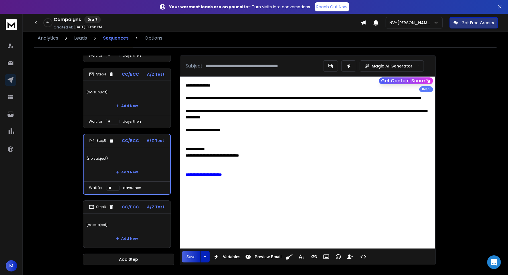
click at [116, 227] on p "(no subject)" at bounding box center [127, 225] width 80 height 16
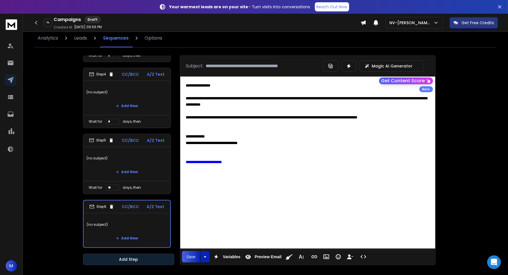
type input "**"
click at [151, 255] on button "Add Step" at bounding box center [128, 259] width 91 height 11
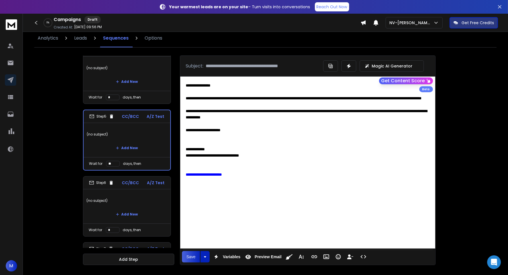
scroll to position [273, 0]
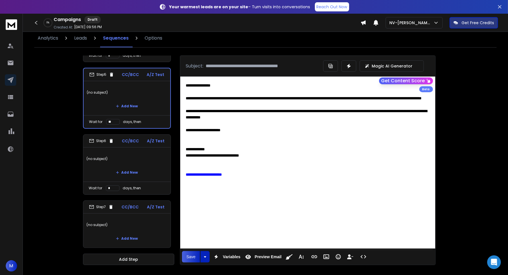
click at [110, 189] on input "*" at bounding box center [113, 189] width 14 height 6
click at [134, 159] on p "(no subject)" at bounding box center [127, 159] width 80 height 16
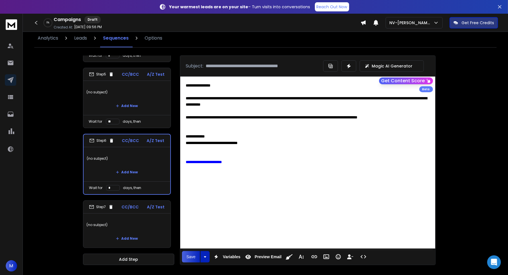
click at [115, 186] on input "*" at bounding box center [113, 188] width 14 height 6
click at [146, 229] on p "(no subject)" at bounding box center [127, 225] width 80 height 16
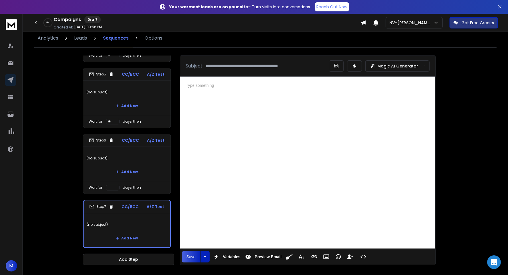
click at [120, 156] on p "(no subject)" at bounding box center [127, 159] width 80 height 16
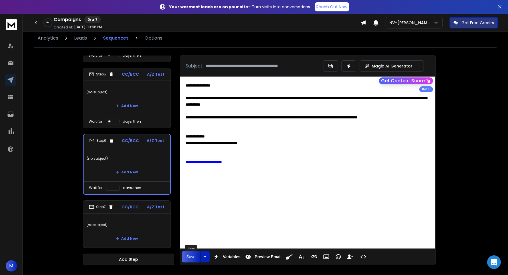
drag, startPoint x: 189, startPoint y: 257, endPoint x: 190, endPoint y: 249, distance: 8.6
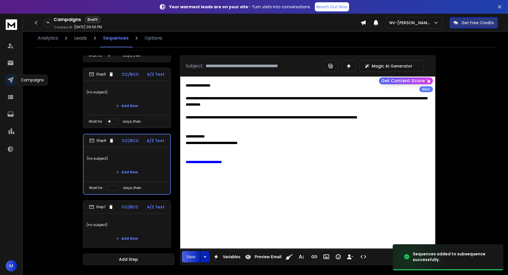
click at [11, 81] on icon at bounding box center [10, 80] width 6 height 6
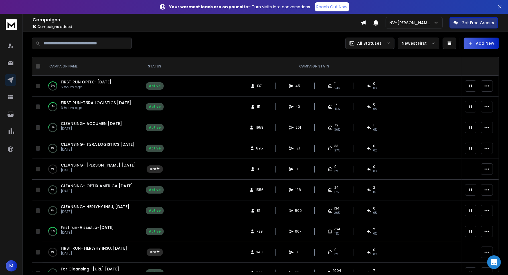
click at [101, 101] on span "FIRST RUN-T3RA LOGISTICS [DATE]" at bounding box center [96, 103] width 70 height 6
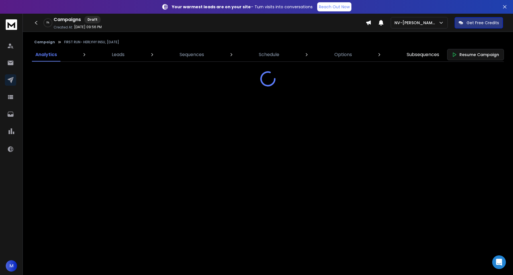
click at [429, 52] on p "Subsequences" at bounding box center [423, 54] width 33 height 7
click at [417, 57] on p "Subsequences" at bounding box center [426, 54] width 34 height 7
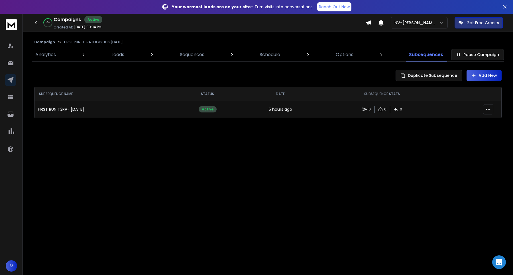
click at [166, 110] on td "FIRST RUN T3RA- [DATE]" at bounding box center [105, 109] width 140 height 17
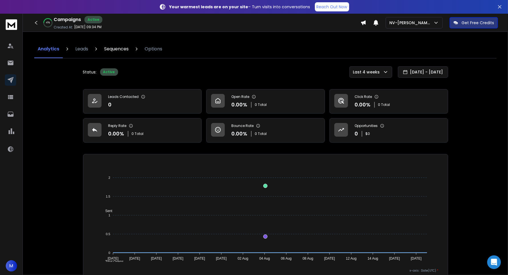
click at [116, 52] on p "Sequences" at bounding box center [116, 49] width 25 height 7
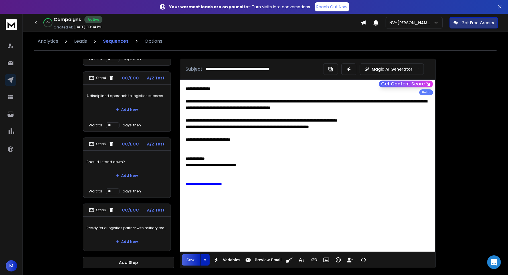
scroll to position [11, 0]
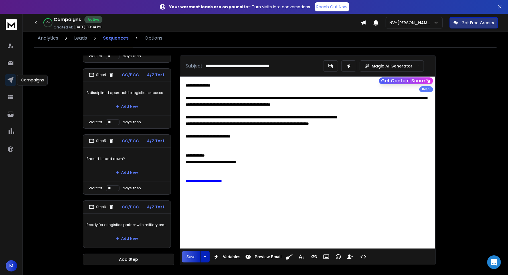
click at [8, 81] on icon at bounding box center [10, 80] width 7 height 7
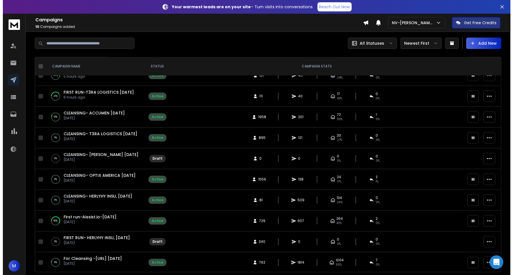
scroll to position [17, 0]
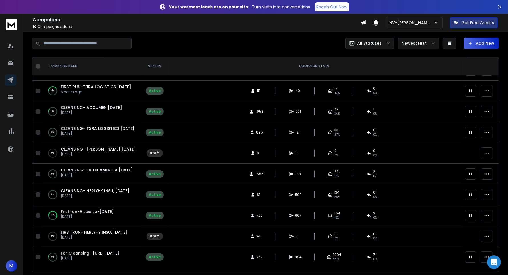
click at [101, 235] on span "FIRST RUN- HERLYHY INSU, [DATE]" at bounding box center [94, 233] width 66 height 6
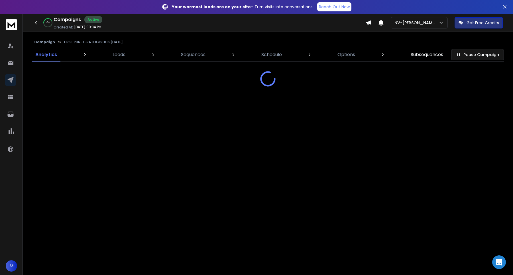
click at [427, 55] on p "Subsequences" at bounding box center [427, 54] width 33 height 7
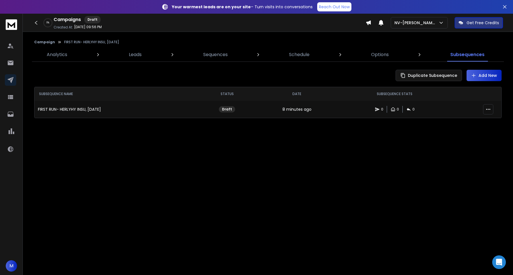
click at [156, 104] on td "FIRST RUN- HERLYHY INSU, [DATE]" at bounding box center [117, 109] width 165 height 17
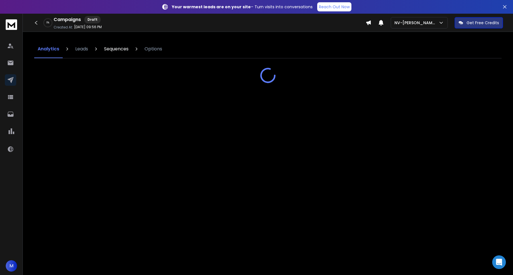
click at [124, 51] on p "Sequences" at bounding box center [116, 49] width 25 height 7
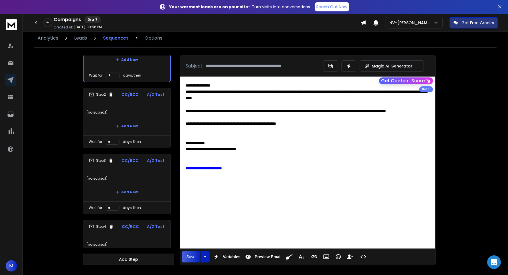
scroll to position [71, 0]
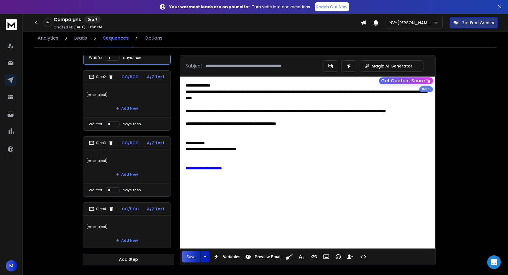
click at [113, 189] on input "*" at bounding box center [113, 191] width 14 height 6
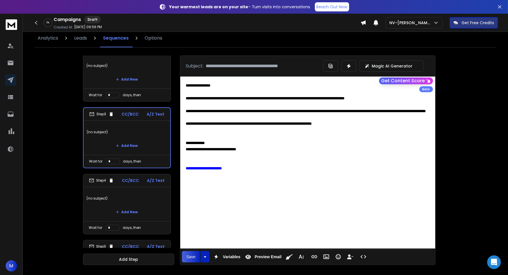
scroll to position [143, 0]
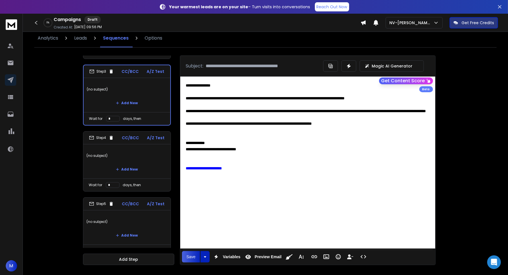
type input "*"
click at [114, 186] on input "*" at bounding box center [113, 186] width 14 height 6
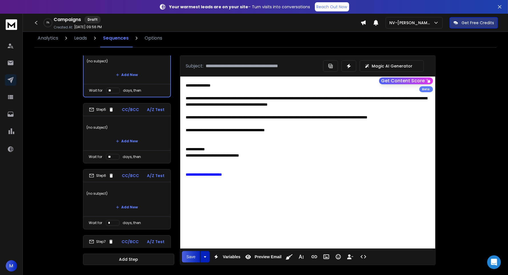
scroll to position [273, 0]
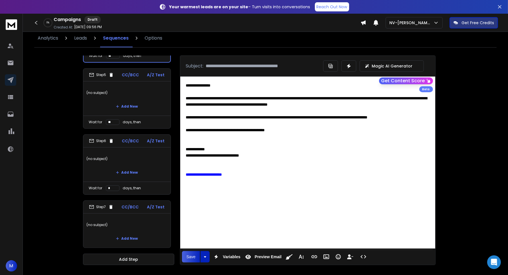
click at [113, 210] on div "Step 7 CC/BCC A/Z Test" at bounding box center [126, 207] width 87 height 13
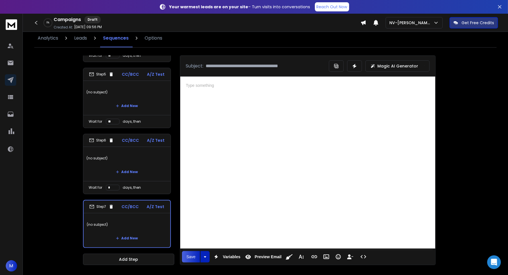
click at [111, 208] on icon at bounding box center [111, 207] width 3 height 4
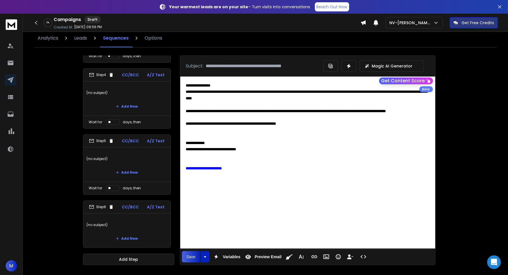
type input "**"
click at [115, 188] on input "**" at bounding box center [113, 189] width 14 height 6
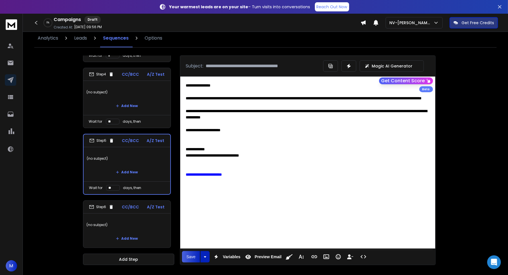
type input "*"
type input "**"
click at [66, 186] on div "**********" at bounding box center [265, 160] width 462 height 214
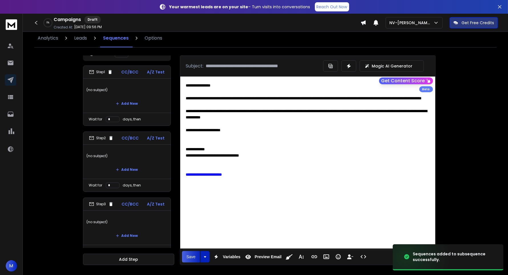
scroll to position [0, 0]
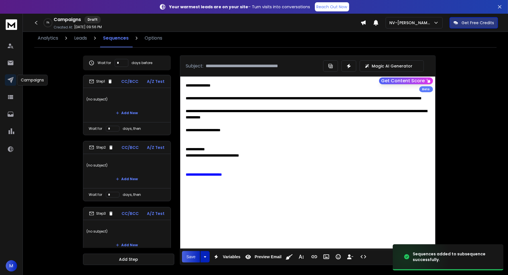
click at [14, 80] on link at bounding box center [10, 79] width 11 height 11
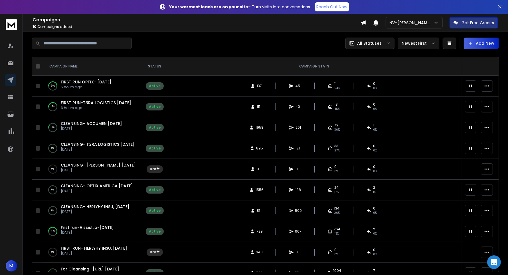
click at [13, 81] on icon at bounding box center [10, 80] width 7 height 7
click at [100, 253] on p "[DATE]" at bounding box center [94, 254] width 66 height 5
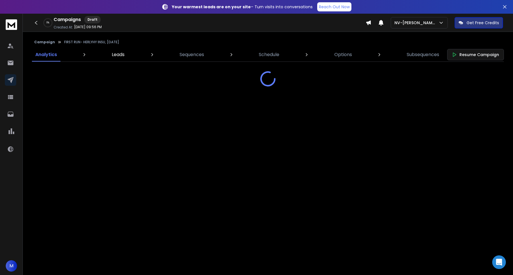
click at [126, 54] on link "Leads" at bounding box center [118, 55] width 20 height 14
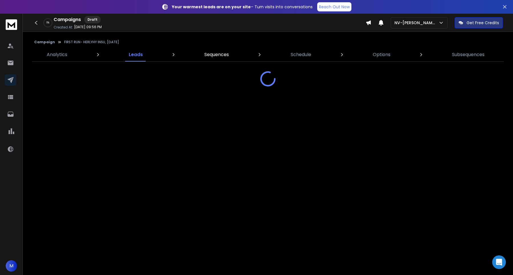
click at [208, 54] on p "Sequences" at bounding box center [216, 54] width 25 height 7
click at [302, 56] on p "Schedule" at bounding box center [301, 54] width 21 height 7
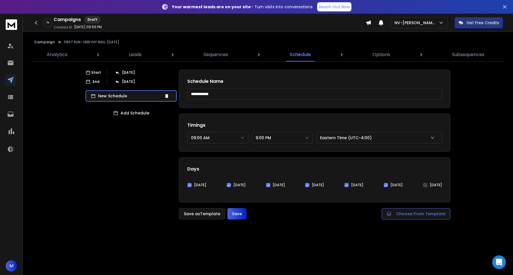
drag, startPoint x: 371, startPoint y: 51, endPoint x: 335, endPoint y: 99, distance: 60.7
click at [371, 51] on link "Options" at bounding box center [381, 55] width 25 height 14
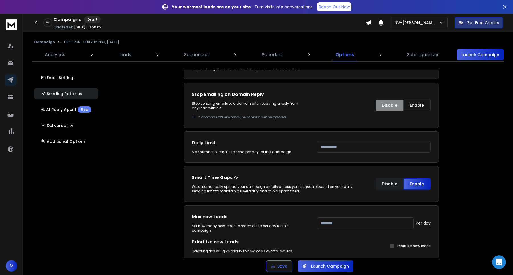
scroll to position [285, 0]
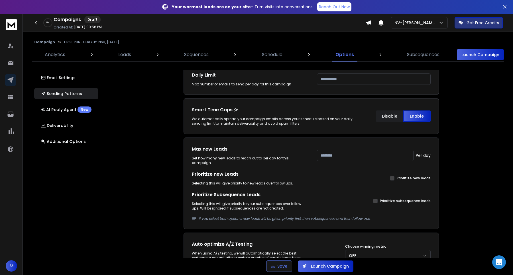
click at [327, 263] on button "Launch Campaign" at bounding box center [326, 266] width 56 height 11
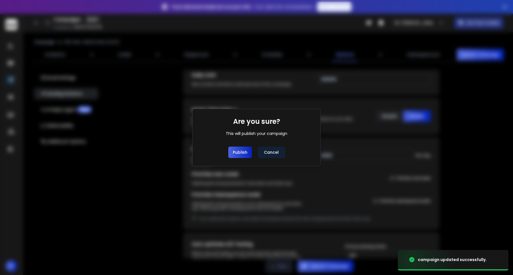
click at [237, 154] on button "Publish" at bounding box center [240, 152] width 24 height 11
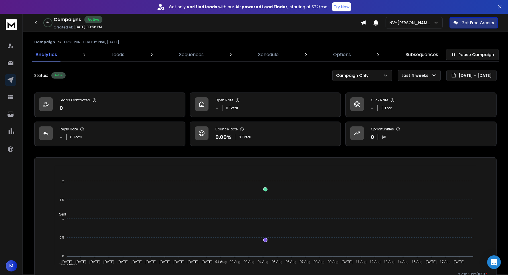
click at [421, 56] on p "Subsequences" at bounding box center [422, 54] width 33 height 7
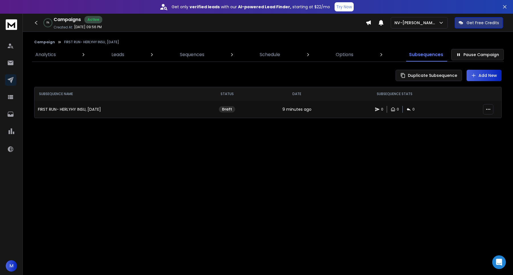
click at [171, 108] on td "FIRST RUN- HERLYHY INSU, [DATE]" at bounding box center [117, 109] width 165 height 17
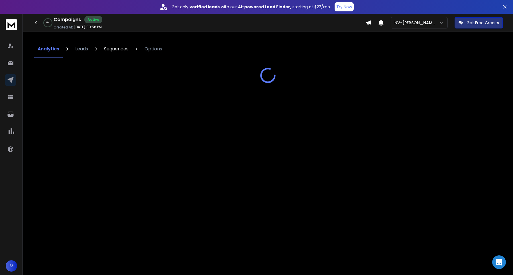
click at [110, 49] on p "Sequences" at bounding box center [116, 49] width 25 height 7
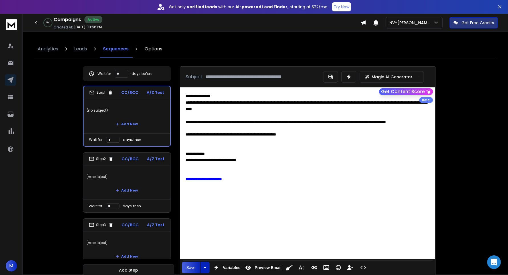
click at [147, 47] on p "Options" at bounding box center [154, 49] width 18 height 7
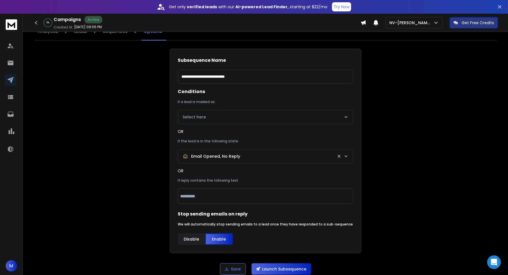
scroll to position [33, 0]
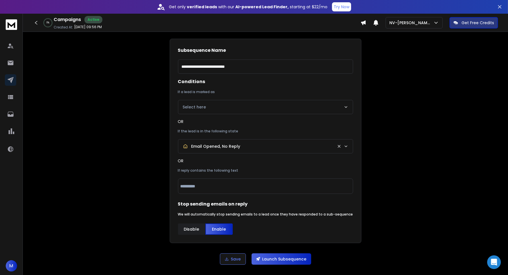
click at [297, 258] on button "Launch Subsequence" at bounding box center [282, 259] width 60 height 11
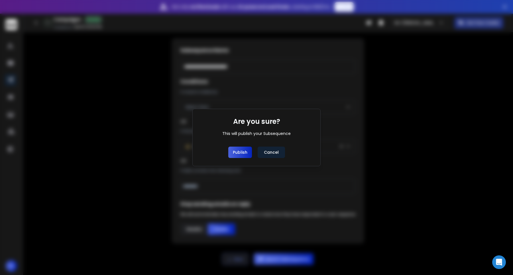
click at [245, 153] on button "Publish" at bounding box center [240, 152] width 24 height 11
